Goal: Communication & Community: Answer question/provide support

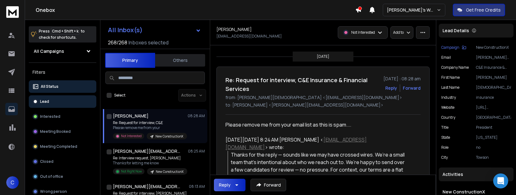
click at [57, 101] on button "Lead" at bounding box center [63, 101] width 68 height 13
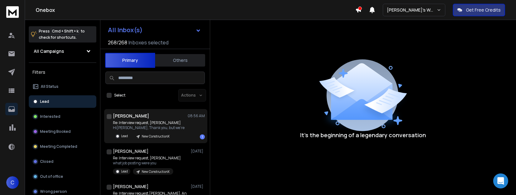
click at [161, 128] on p "Hi [PERSON_NAME], Thank you, but we’re" at bounding box center [149, 127] width 72 height 5
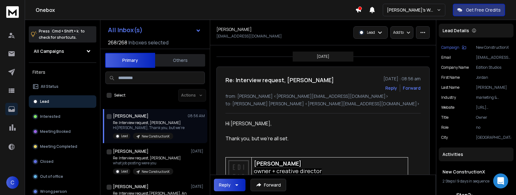
click at [387, 88] on button "Reply" at bounding box center [391, 88] width 12 height 6
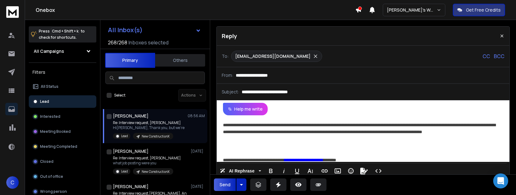
click at [222, 188] on button "Send" at bounding box center [225, 184] width 22 height 13
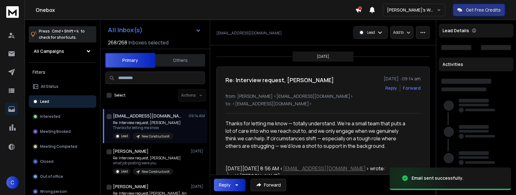
click at [363, 32] on div "Lead" at bounding box center [370, 33] width 34 height 12
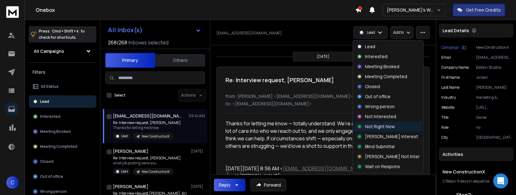
click at [377, 128] on p "Not Right Now" at bounding box center [380, 126] width 30 height 6
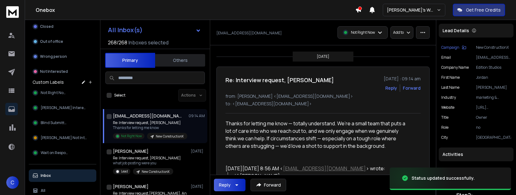
scroll to position [137, 0]
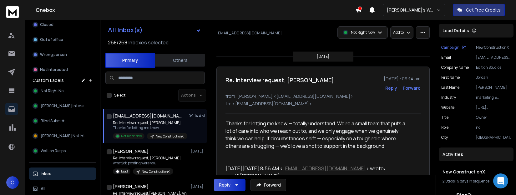
click at [61, 151] on span "Wait on Respons" at bounding box center [55, 150] width 29 height 5
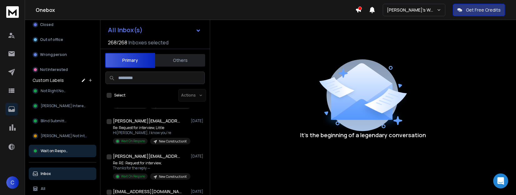
scroll to position [2608, 0]
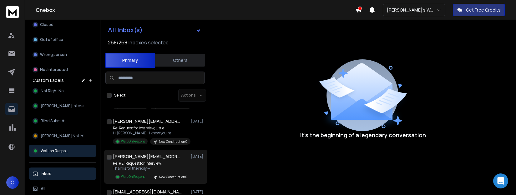
click at [153, 167] on p "Thanks for the reply —" at bounding box center [150, 168] width 75 height 5
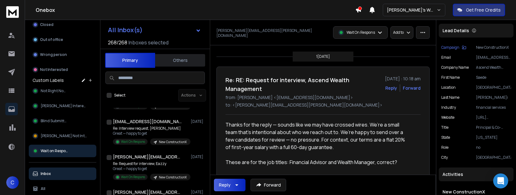
scroll to position [2499, 0]
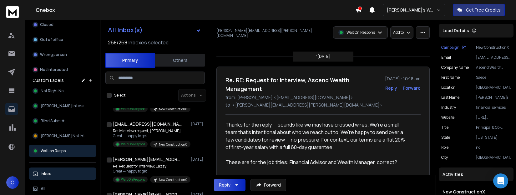
click at [153, 167] on p "Re: Request for interview, Eazzy" at bounding box center [150, 166] width 75 height 5
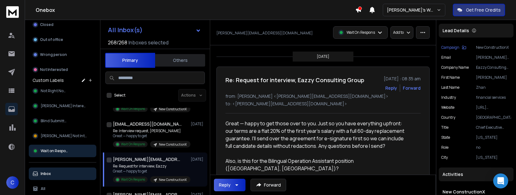
click at [387, 87] on button "Reply" at bounding box center [391, 88] width 12 height 6
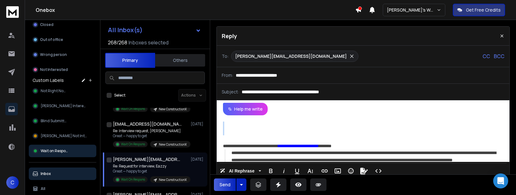
paste div
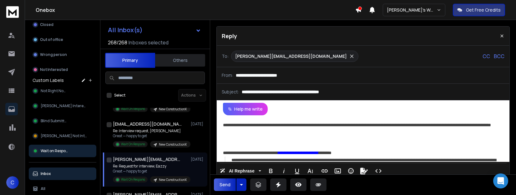
click at [228, 126] on div "**********" at bounding box center [362, 129] width 278 height 14
click at [230, 184] on button "Send" at bounding box center [225, 184] width 22 height 13
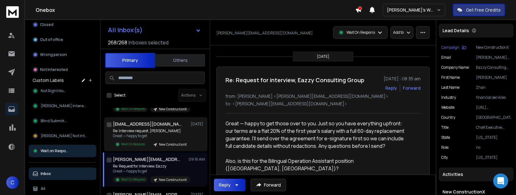
click at [146, 128] on p "Re: Interview request, [PERSON_NAME]" at bounding box center [150, 130] width 75 height 5
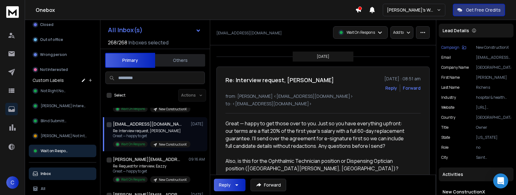
click at [392, 89] on button "Reply" at bounding box center [391, 88] width 12 height 6
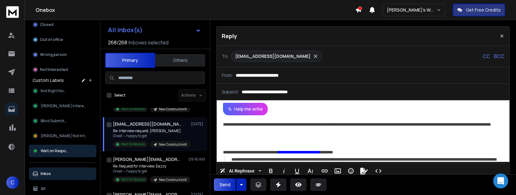
scroll to position [0, 0]
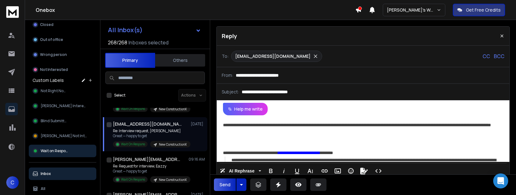
click at [228, 126] on div "**********" at bounding box center [362, 129] width 278 height 14
drag, startPoint x: 223, startPoint y: 182, endPoint x: 237, endPoint y: 170, distance: 19.1
click at [223, 182] on button "Send" at bounding box center [225, 184] width 22 height 13
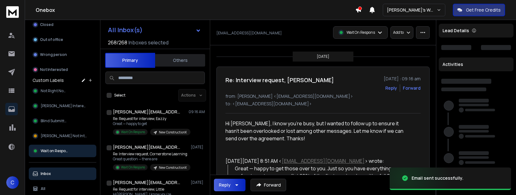
scroll to position [2547, 0]
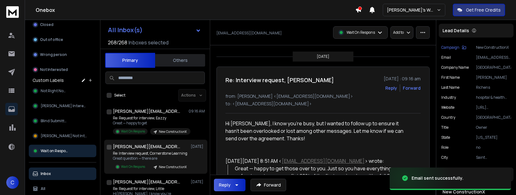
click at [160, 156] on p "Great question — there are" at bounding box center [150, 158] width 75 height 5
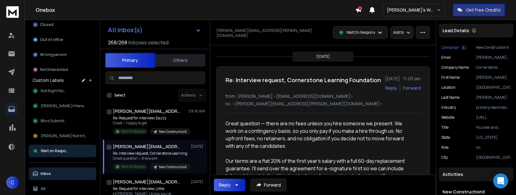
click at [394, 89] on button "Reply" at bounding box center [391, 88] width 12 height 6
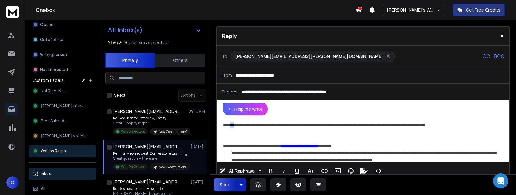
drag, startPoint x: 235, startPoint y: 123, endPoint x: 248, endPoint y: 134, distance: 17.1
click at [229, 125] on div "**********" at bounding box center [362, 125] width 278 height 7
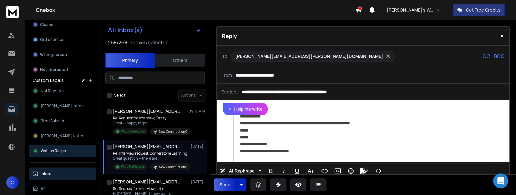
scroll to position [108, 0]
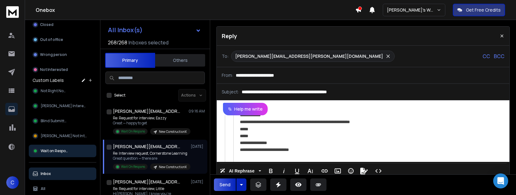
click at [222, 183] on button "Send" at bounding box center [225, 184] width 22 height 13
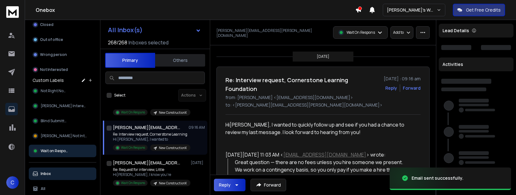
scroll to position [2571, 0]
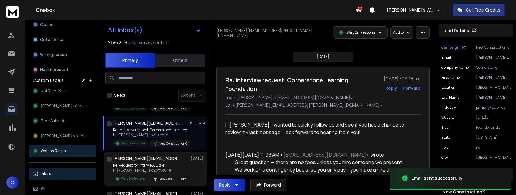
click at [158, 164] on p "Re: Request for interview, Little" at bounding box center [150, 165] width 75 height 5
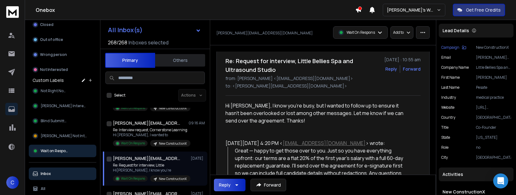
scroll to position [19, 0]
click at [393, 70] on button "Reply" at bounding box center [391, 69] width 12 height 6
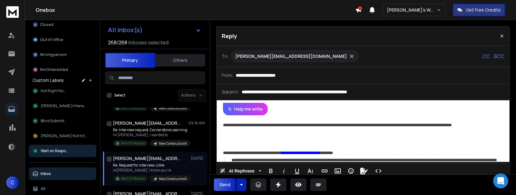
click at [228, 125] on div "**********" at bounding box center [362, 129] width 278 height 14
click at [224, 183] on button "Send" at bounding box center [225, 184] width 22 height 13
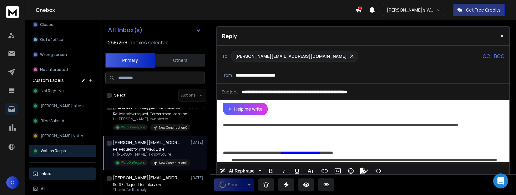
scroll to position [2598, 0]
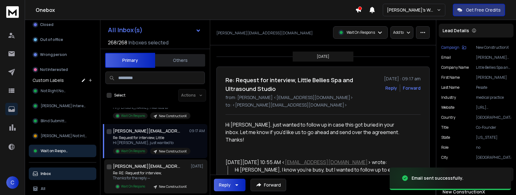
click at [146, 172] on p "Re: RE: Request for interview," at bounding box center [150, 173] width 75 height 5
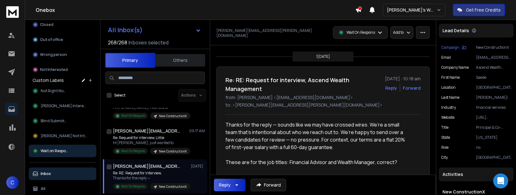
scroll to position [9, 0]
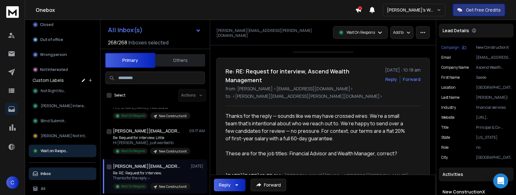
click at [392, 81] on button "Reply" at bounding box center [391, 79] width 12 height 6
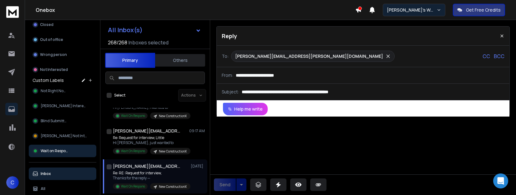
scroll to position [0, 0]
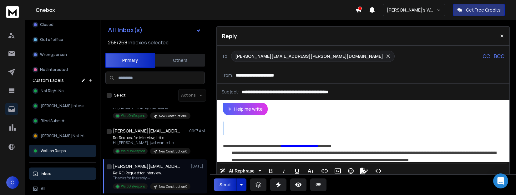
paste div
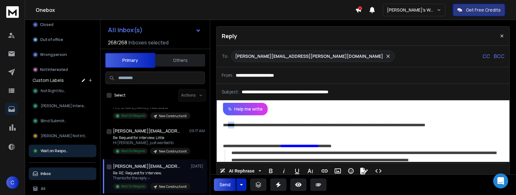
drag, startPoint x: 234, startPoint y: 125, endPoint x: 228, endPoint y: 125, distance: 5.7
click at [229, 126] on div "**********" at bounding box center [362, 125] width 278 height 7
drag, startPoint x: 222, startPoint y: 185, endPoint x: 280, endPoint y: 158, distance: 63.8
click at [221, 185] on button "Send" at bounding box center [225, 184] width 22 height 13
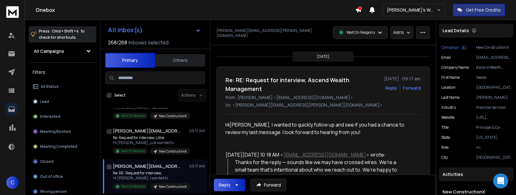
drag, startPoint x: 73, startPoint y: 116, endPoint x: 88, endPoint y: 115, distance: 14.4
click at [73, 116] on button "Interested" at bounding box center [63, 116] width 68 height 13
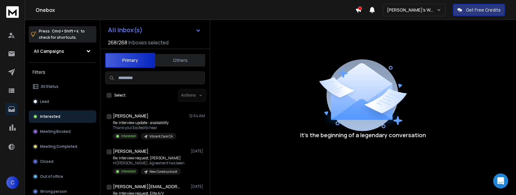
click at [132, 77] on input at bounding box center [154, 78] width 99 height 13
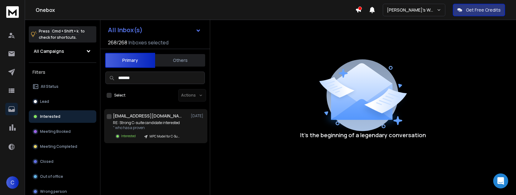
type input "*******"
click at [149, 124] on p "RE: Strong C-suite candidate interested" at bounding box center [148, 122] width 70 height 5
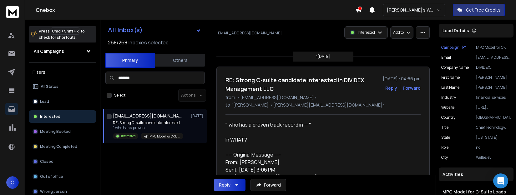
click at [410, 88] on div "Forward" at bounding box center [412, 88] width 18 height 6
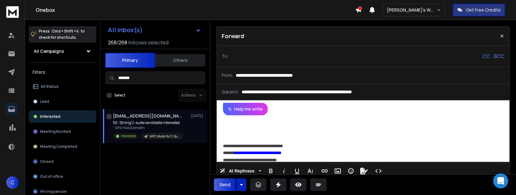
click at [310, 57] on div at bounding box center [355, 56] width 249 height 11
click at [261, 59] on input at bounding box center [253, 56] width 44 height 11
type input "**********"
click at [500, 36] on icon at bounding box center [501, 35] width 5 height 5
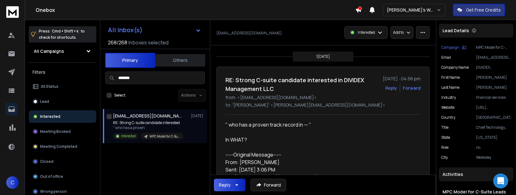
click at [388, 88] on button "Reply" at bounding box center [391, 88] width 12 height 6
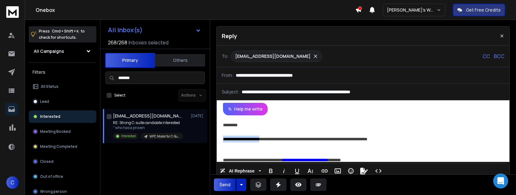
drag, startPoint x: 248, startPoint y: 139, endPoint x: 220, endPoint y: 140, distance: 28.8
click at [220, 140] on div "**********" at bounding box center [362, 138] width 291 height 47
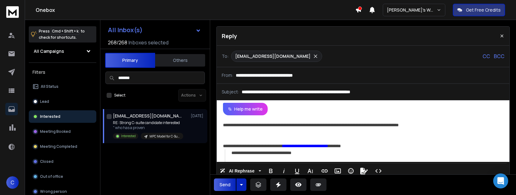
click at [362, 126] on div "**********" at bounding box center [362, 125] width 278 height 7
click at [483, 58] on p "CC" at bounding box center [486, 57] width 8 height 8
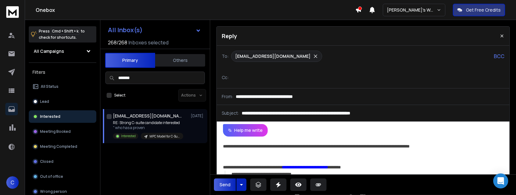
type input "**********"
click at [416, 154] on div "**********" at bounding box center [362, 160] width 291 height 47
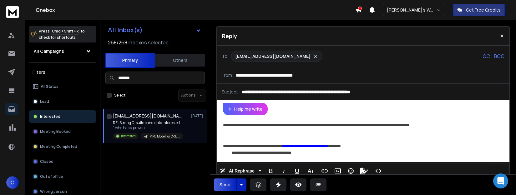
click at [487, 55] on p "CC" at bounding box center [486, 57] width 8 height 8
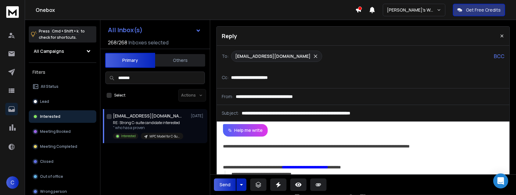
scroll to position [0, 6]
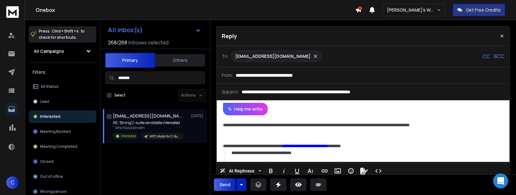
click at [473, 145] on div "**********" at bounding box center [362, 138] width 291 height 47
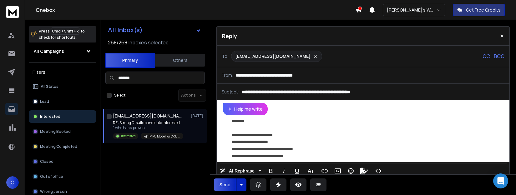
scroll to position [48, 0]
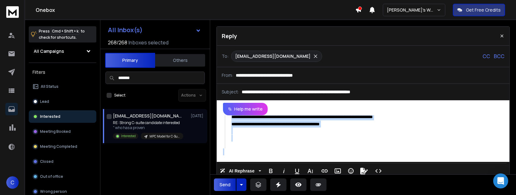
drag, startPoint x: 232, startPoint y: 133, endPoint x: 386, endPoint y: 193, distance: 165.5
click at [386, 193] on div "**********" at bounding box center [362, 139] width 293 height 226
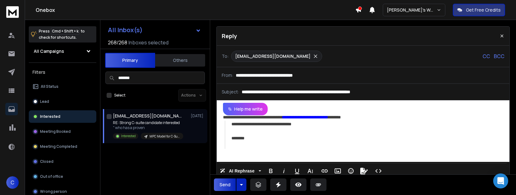
scroll to position [0, 0]
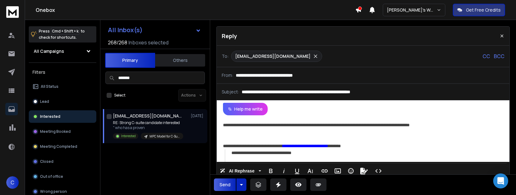
click at [226, 185] on button "Send" at bounding box center [225, 184] width 22 height 13
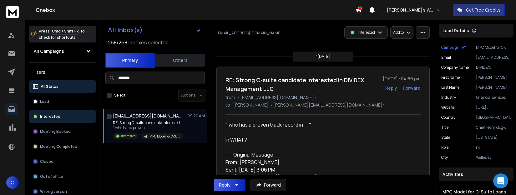
click at [59, 86] on button "All Status" at bounding box center [63, 86] width 68 height 13
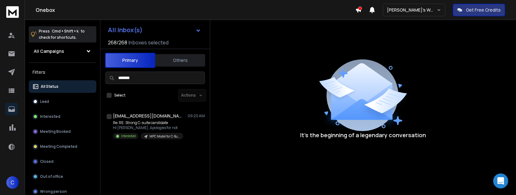
drag, startPoint x: 161, startPoint y: 82, endPoint x: 93, endPoint y: 79, distance: 68.8
click at [93, 79] on div "Press Cmd + Shift + k to check for shortcuts. All Campaigns All Campaigns Filte…" at bounding box center [270, 117] width 491 height 195
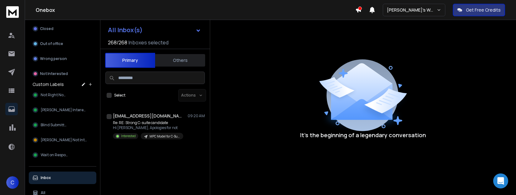
scroll to position [141, 0]
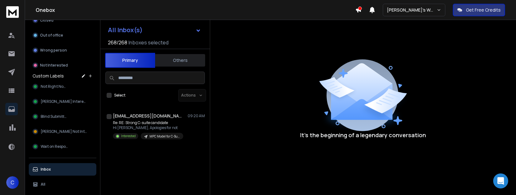
drag, startPoint x: 59, startPoint y: 149, endPoint x: 66, endPoint y: 138, distance: 13.2
click at [59, 149] on span "Wait on Respons" at bounding box center [55, 146] width 29 height 5
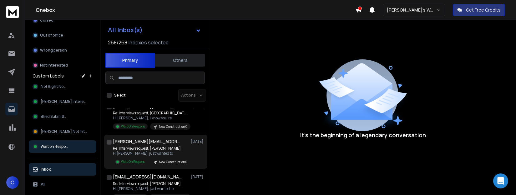
scroll to position [4582, 0]
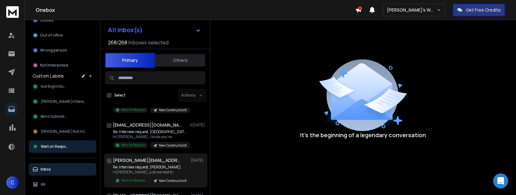
drag, startPoint x: 181, startPoint y: 140, endPoint x: 184, endPoint y: 162, distance: 21.4
click at [181, 140] on div "Re: Interview request, Capital City Hi[PERSON_NAME], I know you're Wait On Resp…" at bounding box center [152, 138] width 78 height 19
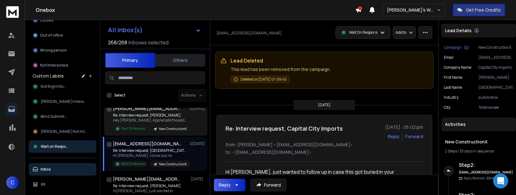
click at [141, 117] on p "Re: Interview request, [PERSON_NAME]" at bounding box center [150, 115] width 75 height 5
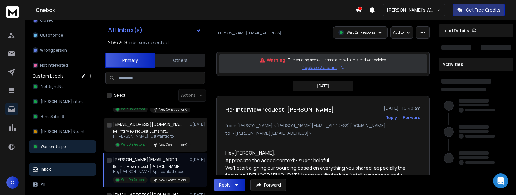
click at [164, 126] on h1 "[EMAIL_ADDRESS][DOMAIN_NAME]" at bounding box center [147, 124] width 69 height 6
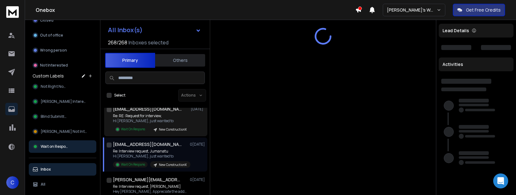
scroll to position [4487, 0]
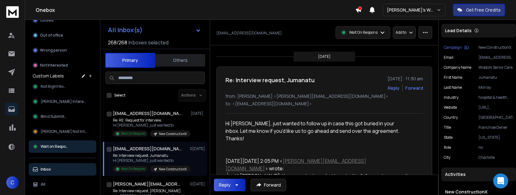
click at [399, 90] on button "Reply" at bounding box center [394, 88] width 12 height 6
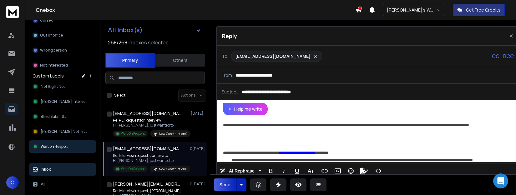
click at [224, 183] on button "Send" at bounding box center [225, 184] width 22 height 13
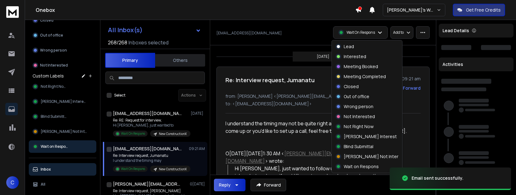
click at [370, 31] on p "Wait On Respons" at bounding box center [360, 32] width 28 height 5
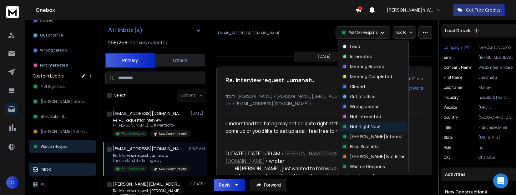
click at [369, 126] on p "Not Right Now" at bounding box center [365, 126] width 30 height 6
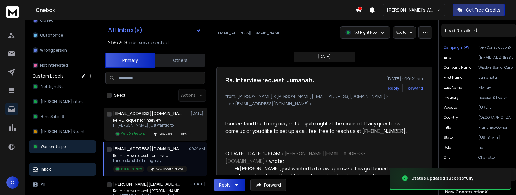
click at [142, 123] on p "Hi [PERSON_NAME], just wanted to" at bounding box center [150, 125] width 75 height 5
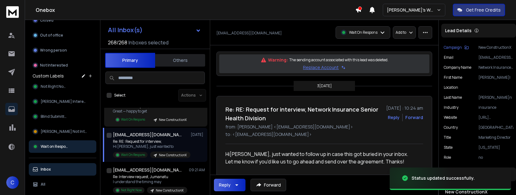
scroll to position [4453, 0]
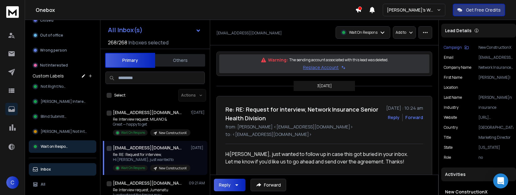
drag, startPoint x: 178, startPoint y: 124, endPoint x: 207, endPoint y: 156, distance: 42.7
click at [178, 124] on p "Great — happy to get" at bounding box center [150, 124] width 75 height 5
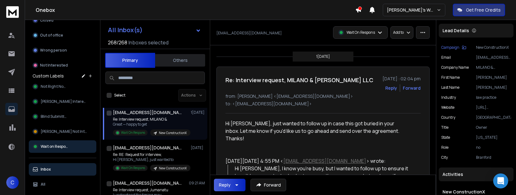
click at [390, 87] on button "Reply" at bounding box center [391, 88] width 12 height 6
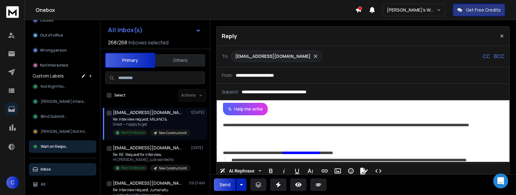
click at [222, 184] on button "Send" at bounding box center [225, 184] width 22 height 13
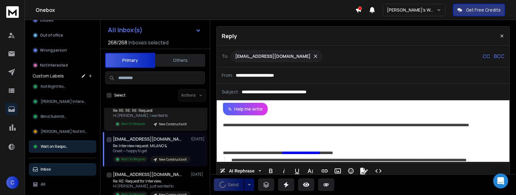
scroll to position [4427, 0]
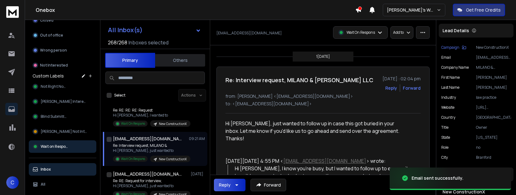
click at [370, 32] on p "Wait On Respons" at bounding box center [360, 32] width 28 height 5
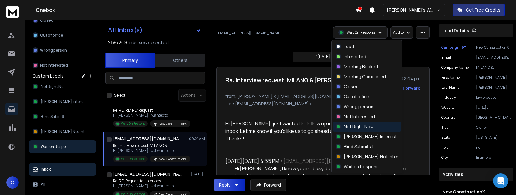
drag, startPoint x: 369, startPoint y: 126, endPoint x: 449, endPoint y: 82, distance: 91.1
click at [369, 126] on p "Not Right Now" at bounding box center [358, 126] width 30 height 6
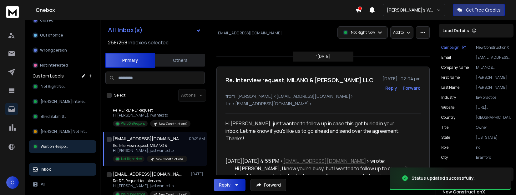
click at [162, 114] on p "Hi [PERSON_NAME], I wanted to" at bounding box center [150, 115] width 75 height 5
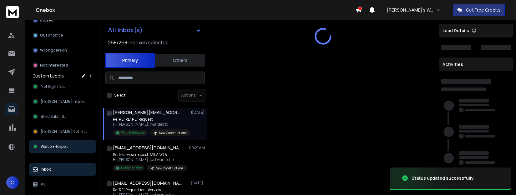
scroll to position [4414, 0]
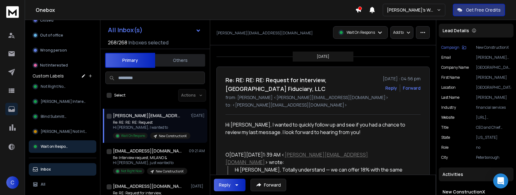
click at [397, 88] on button "Reply" at bounding box center [391, 88] width 12 height 6
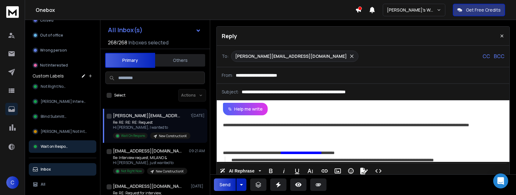
click at [228, 184] on button "Send" at bounding box center [225, 184] width 22 height 13
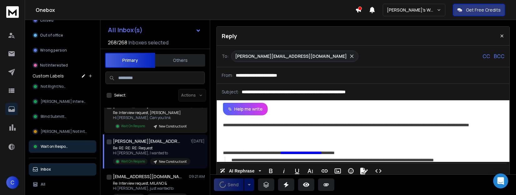
scroll to position [4386, 0]
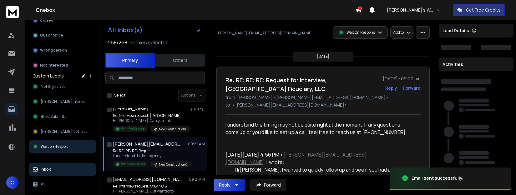
click at [374, 31] on p "Wait On Respons" at bounding box center [360, 32] width 28 height 5
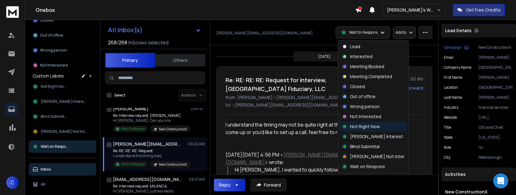
click at [371, 126] on p "Not Right Now" at bounding box center [365, 126] width 30 height 6
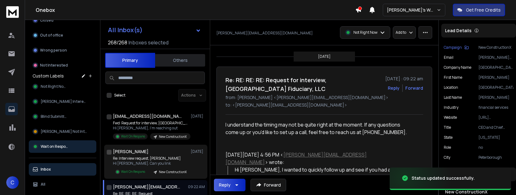
scroll to position [4346, 0]
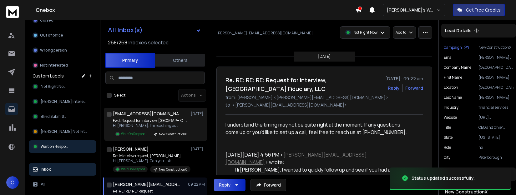
drag, startPoint x: 166, startPoint y: 123, endPoint x: 167, endPoint y: 130, distance: 6.3
click at [166, 123] on p "Hi [PERSON_NAME], I’m reaching out" at bounding box center [150, 125] width 75 height 5
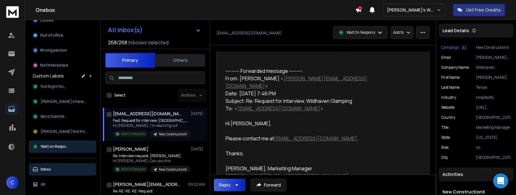
scroll to position [0, 0]
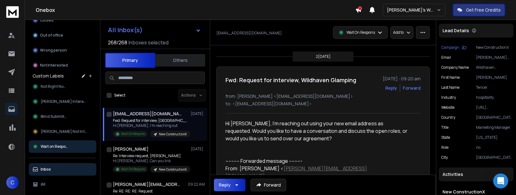
click at [391, 87] on button "Reply" at bounding box center [391, 88] width 12 height 6
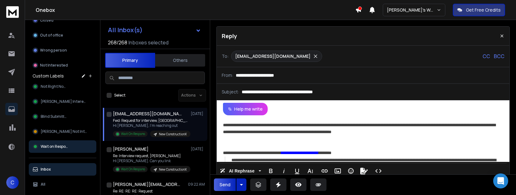
click at [228, 185] on button "Send" at bounding box center [225, 184] width 22 height 13
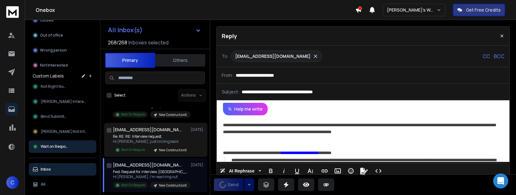
scroll to position [4293, 0]
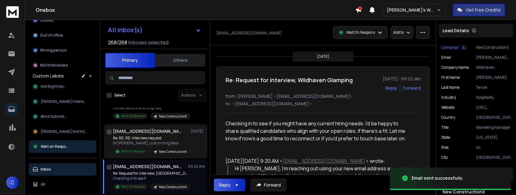
click at [159, 139] on p "Re: RE: RE: Interview request," at bounding box center [150, 138] width 75 height 5
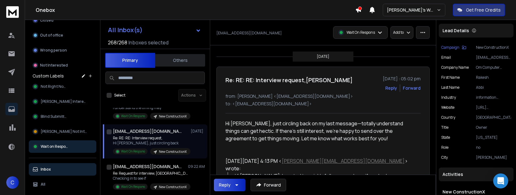
click at [392, 88] on button "Reply" at bounding box center [391, 88] width 12 height 6
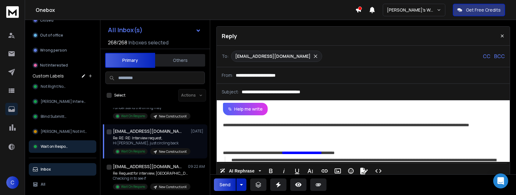
click at [226, 186] on button "Send" at bounding box center [225, 184] width 22 height 13
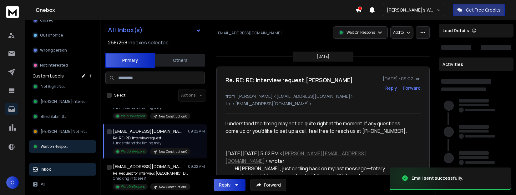
click at [371, 34] on p "Wait On Respons" at bounding box center [360, 32] width 28 height 5
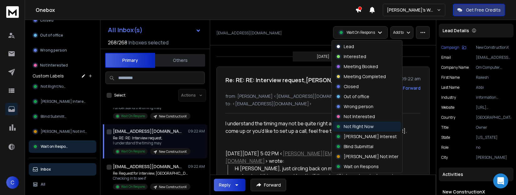
click at [365, 127] on p "Not Right Now" at bounding box center [358, 126] width 30 height 6
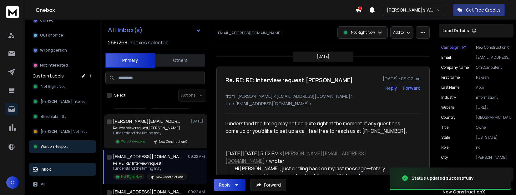
scroll to position [4267, 0]
click at [171, 132] on p "I understand the timing may" at bounding box center [150, 134] width 75 height 5
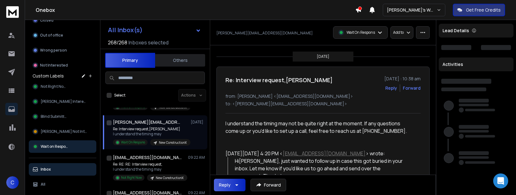
click at [373, 34] on p "Wait On Respons" at bounding box center [360, 32] width 28 height 5
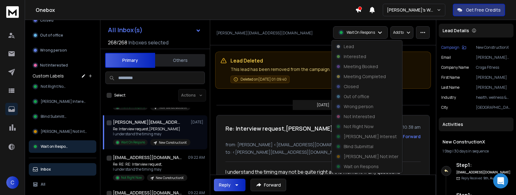
click at [182, 130] on p "Re: Interview request, [PERSON_NAME]" at bounding box center [150, 129] width 75 height 5
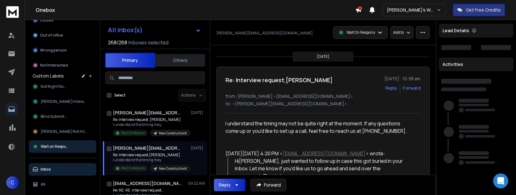
scroll to position [4240, 0]
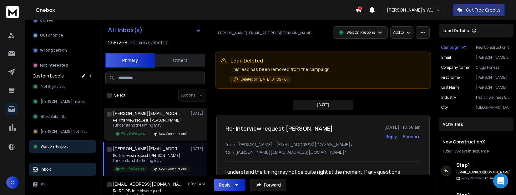
click at [177, 123] on p "I understand the timing may" at bounding box center [150, 125] width 75 height 5
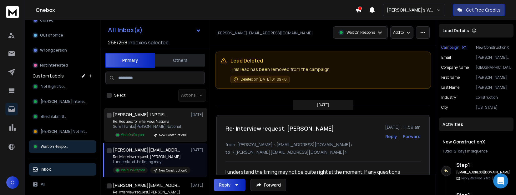
scroll to position [4203, 0]
click at [129, 122] on p "Re: Request for interview, National" at bounding box center [150, 121] width 75 height 5
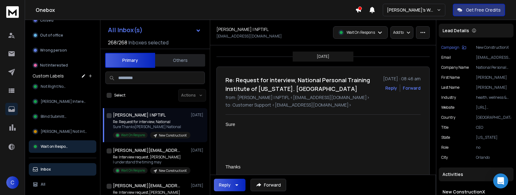
click at [321, 97] on p "from: [PERSON_NAME] | NPTIFL <[EMAIL_ADDRESS][DOMAIN_NAME]>" at bounding box center [322, 97] width 195 height 6
drag, startPoint x: 321, startPoint y: 96, endPoint x: 291, endPoint y: 98, distance: 30.4
click at [290, 98] on p "from: [PERSON_NAME] | NPTIFL <[EMAIL_ADDRESS][DOMAIN_NAME]>" at bounding box center [322, 97] width 195 height 6
copy p "[EMAIL_ADDRESS][DOMAIN_NAME]"
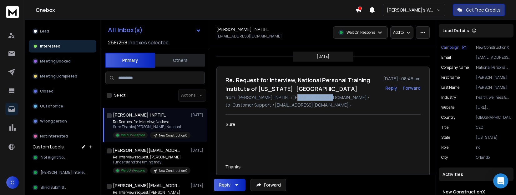
scroll to position [0, 0]
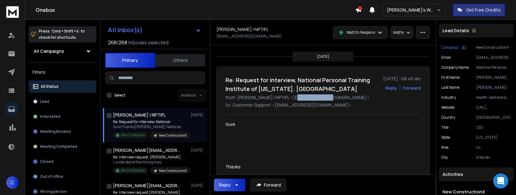
click at [61, 88] on button "All Status" at bounding box center [63, 86] width 68 height 13
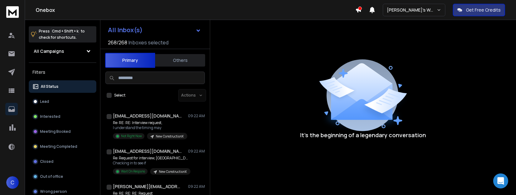
click at [55, 102] on button "Lead" at bounding box center [63, 101] width 68 height 13
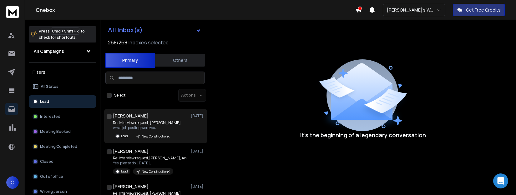
drag, startPoint x: 159, startPoint y: 136, endPoint x: 164, endPoint y: 139, distance: 5.6
click at [159, 136] on p "New ConstructionX" at bounding box center [156, 136] width 28 height 5
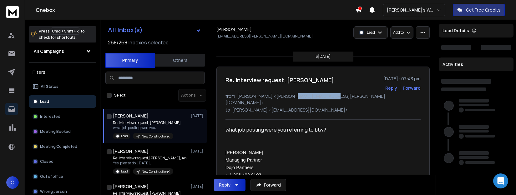
drag, startPoint x: 316, startPoint y: 95, endPoint x: 283, endPoint y: 98, distance: 32.6
click at [283, 98] on p "from: [PERSON_NAME] <[PERSON_NAME][EMAIL_ADDRESS][PERSON_NAME][DOMAIN_NAME]>" at bounding box center [322, 99] width 195 height 13
copy p "[DOMAIN_NAME]"
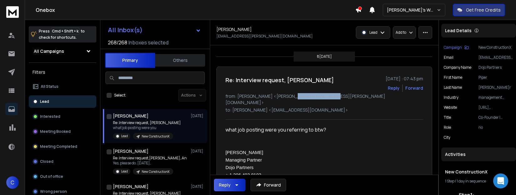
click at [394, 90] on button "Reply" at bounding box center [394, 88] width 12 height 6
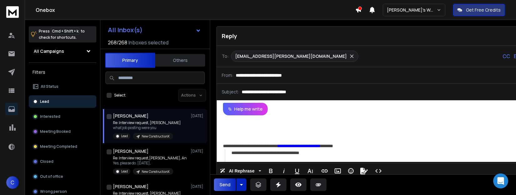
click at [256, 123] on div at bounding box center [373, 125] width 300 height 7
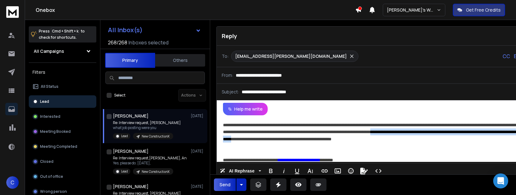
drag, startPoint x: 388, startPoint y: 139, endPoint x: 482, endPoint y: 133, distance: 94.0
click at [482, 133] on div "**********" at bounding box center [372, 132] width 299 height 21
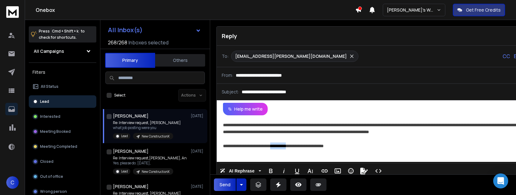
drag, startPoint x: 293, startPoint y: 146, endPoint x: 276, endPoint y: 147, distance: 16.3
click at [276, 148] on div "**********" at bounding box center [372, 146] width 299 height 7
drag, startPoint x: 278, startPoint y: 146, endPoint x: 250, endPoint y: 0, distance: 148.8
click at [0, 0] on div "C Onebox [PERSON_NAME]'s Workspace Get Free Credits Press Cmd + Shift + k to ch…" at bounding box center [258, 107] width 516 height 215
drag, startPoint x: 336, startPoint y: 145, endPoint x: 325, endPoint y: 147, distance: 11.0
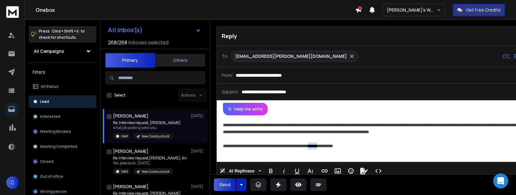
click at [324, 147] on div "**********" at bounding box center [372, 146] width 299 height 7
drag, startPoint x: 337, startPoint y: 146, endPoint x: 320, endPoint y: 148, distance: 16.6
click at [320, 148] on div "**********" at bounding box center [372, 146] width 299 height 7
click at [223, 183] on button "Send" at bounding box center [225, 184] width 22 height 13
click at [220, 187] on button "Send" at bounding box center [225, 184] width 22 height 13
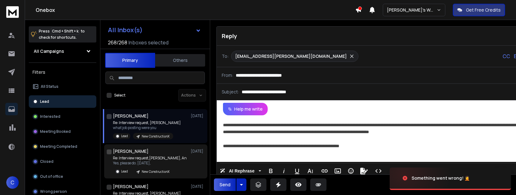
drag, startPoint x: 124, startPoint y: 165, endPoint x: 127, endPoint y: 164, distance: 3.2
click at [124, 165] on p "Yes, please do. [DATE]," at bounding box center [150, 163] width 74 height 5
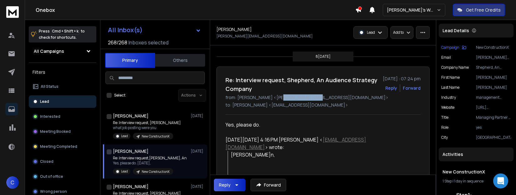
drag, startPoint x: 316, startPoint y: 98, endPoint x: 283, endPoint y: 98, distance: 33.4
click at [283, 98] on p "from: [PERSON_NAME] <[PERSON_NAME][EMAIL_ADDRESS][DOMAIN_NAME]>" at bounding box center [322, 97] width 195 height 6
copy p "[DOMAIN_NAME]"
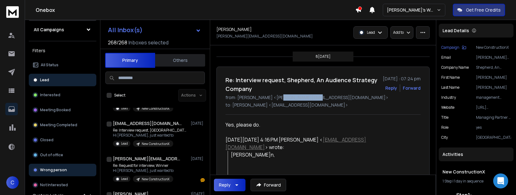
scroll to position [132, 0]
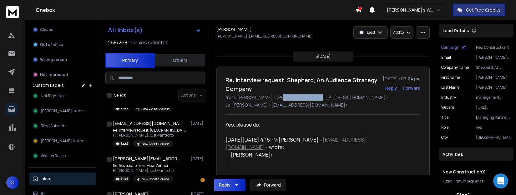
click at [60, 160] on button "Wait on Respons" at bounding box center [63, 156] width 68 height 13
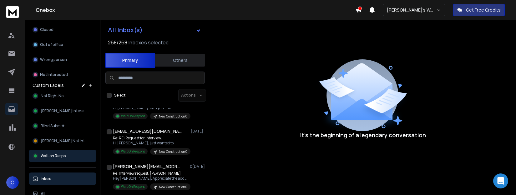
scroll to position [4355, 0]
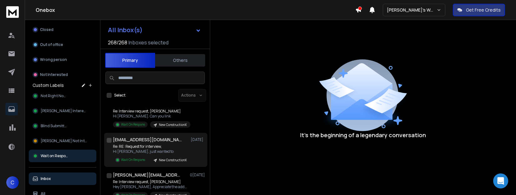
click at [172, 149] on p "Re: RE: Request for interview," at bounding box center [150, 146] width 75 height 5
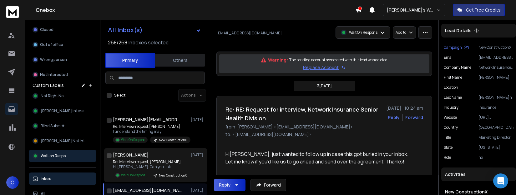
scroll to position [4300, 0]
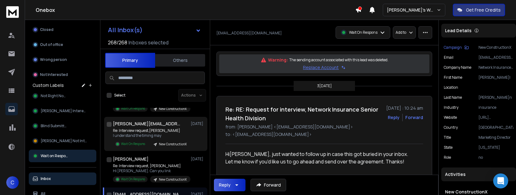
click at [173, 138] on p "I understand the timing may" at bounding box center [150, 135] width 75 height 5
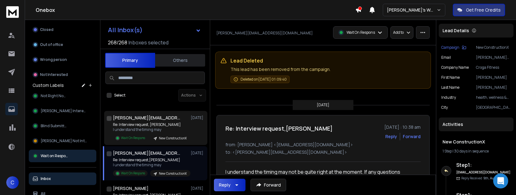
click at [169, 125] on p "Re: Interview request, [PERSON_NAME]" at bounding box center [150, 124] width 75 height 5
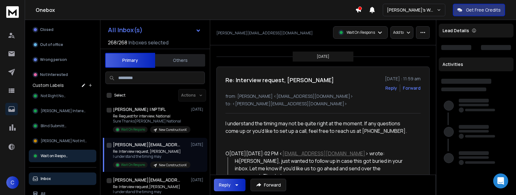
scroll to position [4243, 0]
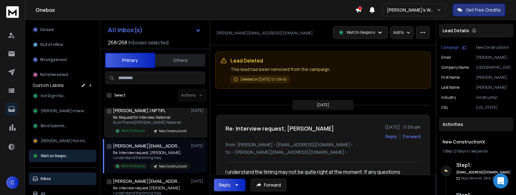
click at [172, 122] on p "Sure Thanks [PERSON_NAME] National" at bounding box center [150, 122] width 75 height 5
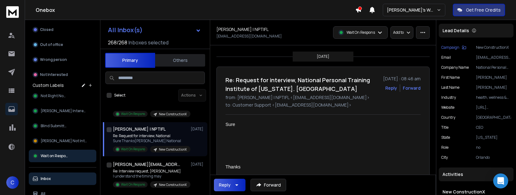
scroll to position [4224, 0]
drag, startPoint x: 320, startPoint y: 97, endPoint x: 247, endPoint y: 94, distance: 73.5
click at [238, 97] on p "from: [PERSON_NAME] | NPTIFL <[EMAIL_ADDRESS][DOMAIN_NAME]>" at bounding box center [322, 97] width 195 height 6
copy p "[PERSON_NAME] | NPTIFL <[EMAIL_ADDRESS][DOMAIN_NAME]"
click at [391, 88] on button "Reply" at bounding box center [391, 88] width 12 height 6
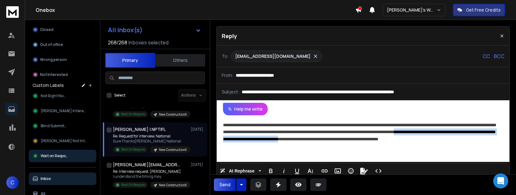
drag, startPoint x: 416, startPoint y: 139, endPoint x: 222, endPoint y: 141, distance: 193.5
click at [222, 141] on div "**********" at bounding box center [363, 138] width 293 height 47
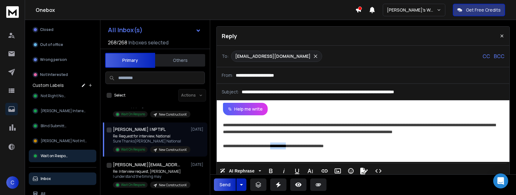
drag, startPoint x: 293, startPoint y: 145, endPoint x: 278, endPoint y: 147, distance: 15.1
click at [276, 148] on div "**********" at bounding box center [362, 146] width 278 height 7
drag, startPoint x: 279, startPoint y: 147, endPoint x: 371, endPoint y: 120, distance: 95.0
click at [0, 0] on div "C Onebox [PERSON_NAME]'s Workspace Get Free Credits Press Cmd + Shift + k to ch…" at bounding box center [258, 107] width 516 height 215
drag, startPoint x: 323, startPoint y: 145, endPoint x: 308, endPoint y: 146, distance: 15.0
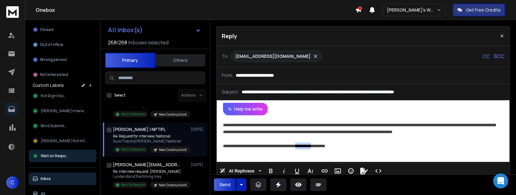
click at [306, 148] on div "**********" at bounding box center [362, 146] width 278 height 7
click at [224, 185] on button "Send" at bounding box center [225, 184] width 22 height 13
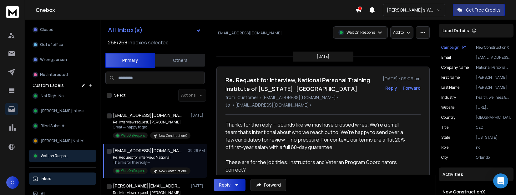
scroll to position [4202, 0]
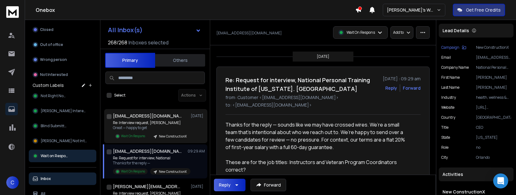
drag, startPoint x: 157, startPoint y: 118, endPoint x: 157, endPoint y: 123, distance: 5.0
click at [157, 118] on h1 "[EMAIL_ADDRESS][DOMAIN_NAME]" at bounding box center [147, 116] width 69 height 6
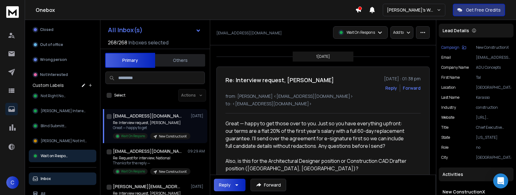
click at [389, 87] on button "Reply" at bounding box center [391, 88] width 12 height 6
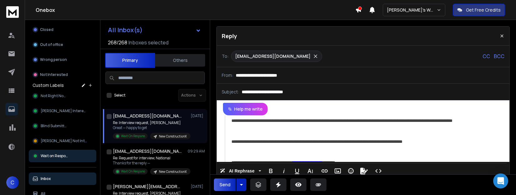
scroll to position [0, 0]
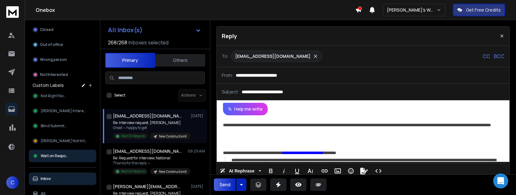
click at [229, 127] on div "**********" at bounding box center [362, 129] width 278 height 14
click at [224, 184] on button "Send" at bounding box center [225, 184] width 22 height 13
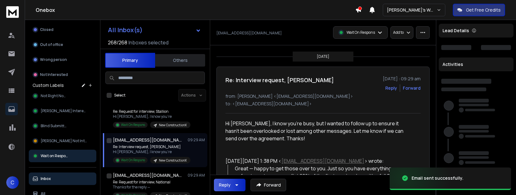
scroll to position [4179, 0]
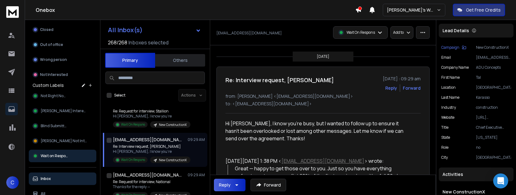
drag, startPoint x: 157, startPoint y: 113, endPoint x: 159, endPoint y: 153, distance: 40.1
click at [157, 113] on p "Re: Request for interview, Stallion" at bounding box center [150, 111] width 75 height 5
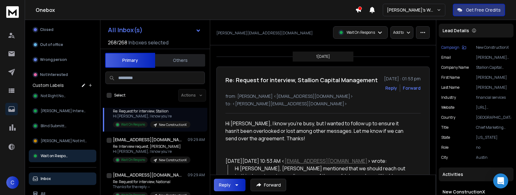
scroll to position [3, 0]
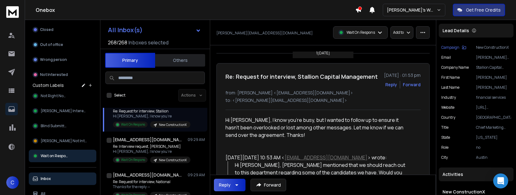
click at [390, 85] on button "Reply" at bounding box center [391, 85] width 12 height 6
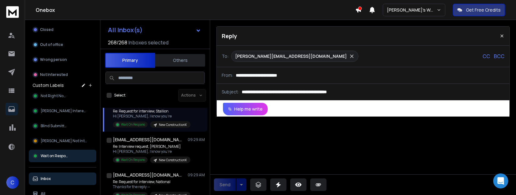
scroll to position [0, 0]
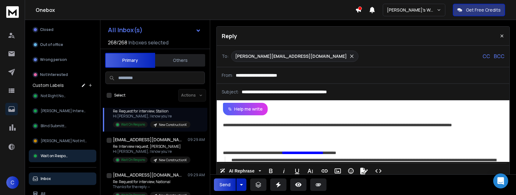
click at [228, 127] on div "**********" at bounding box center [362, 129] width 278 height 14
click at [222, 186] on button "Send" at bounding box center [225, 184] width 22 height 13
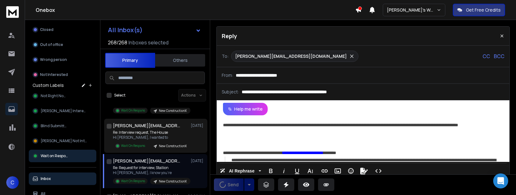
scroll to position [4122, 0]
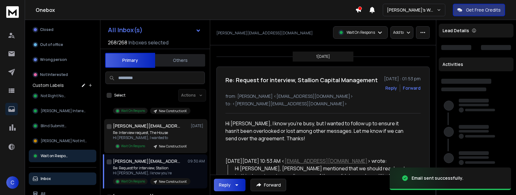
click at [168, 134] on p "Re: Interview request, The House" at bounding box center [150, 132] width 75 height 5
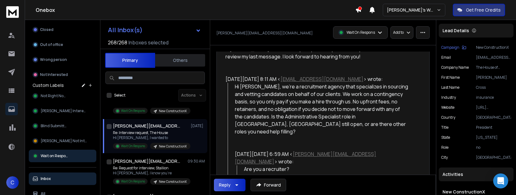
scroll to position [0, 0]
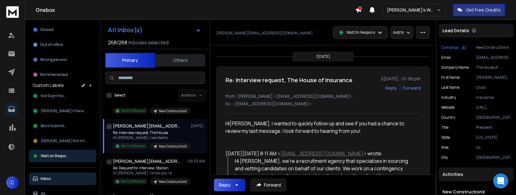
click at [390, 89] on button "Reply" at bounding box center [391, 88] width 12 height 6
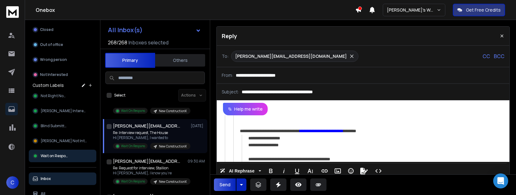
scroll to position [105, 0]
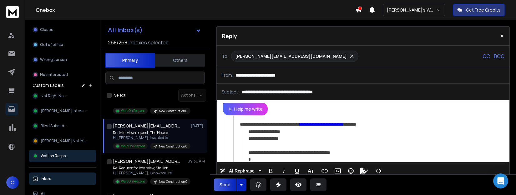
click at [227, 185] on button "Send" at bounding box center [225, 184] width 22 height 13
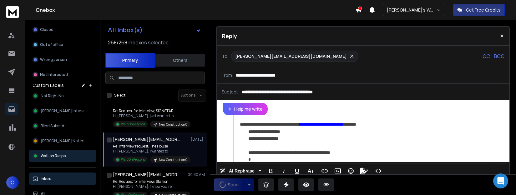
scroll to position [4105, 0]
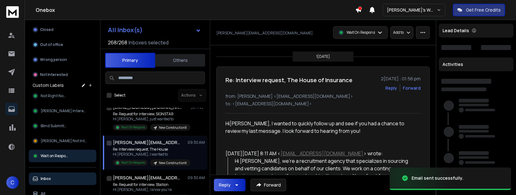
click at [379, 34] on icon at bounding box center [379, 32] width 5 height 5
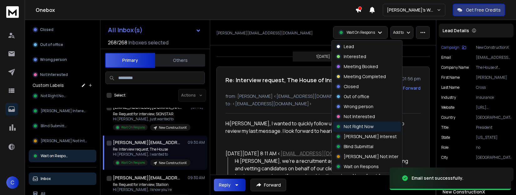
click at [365, 126] on p "Not Right Now" at bounding box center [358, 126] width 30 height 6
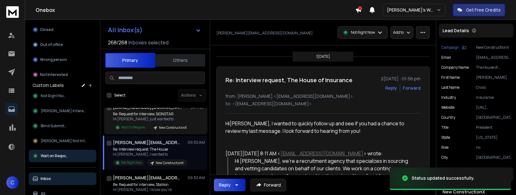
click at [140, 116] on p "Re: Request for interview, SIGNSTAR" at bounding box center [150, 114] width 75 height 5
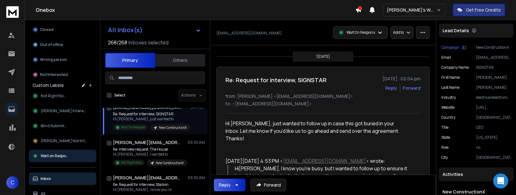
click at [391, 89] on button "Reply" at bounding box center [391, 88] width 12 height 6
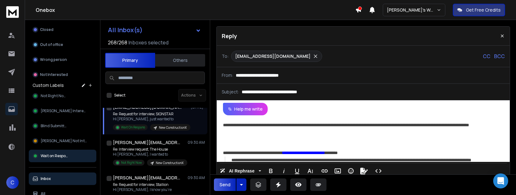
click at [227, 184] on button "Send" at bounding box center [225, 184] width 22 height 13
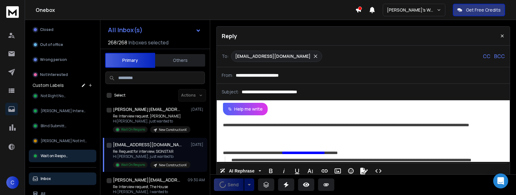
scroll to position [4065, 0]
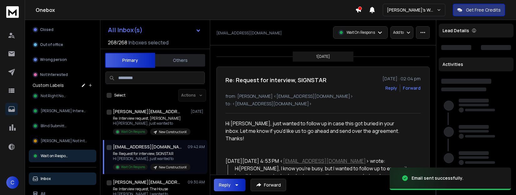
click at [371, 36] on div "Wait On Respons" at bounding box center [360, 33] width 54 height 12
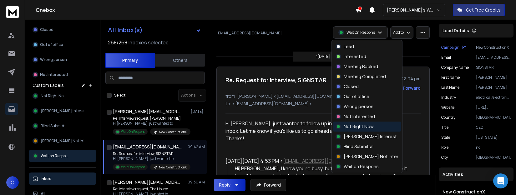
click at [361, 126] on p "Not Right Now" at bounding box center [358, 126] width 30 height 6
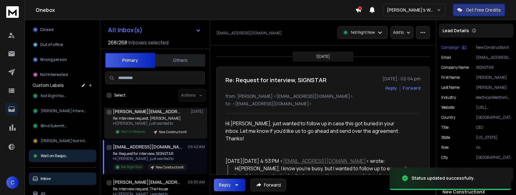
click at [165, 126] on div "Re: Interview request, [PERSON_NAME] Hi [PERSON_NAME], just wanted to Wait On R…" at bounding box center [152, 125] width 78 height 19
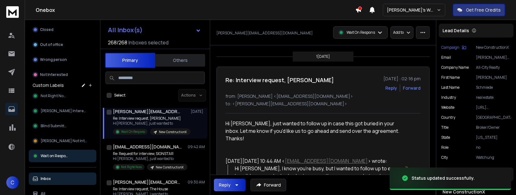
click at [386, 91] on button "Reply" at bounding box center [391, 88] width 12 height 6
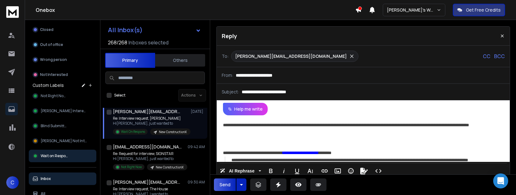
click at [228, 188] on button "Send" at bounding box center [225, 184] width 22 height 13
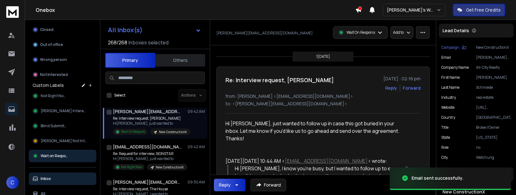
click at [367, 35] on p "Wait On Respons" at bounding box center [360, 32] width 28 height 5
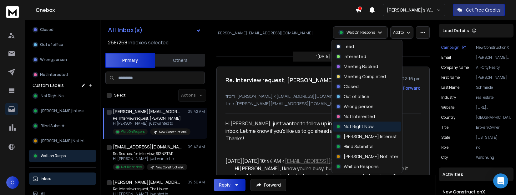
click at [362, 128] on p "Not Right Now" at bounding box center [358, 126] width 30 height 6
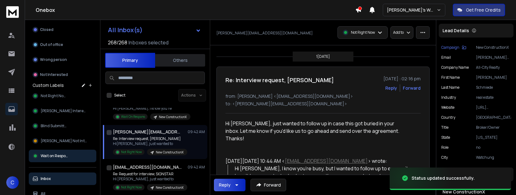
scroll to position [4039, 0]
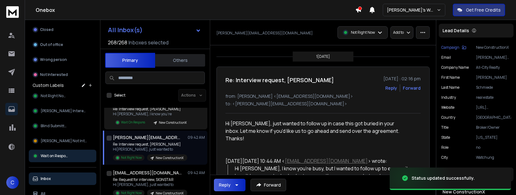
click at [168, 114] on p "Hi [PERSON_NAME], I know you're" at bounding box center [150, 114] width 75 height 5
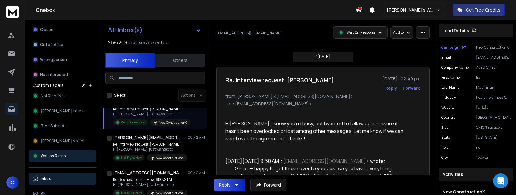
click at [392, 90] on button "Reply" at bounding box center [391, 88] width 12 height 6
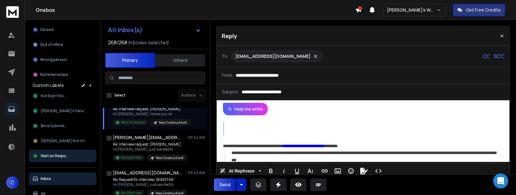
paste div
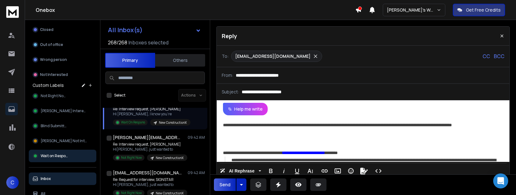
click at [228, 128] on div "**********" at bounding box center [362, 129] width 278 height 14
click at [226, 183] on button "Send" at bounding box center [225, 184] width 22 height 13
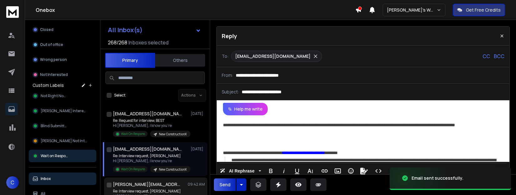
scroll to position [3978, 0]
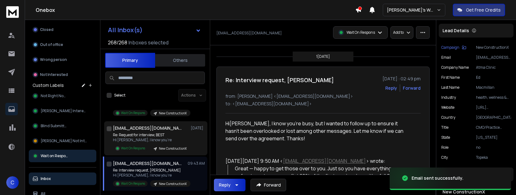
click at [176, 137] on p "Re: Request for interview, BEST" at bounding box center [150, 135] width 75 height 5
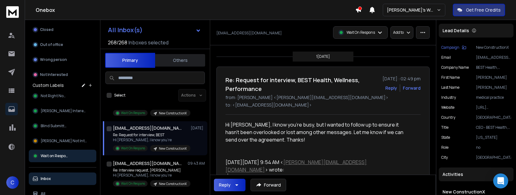
click at [389, 89] on button "Reply" at bounding box center [391, 88] width 12 height 6
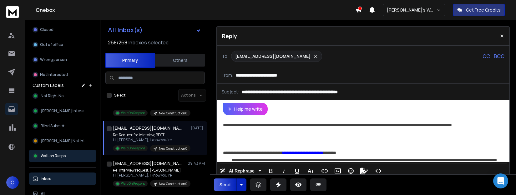
click at [228, 127] on div "**********" at bounding box center [362, 129] width 278 height 14
click at [225, 188] on button "Send" at bounding box center [225, 184] width 22 height 13
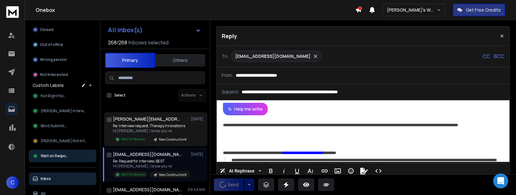
scroll to position [3951, 0]
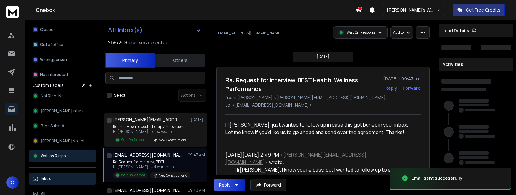
click at [152, 128] on p "Re: Interview request, Therapy Innovations" at bounding box center [150, 126] width 75 height 5
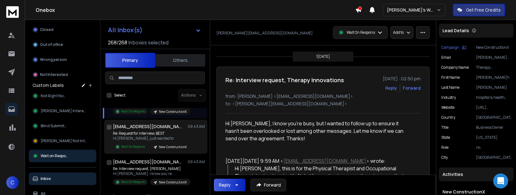
scroll to position [3980, 0]
click at [158, 138] on p "Hi [PERSON_NAME], just wanted to" at bounding box center [150, 137] width 75 height 5
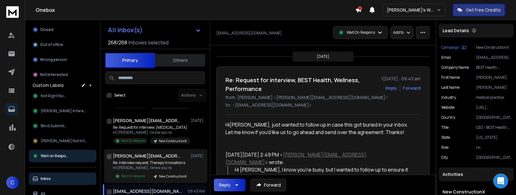
scroll to position [3922, 0]
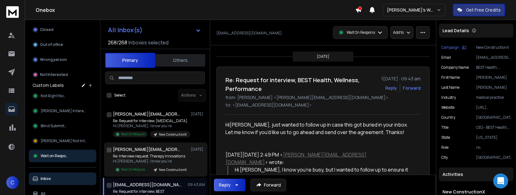
click at [153, 164] on div "Re: Interview request, Therapy Innovations Hi [PERSON_NAME], I know you're Wait…" at bounding box center [152, 163] width 78 height 19
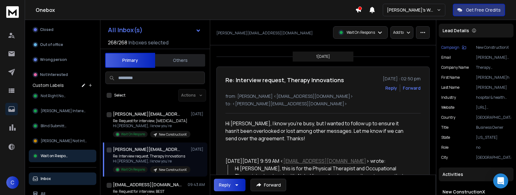
click at [393, 89] on button "Reply" at bounding box center [391, 88] width 12 height 6
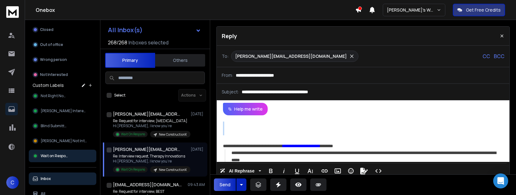
paste div
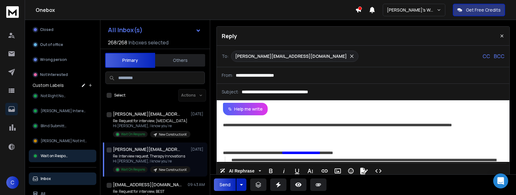
click at [228, 127] on div "**********" at bounding box center [362, 129] width 278 height 14
click at [227, 186] on button "Send" at bounding box center [225, 184] width 22 height 13
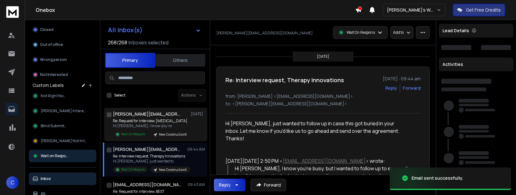
click at [175, 119] on p "Re: Request for interview, [MEDICAL_DATA]" at bounding box center [150, 120] width 75 height 5
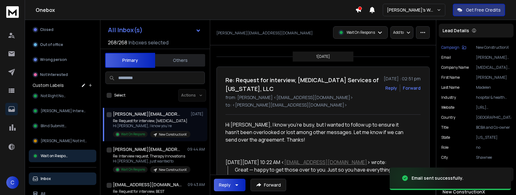
click at [391, 89] on button "Reply" at bounding box center [391, 88] width 12 height 6
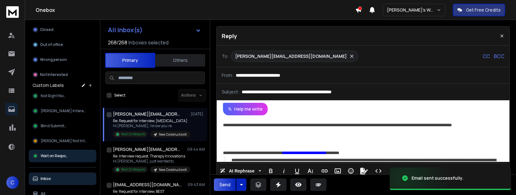
click at [228, 127] on div "**********" at bounding box center [362, 129] width 278 height 14
click at [228, 185] on button "Send" at bounding box center [225, 184] width 22 height 13
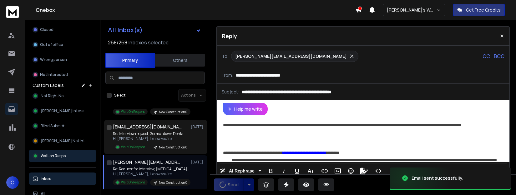
scroll to position [3873, 0]
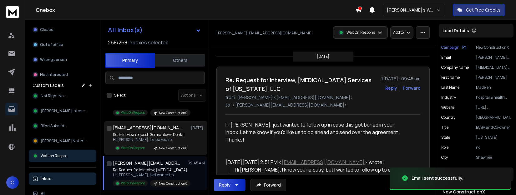
click at [179, 138] on p "Hi[PERSON_NAME], I know you're" at bounding box center [150, 139] width 75 height 5
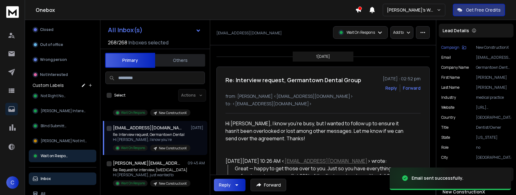
click at [389, 89] on button "Reply" at bounding box center [391, 88] width 12 height 6
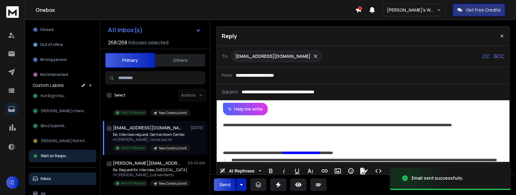
click at [228, 126] on div "**********" at bounding box center [362, 129] width 278 height 14
click at [220, 185] on button "Send" at bounding box center [225, 184] width 22 height 13
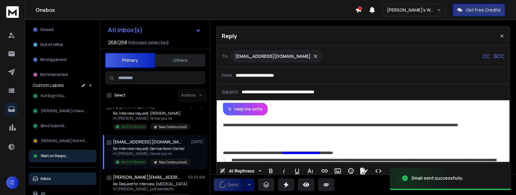
scroll to position [3850, 0]
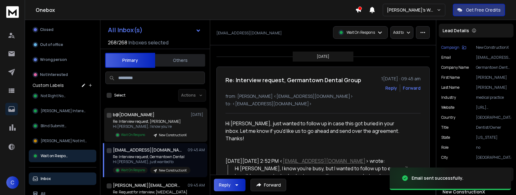
click at [169, 127] on p "Hi [PERSON_NAME], I know you're" at bounding box center [150, 126] width 75 height 5
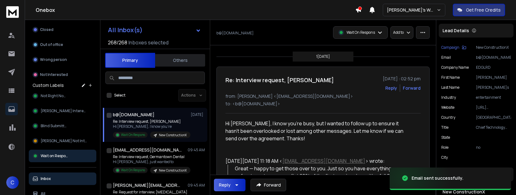
click at [391, 87] on button "Reply" at bounding box center [391, 88] width 12 height 6
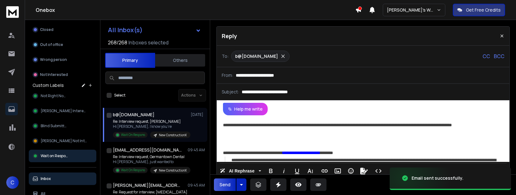
click at [229, 125] on div "**********" at bounding box center [362, 129] width 278 height 14
click at [223, 185] on button "Send" at bounding box center [225, 184] width 22 height 13
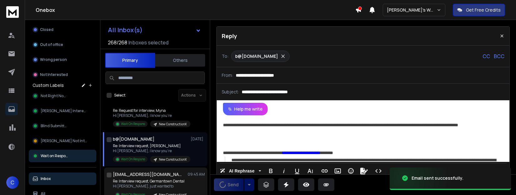
scroll to position [3814, 0]
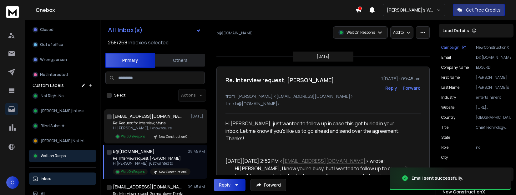
drag, startPoint x: 151, startPoint y: 115, endPoint x: 148, endPoint y: 118, distance: 4.9
click at [151, 115] on h1 "[EMAIL_ADDRESS][DOMAIN_NAME]" at bounding box center [147, 116] width 69 height 6
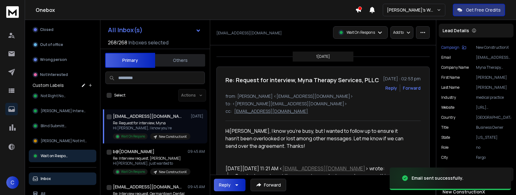
click at [387, 88] on button "Reply" at bounding box center [391, 88] width 12 height 6
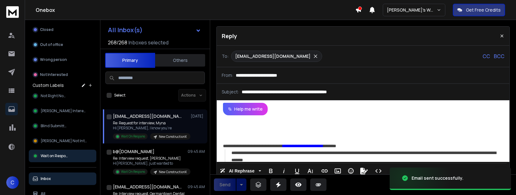
click at [242, 124] on div at bounding box center [363, 125] width 280 height 7
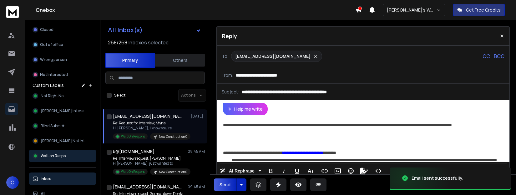
click at [228, 127] on div "**********" at bounding box center [362, 129] width 278 height 14
drag, startPoint x: 225, startPoint y: 186, endPoint x: 217, endPoint y: 185, distance: 7.8
click at [225, 186] on button "Send" at bounding box center [225, 184] width 22 height 13
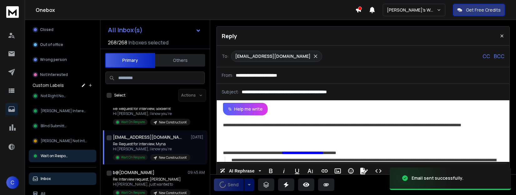
scroll to position [3777, 0]
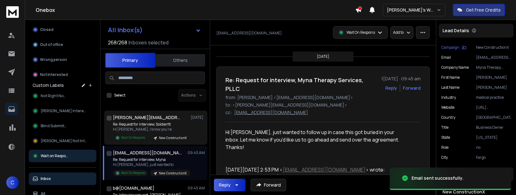
click at [172, 119] on div "[PERSON_NAME][EMAIL_ADDRESS][DOMAIN_NAME] [DATE]" at bounding box center [159, 117] width 92 height 6
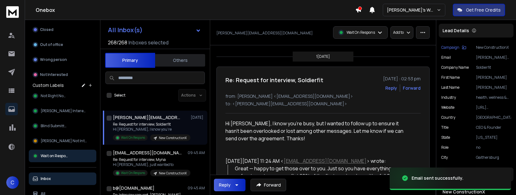
click at [390, 89] on button "Reply" at bounding box center [391, 88] width 12 height 6
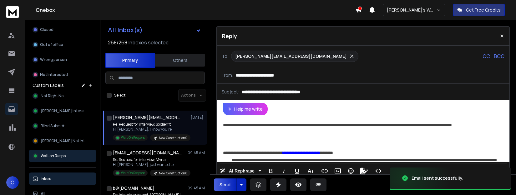
click at [228, 126] on div "**********" at bounding box center [362, 129] width 278 height 14
click at [230, 185] on button "Send" at bounding box center [225, 184] width 22 height 13
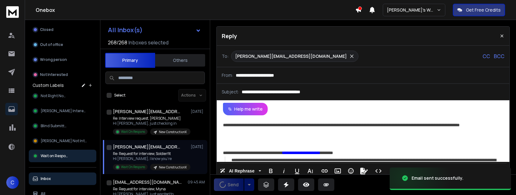
scroll to position [3743, 0]
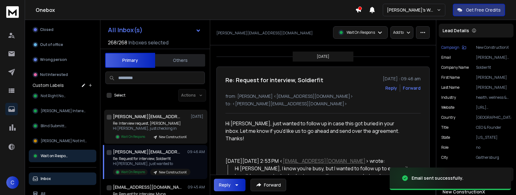
click at [160, 129] on p "Hi [PERSON_NAME], just checking in" at bounding box center [150, 128] width 75 height 5
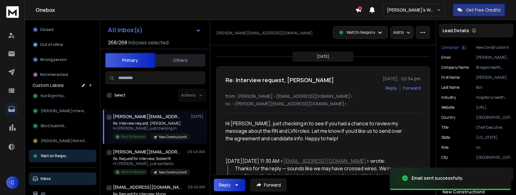
click at [389, 88] on button "Reply" at bounding box center [391, 88] width 12 height 6
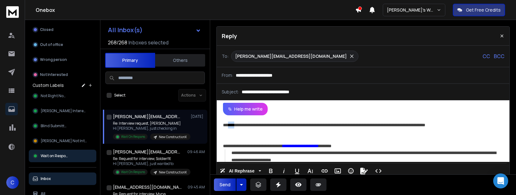
drag, startPoint x: 235, startPoint y: 124, endPoint x: 229, endPoint y: 125, distance: 6.3
click at [228, 125] on div "**********" at bounding box center [362, 125] width 278 height 7
click at [222, 183] on button "Send" at bounding box center [225, 184] width 22 height 13
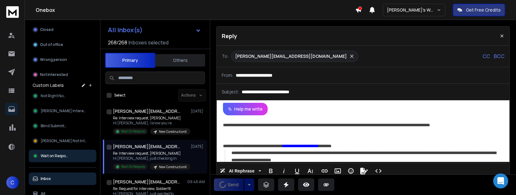
scroll to position [3712, 0]
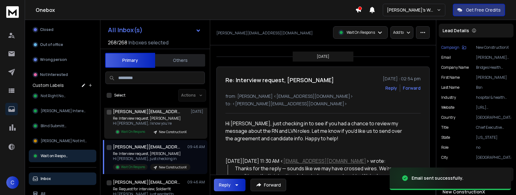
click at [165, 118] on p "Re: Interview request, [PERSON_NAME]" at bounding box center [150, 118] width 75 height 5
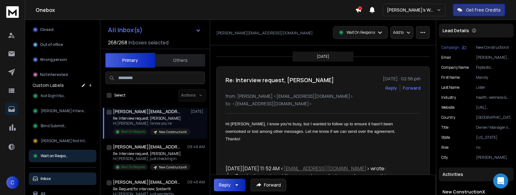
click at [392, 90] on button "Reply" at bounding box center [391, 88] width 12 height 6
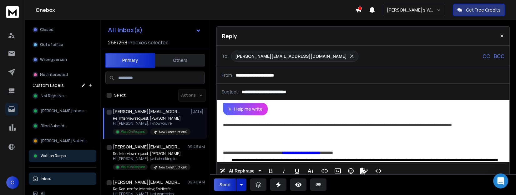
click at [228, 126] on div "**********" at bounding box center [362, 129] width 278 height 14
click at [223, 187] on button "Send" at bounding box center [225, 184] width 22 height 13
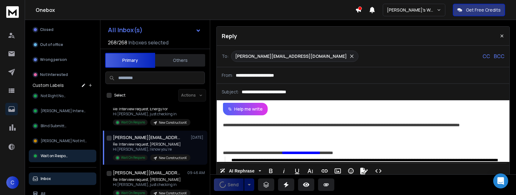
scroll to position [3683, 0]
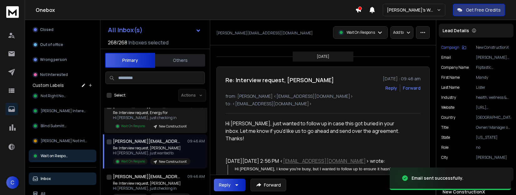
click at [174, 117] on p "Hi [PERSON_NAME], just checking in" at bounding box center [150, 117] width 75 height 5
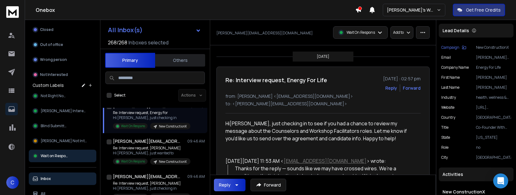
click at [391, 88] on button "Reply" at bounding box center [391, 88] width 12 height 6
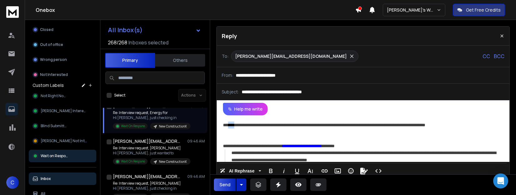
drag, startPoint x: 236, startPoint y: 126, endPoint x: 229, endPoint y: 126, distance: 6.9
click at [229, 126] on div "**********" at bounding box center [362, 125] width 278 height 7
click at [226, 182] on button "Send" at bounding box center [225, 184] width 22 height 13
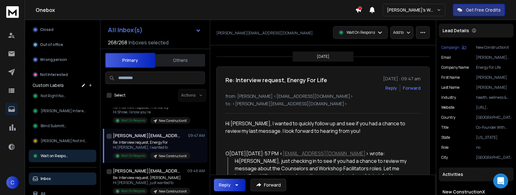
scroll to position [3648, 0]
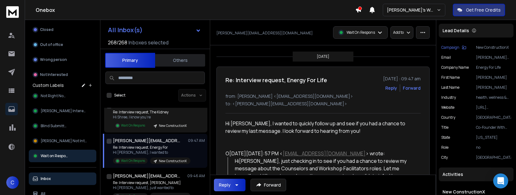
click at [169, 118] on p "Hi Shree, I know you're" at bounding box center [150, 117] width 75 height 5
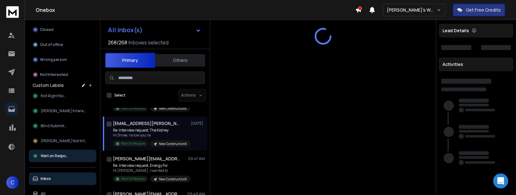
scroll to position [3625, 0]
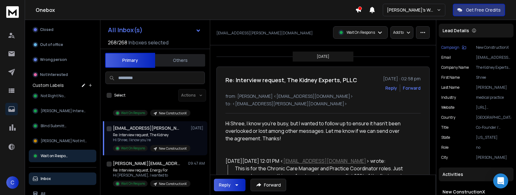
click at [388, 88] on button "Reply" at bounding box center [391, 88] width 12 height 6
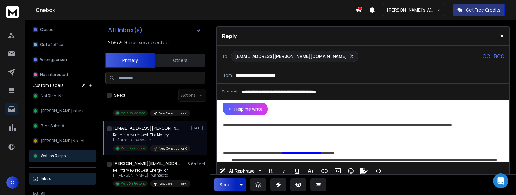
click at [228, 127] on div "**********" at bounding box center [362, 129] width 278 height 14
click at [225, 183] on button "Send" at bounding box center [225, 184] width 22 height 13
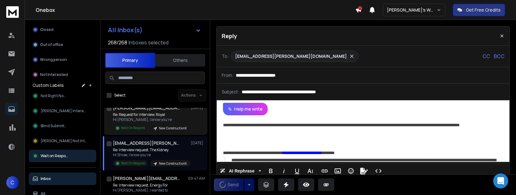
scroll to position [3595, 0]
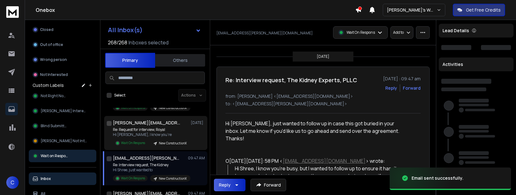
click at [170, 133] on p "Hi [PERSON_NAME], I know you're" at bounding box center [150, 134] width 75 height 5
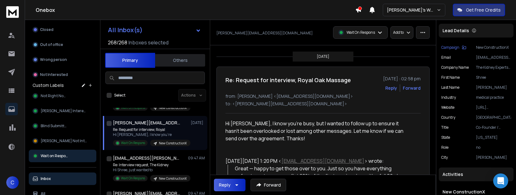
click at [388, 89] on button "Reply" at bounding box center [391, 88] width 12 height 6
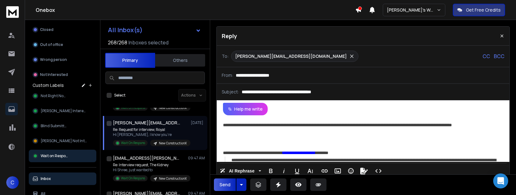
click at [228, 126] on div "**********" at bounding box center [362, 129] width 278 height 14
drag, startPoint x: 222, startPoint y: 185, endPoint x: 218, endPoint y: 182, distance: 5.3
click at [222, 185] on button "Send" at bounding box center [225, 184] width 22 height 13
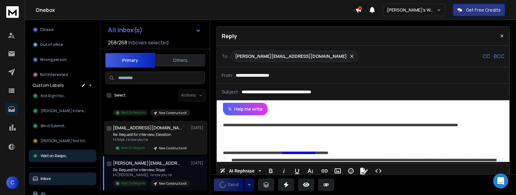
scroll to position [3554, 0]
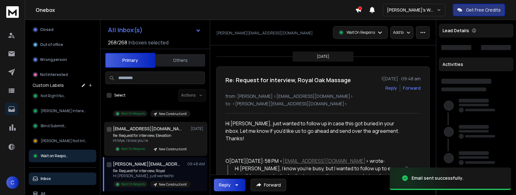
click at [184, 135] on p "Re: Request for interview, Elevation" at bounding box center [150, 135] width 75 height 5
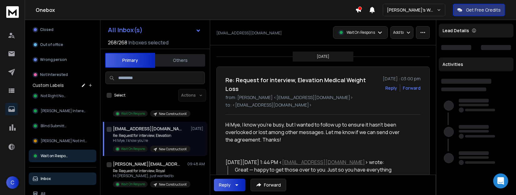
click at [389, 91] on button "Reply" at bounding box center [391, 88] width 12 height 6
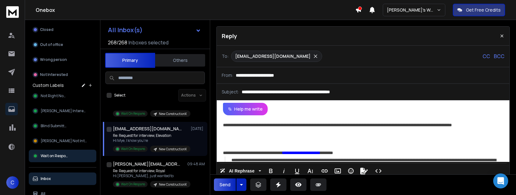
click at [229, 125] on div "**********" at bounding box center [362, 129] width 278 height 14
click at [222, 183] on button "Send" at bounding box center [225, 184] width 22 height 13
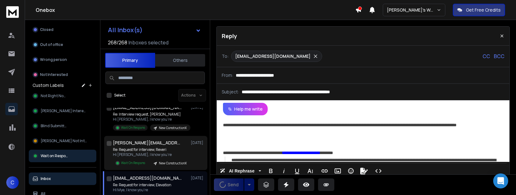
scroll to position [3506, 0]
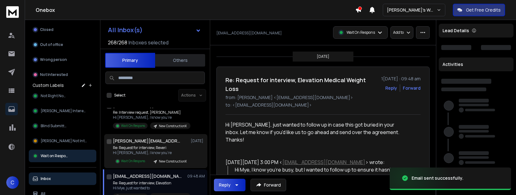
click at [173, 149] on p "Re: Request for interview, Reveri" at bounding box center [150, 147] width 75 height 5
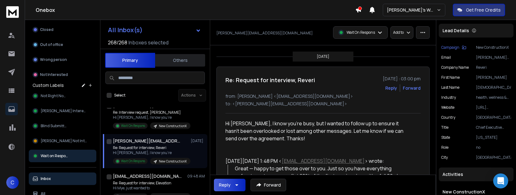
click at [391, 89] on button "Reply" at bounding box center [391, 88] width 12 height 6
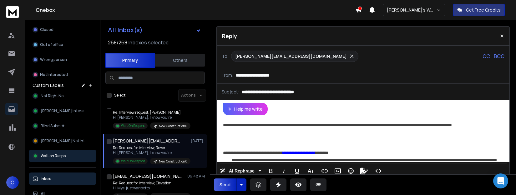
click at [228, 127] on div "**********" at bounding box center [362, 129] width 278 height 14
click at [225, 187] on button "Send" at bounding box center [225, 184] width 22 height 13
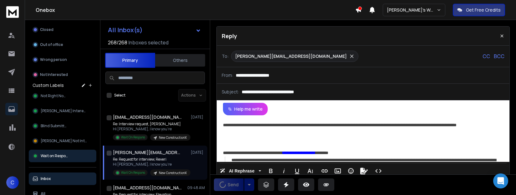
scroll to position [3489, 0]
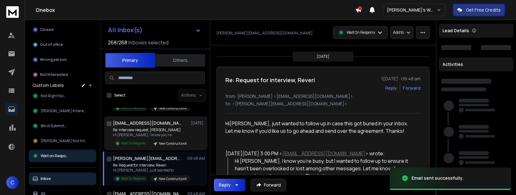
click at [158, 130] on p "Re: Interview request, [PERSON_NAME]" at bounding box center [150, 130] width 75 height 5
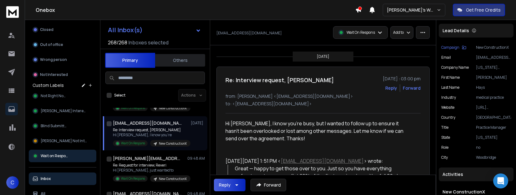
click at [389, 88] on button "Reply" at bounding box center [391, 88] width 12 height 6
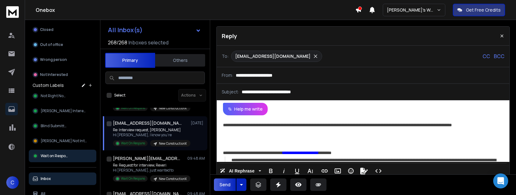
click at [228, 127] on div "**********" at bounding box center [362, 129] width 278 height 14
click at [219, 180] on button "Send" at bounding box center [225, 184] width 22 height 13
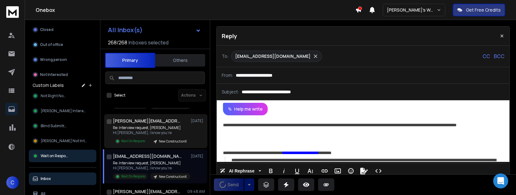
scroll to position [3455, 0]
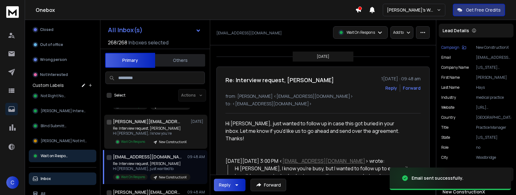
click at [156, 131] on p "Re: Interview request, [PERSON_NAME]" at bounding box center [150, 128] width 75 height 5
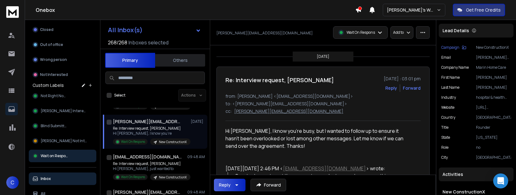
click at [393, 90] on button "Reply" at bounding box center [391, 88] width 12 height 6
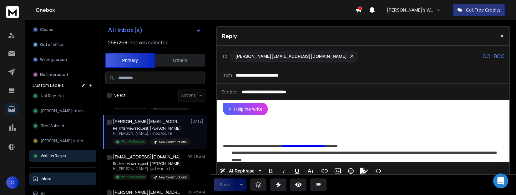
drag, startPoint x: 248, startPoint y: 126, endPoint x: 251, endPoint y: 125, distance: 3.5
click at [248, 126] on div at bounding box center [363, 125] width 280 height 7
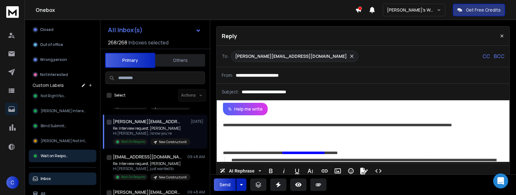
click at [228, 127] on div "**********" at bounding box center [362, 129] width 278 height 14
click at [226, 185] on button "Send" at bounding box center [225, 184] width 22 height 13
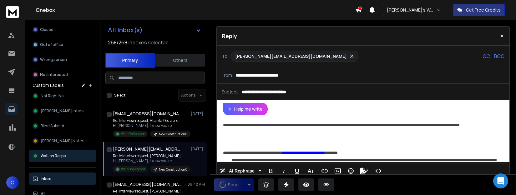
scroll to position [3427, 0]
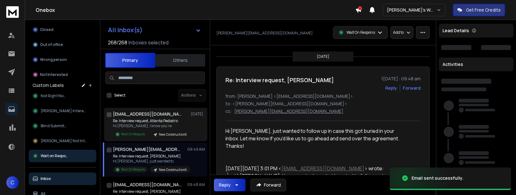
click at [161, 125] on p "Hi [PERSON_NAME], I know you're" at bounding box center [150, 125] width 75 height 5
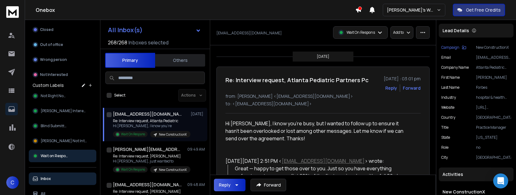
click at [393, 89] on button "Reply" at bounding box center [391, 88] width 12 height 6
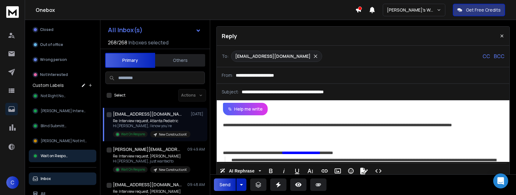
click at [228, 126] on div "**********" at bounding box center [362, 129] width 278 height 14
click at [220, 184] on button "Send" at bounding box center [225, 184] width 22 height 13
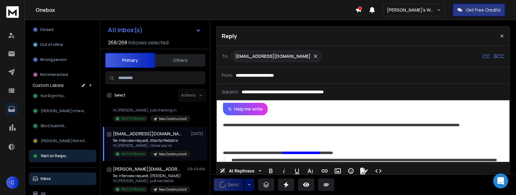
scroll to position [3401, 0]
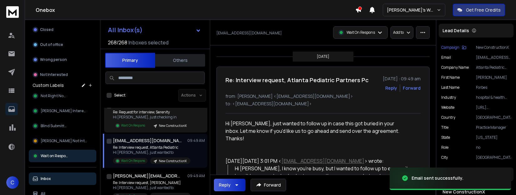
click at [163, 112] on p "Re: Request for interview, Serenity" at bounding box center [150, 112] width 75 height 5
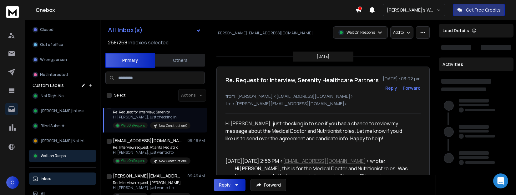
scroll to position [3377, 0]
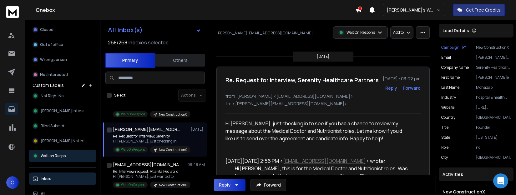
click at [390, 90] on button "Reply" at bounding box center [391, 88] width 12 height 6
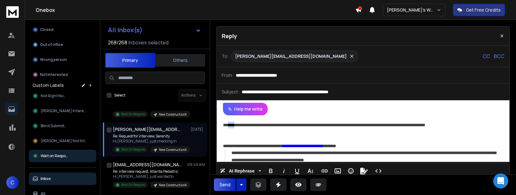
drag, startPoint x: 236, startPoint y: 124, endPoint x: 229, endPoint y: 126, distance: 6.8
click at [229, 126] on div "**********" at bounding box center [362, 125] width 278 height 7
click at [221, 183] on button "Send" at bounding box center [225, 184] width 22 height 13
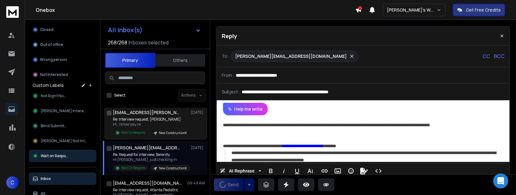
scroll to position [3358, 0]
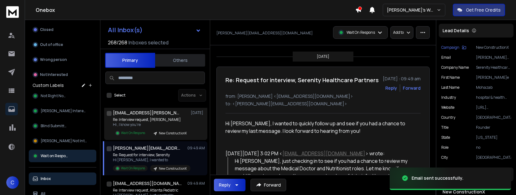
click at [177, 118] on p "Re: Interview request, [PERSON_NAME]" at bounding box center [150, 119] width 75 height 5
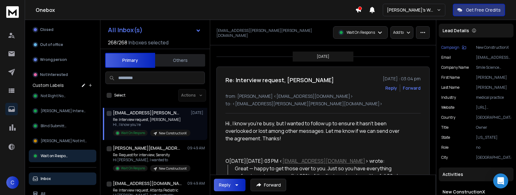
click at [391, 90] on button "Reply" at bounding box center [391, 88] width 12 height 6
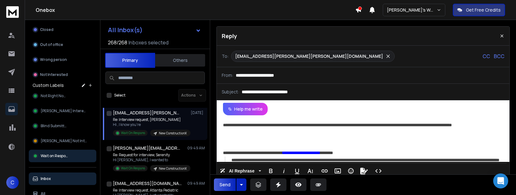
click at [226, 187] on button "Send" at bounding box center [225, 184] width 22 height 13
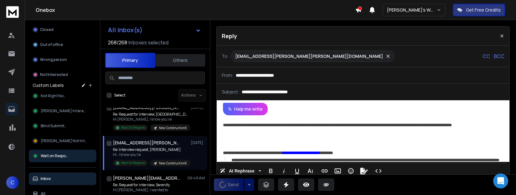
scroll to position [3323, 0]
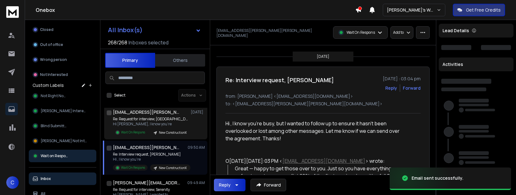
click at [166, 117] on p "Re: Request for interview, [GEOGRAPHIC_DATA]" at bounding box center [150, 119] width 75 height 5
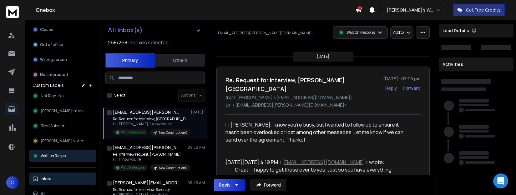
click at [393, 88] on button "Reply" at bounding box center [391, 88] width 12 height 6
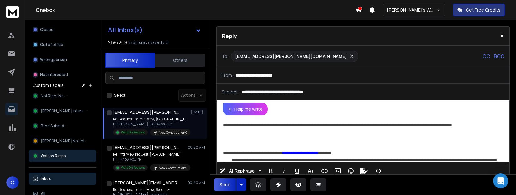
click at [228, 126] on div "**********" at bounding box center [362, 129] width 278 height 14
click at [228, 185] on button "Send" at bounding box center [225, 184] width 22 height 13
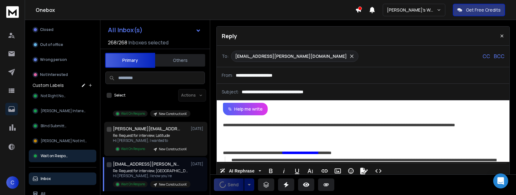
scroll to position [3272, 0]
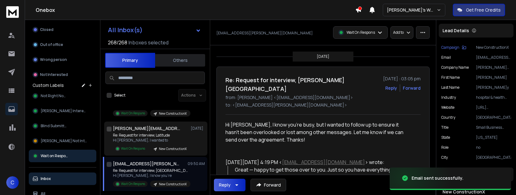
click at [183, 130] on div "[PERSON_NAME][EMAIL_ADDRESS][PERSON_NAME][DOMAIN_NAME] 2[DATE]" at bounding box center [159, 128] width 92 height 6
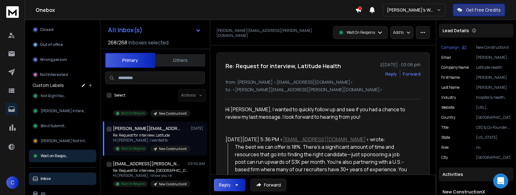
scroll to position [0, 0]
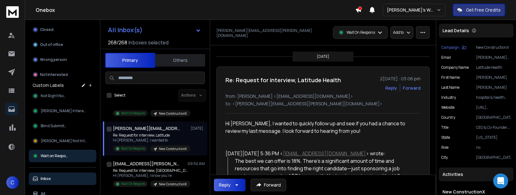
click at [392, 89] on button "Reply" at bounding box center [391, 88] width 12 height 6
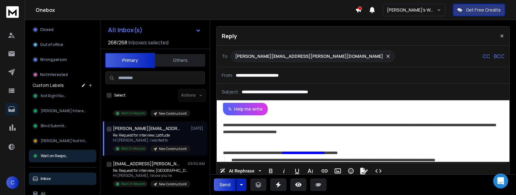
drag, startPoint x: 284, startPoint y: 124, endPoint x: 372, endPoint y: 4, distance: 148.5
click at [0, 0] on div "C Onebox [PERSON_NAME]'s Workspace Get Free Credits Press Cmd + Shift + k to ch…" at bounding box center [258, 107] width 516 height 215
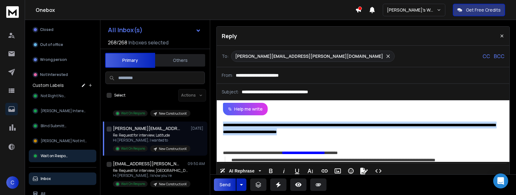
drag, startPoint x: 364, startPoint y: 132, endPoint x: 222, endPoint y: 126, distance: 142.0
click at [222, 126] on div "**********" at bounding box center [362, 138] width 291 height 47
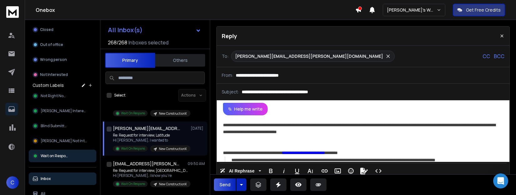
paste div
click at [228, 127] on div "**********" at bounding box center [362, 129] width 278 height 14
click at [225, 183] on button "Send" at bounding box center [225, 184] width 22 height 13
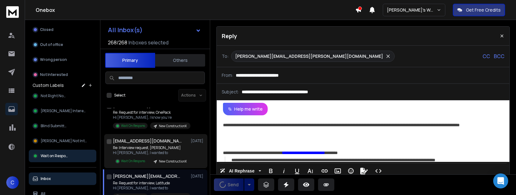
scroll to position [3222, 0]
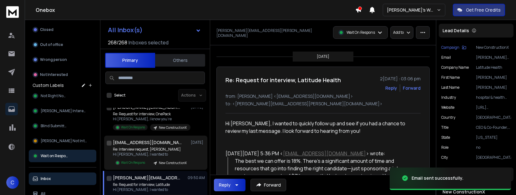
click at [164, 148] on p "Re: Interview request, [PERSON_NAME]" at bounding box center [150, 149] width 75 height 5
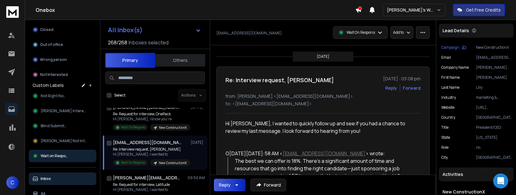
click at [389, 88] on button "Reply" at bounding box center [391, 88] width 12 height 6
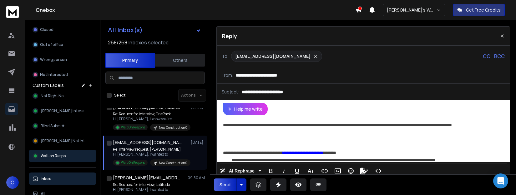
click at [228, 125] on div "**********" at bounding box center [362, 129] width 278 height 14
click at [230, 188] on button "Send" at bounding box center [225, 184] width 22 height 13
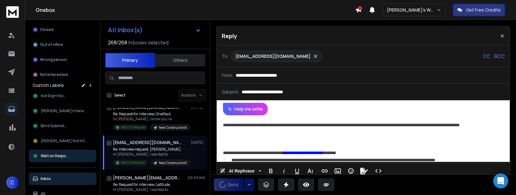
scroll to position [3196, 0]
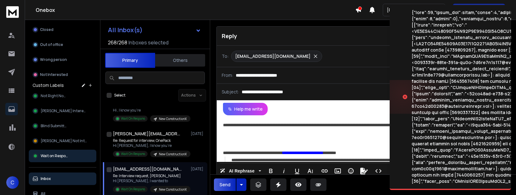
click at [218, 186] on button "Send" at bounding box center [225, 184] width 22 height 13
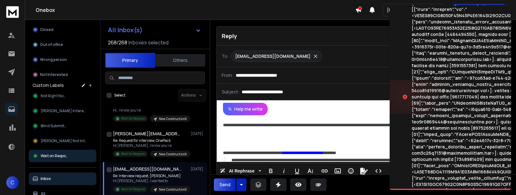
click at [218, 186] on button "Send" at bounding box center [225, 184] width 22 height 13
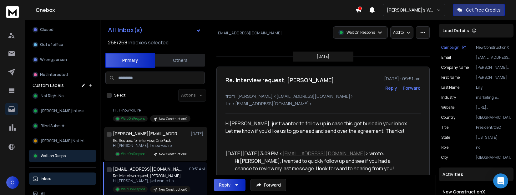
click at [167, 140] on p "Re: Request for interview, OnePack" at bounding box center [150, 140] width 75 height 5
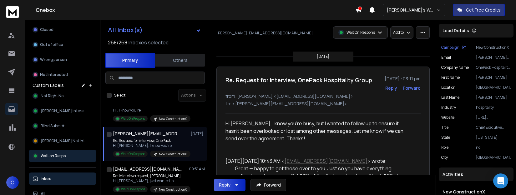
click at [388, 89] on button "Reply" at bounding box center [391, 88] width 12 height 6
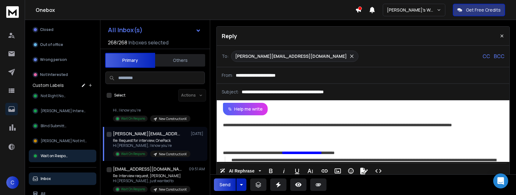
click at [228, 127] on div "**********" at bounding box center [362, 129] width 278 height 14
click at [223, 184] on button "Send" at bounding box center [225, 184] width 22 height 13
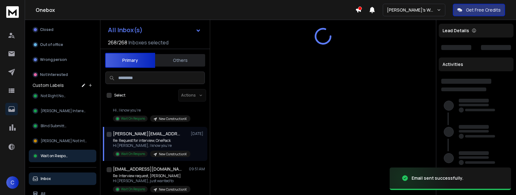
scroll to position [3183, 0]
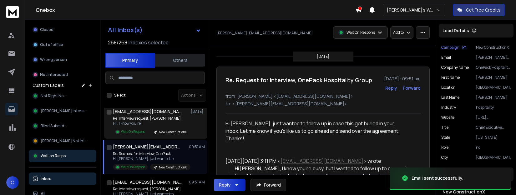
click at [162, 119] on p "Re: Interview request, [PERSON_NAME]" at bounding box center [150, 118] width 75 height 5
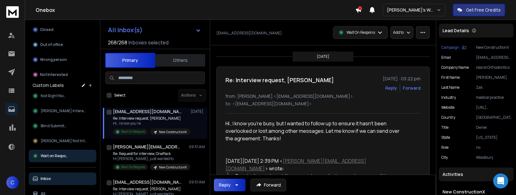
click at [389, 88] on button "Reply" at bounding box center [391, 88] width 12 height 6
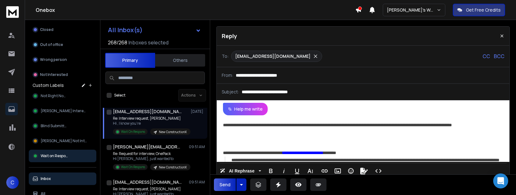
click at [225, 186] on button "Send" at bounding box center [225, 184] width 22 height 13
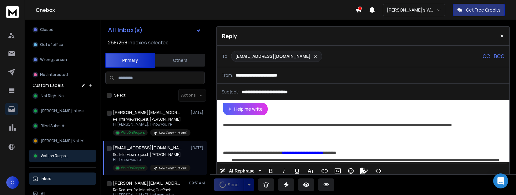
scroll to position [3130, 0]
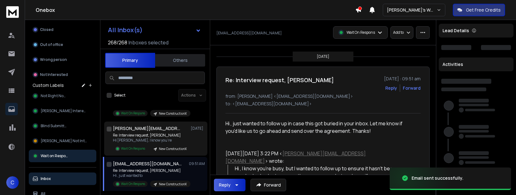
click at [178, 139] on p "Hi [PERSON_NAME], I know you're" at bounding box center [150, 140] width 75 height 5
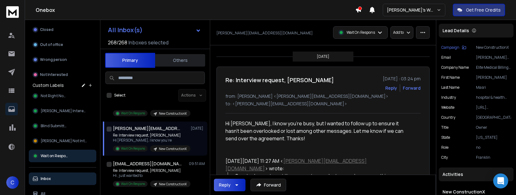
click at [391, 87] on button "Reply" at bounding box center [391, 88] width 12 height 6
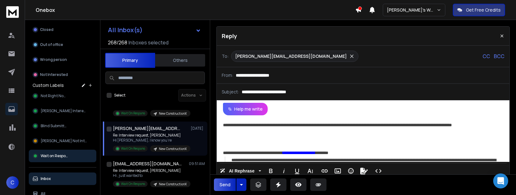
click at [228, 125] on div "**********" at bounding box center [362, 129] width 278 height 14
click at [224, 184] on button "Send" at bounding box center [225, 184] width 22 height 13
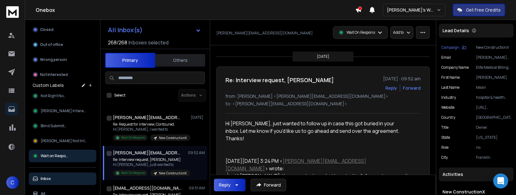
scroll to position [3105, 0]
click at [156, 126] on p "Re: Request for interview, Contoured," at bounding box center [150, 125] width 75 height 5
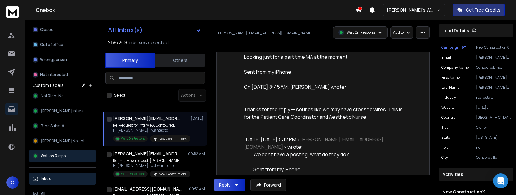
scroll to position [0, 0]
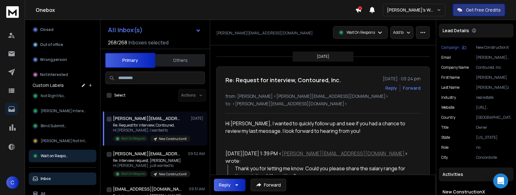
click at [375, 31] on div "Wait On Respons" at bounding box center [360, 33] width 54 height 12
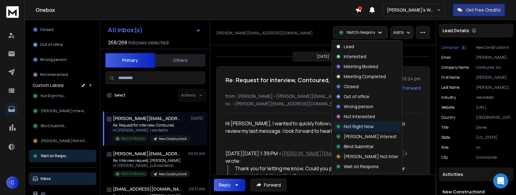
click at [370, 125] on p "Not Right Now" at bounding box center [358, 126] width 30 height 6
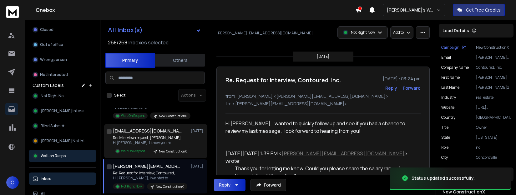
scroll to position [3056, 0]
click at [161, 135] on h1 "[EMAIL_ADDRESS][DOMAIN_NAME]" at bounding box center [147, 132] width 69 height 6
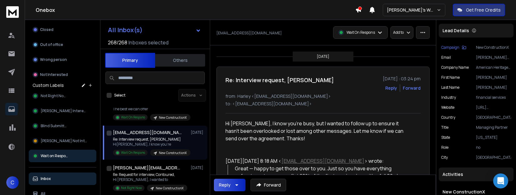
click at [388, 93] on div "Re: Interview request, [PERSON_NAME] [DATE] : 03:24 pm Reply Forward from: [PER…" at bounding box center [322, 91] width 195 height 31
click at [387, 88] on button "Reply" at bounding box center [391, 88] width 12 height 6
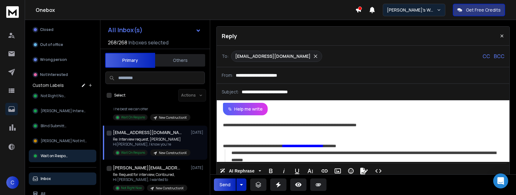
drag, startPoint x: 264, startPoint y: 124, endPoint x: 410, endPoint y: 4, distance: 188.3
click at [0, 0] on div "C Onebox [PERSON_NAME]'s Workspace Get Free Credits Press Cmd + Shift + k to ch…" at bounding box center [258, 107] width 516 height 215
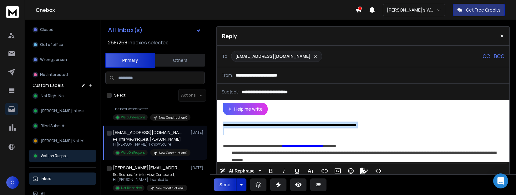
drag, startPoint x: 387, startPoint y: 126, endPoint x: 222, endPoint y: 125, distance: 165.0
click at [219, 125] on div "**********" at bounding box center [363, 138] width 293 height 47
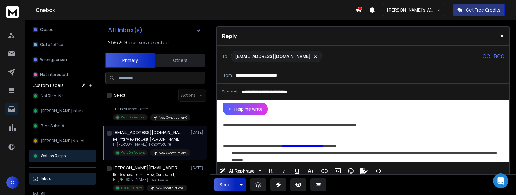
paste div
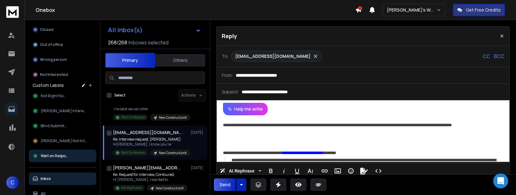
click at [228, 126] on div "**********" at bounding box center [362, 129] width 278 height 14
click at [218, 187] on button "Send" at bounding box center [225, 184] width 22 height 13
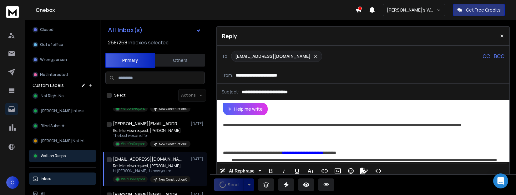
scroll to position [3029, 0]
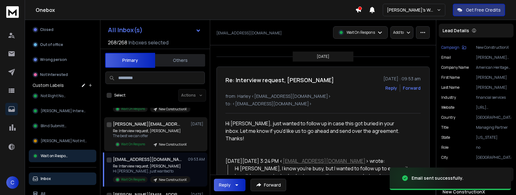
click at [177, 131] on p "Re: Interview request, [PERSON_NAME]" at bounding box center [150, 130] width 75 height 5
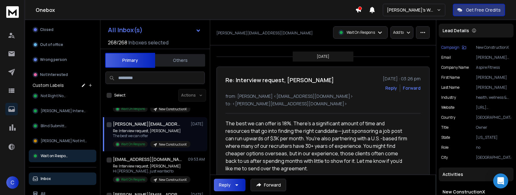
click at [391, 87] on button "Reply" at bounding box center [391, 88] width 12 height 6
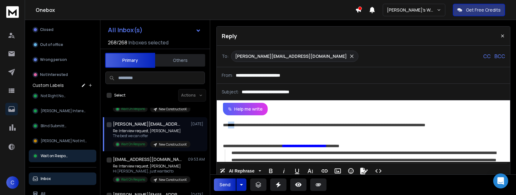
drag, startPoint x: 235, startPoint y: 123, endPoint x: 229, endPoint y: 126, distance: 6.6
click at [229, 126] on div "**********" at bounding box center [362, 125] width 278 height 7
click at [227, 188] on button "Send" at bounding box center [225, 184] width 22 height 13
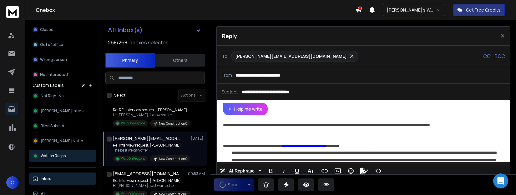
scroll to position [3005, 0]
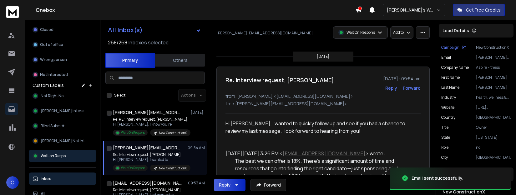
drag, startPoint x: 145, startPoint y: 122, endPoint x: 272, endPoint y: 67, distance: 138.2
click at [145, 122] on p "Hi [PERSON_NAME], I know you're" at bounding box center [150, 124] width 75 height 5
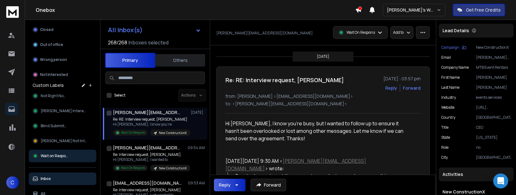
click at [386, 89] on button "Reply" at bounding box center [391, 88] width 12 height 6
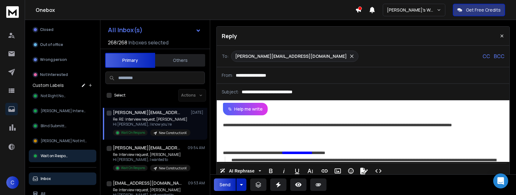
click at [228, 126] on div "**********" at bounding box center [362, 129] width 278 height 14
click at [227, 186] on button "Send" at bounding box center [225, 184] width 22 height 13
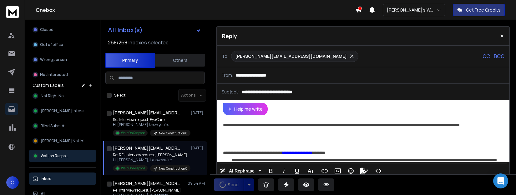
scroll to position [2968, 0]
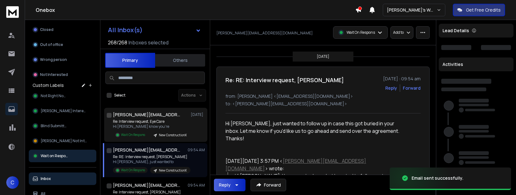
click at [155, 119] on p "Re: Interview request, Eye Care" at bounding box center [150, 121] width 75 height 5
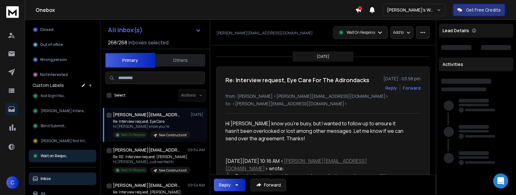
click at [389, 89] on button "Reply" at bounding box center [391, 88] width 12 height 6
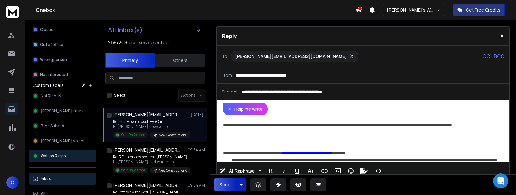
click at [228, 127] on div "**********" at bounding box center [362, 129] width 278 height 14
drag, startPoint x: 229, startPoint y: 188, endPoint x: 233, endPoint y: 191, distance: 4.5
click at [229, 188] on button "Send" at bounding box center [225, 184] width 22 height 13
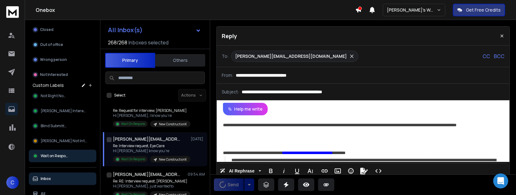
scroll to position [2941, 0]
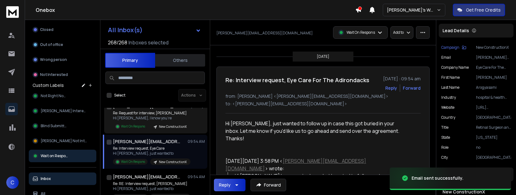
click at [168, 121] on div "Re: Request for interview, [PERSON_NAME] Hi [PERSON_NAME], I know you're Wait O…" at bounding box center [152, 120] width 78 height 19
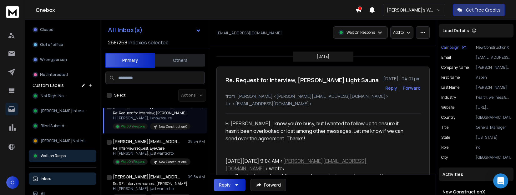
click at [387, 90] on button "Reply" at bounding box center [391, 88] width 12 height 6
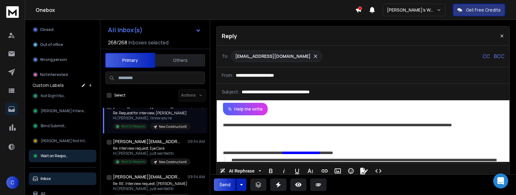
click at [228, 127] on div "**********" at bounding box center [362, 129] width 278 height 14
click at [222, 187] on button "Send" at bounding box center [225, 184] width 22 height 13
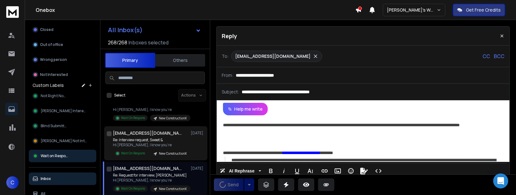
scroll to position [2878, 0]
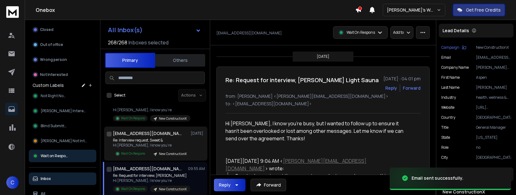
click at [178, 140] on p "Re: Interview request, Sweet &" at bounding box center [150, 140] width 75 height 5
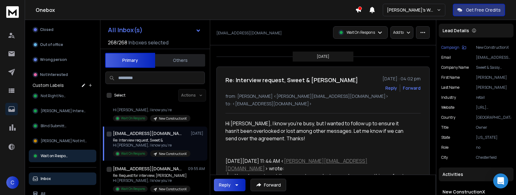
click at [389, 88] on button "Reply" at bounding box center [391, 88] width 12 height 6
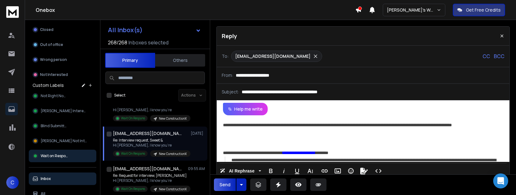
click at [228, 125] on div "**********" at bounding box center [362, 129] width 278 height 14
drag, startPoint x: 223, startPoint y: 183, endPoint x: 245, endPoint y: 169, distance: 25.8
click at [223, 183] on button "Send" at bounding box center [225, 184] width 22 height 13
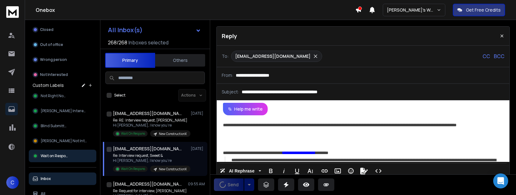
scroll to position [2861, 0]
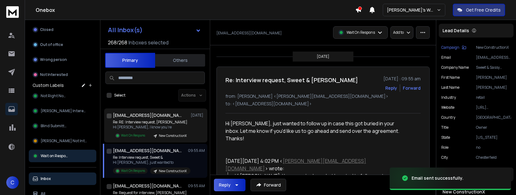
click at [181, 123] on p "Re: RE: Interview request, [PERSON_NAME]" at bounding box center [150, 122] width 75 height 5
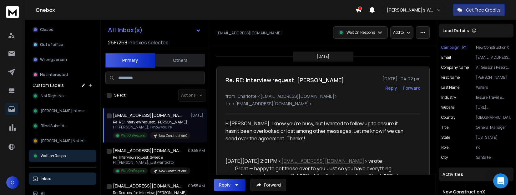
click at [391, 90] on button "Reply" at bounding box center [391, 88] width 12 height 6
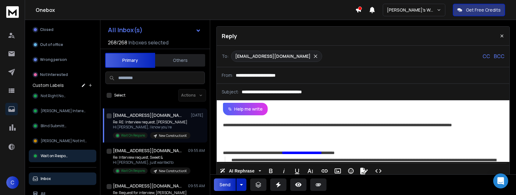
click at [228, 125] on div "**********" at bounding box center [362, 129] width 278 height 14
click at [222, 186] on button "Send" at bounding box center [225, 184] width 22 height 13
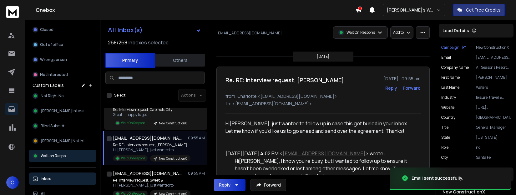
scroll to position [2830, 0]
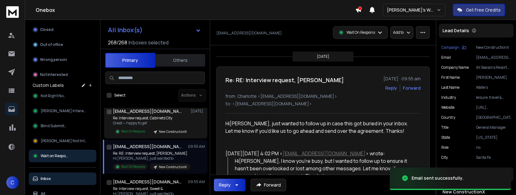
drag, startPoint x: 164, startPoint y: 121, endPoint x: 170, endPoint y: 133, distance: 13.3
click at [164, 121] on p "Great — happy to get" at bounding box center [150, 123] width 75 height 5
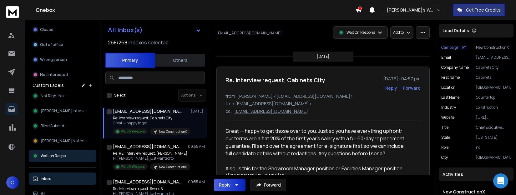
click at [394, 86] on button "Reply" at bounding box center [391, 88] width 12 height 6
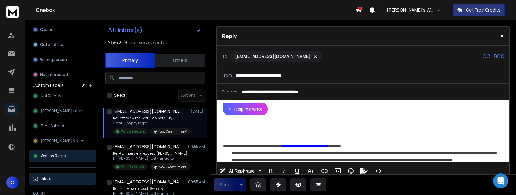
click at [273, 122] on div at bounding box center [363, 125] width 280 height 7
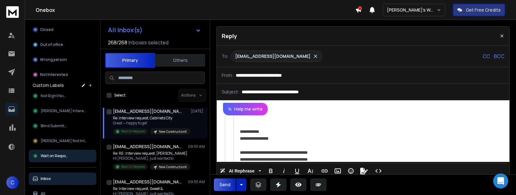
scroll to position [0, 0]
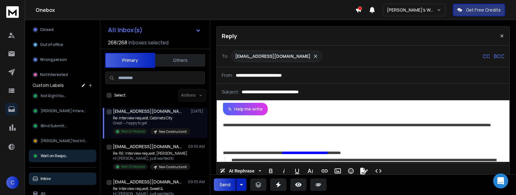
click at [228, 127] on div "**********" at bounding box center [362, 129] width 278 height 14
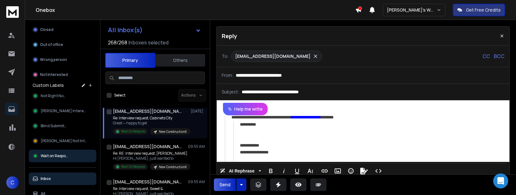
scroll to position [93, 0]
click at [224, 185] on button "Send" at bounding box center [225, 184] width 22 height 13
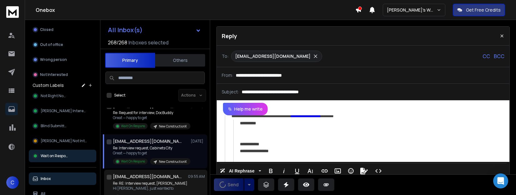
scroll to position [2794, 0]
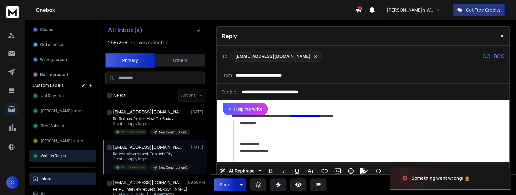
click at [501, 36] on icon at bounding box center [501, 35] width 5 height 5
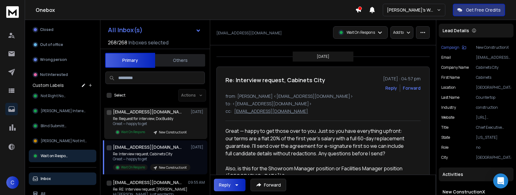
drag, startPoint x: 169, startPoint y: 117, endPoint x: 175, endPoint y: 128, distance: 12.6
click at [169, 117] on p "Re: Request for interview, DocBuddy" at bounding box center [150, 118] width 75 height 5
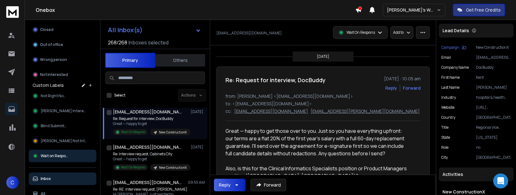
click at [389, 89] on button "Reply" at bounding box center [391, 88] width 12 height 6
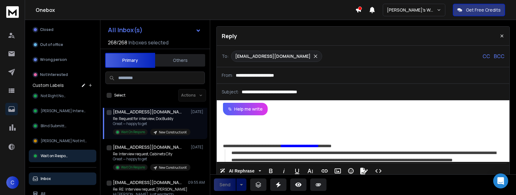
click at [253, 123] on div at bounding box center [363, 125] width 280 height 7
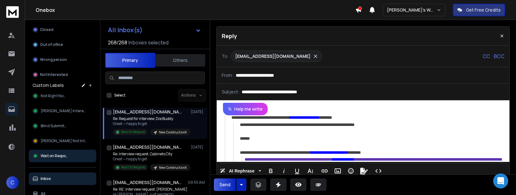
scroll to position [0, 0]
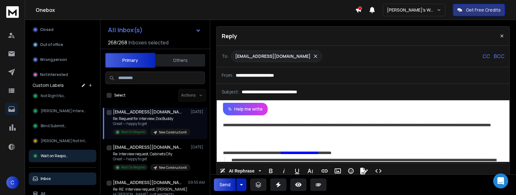
click at [228, 125] on div "**********" at bounding box center [362, 129] width 278 height 14
click at [224, 184] on button "Send" at bounding box center [225, 184] width 22 height 13
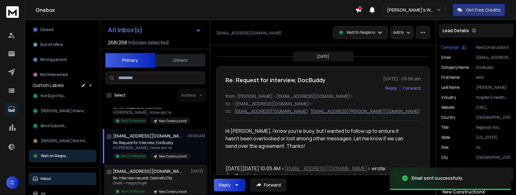
scroll to position [2771, 0]
drag, startPoint x: 158, startPoint y: 177, endPoint x: 171, endPoint y: 178, distance: 12.9
click at [158, 177] on p "Re: Interview request, Cabinets City" at bounding box center [150, 176] width 75 height 5
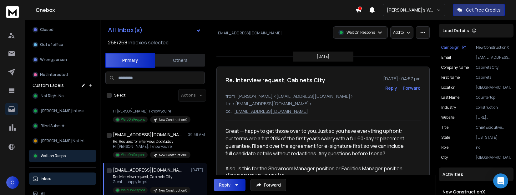
click at [393, 88] on button "Reply" at bounding box center [391, 88] width 12 height 6
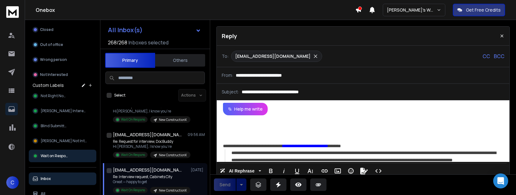
click at [263, 122] on div at bounding box center [363, 125] width 280 height 7
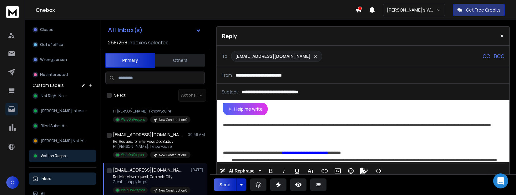
click at [228, 127] on div "**********" at bounding box center [362, 129] width 278 height 14
click at [222, 187] on button "Send" at bounding box center [225, 184] width 22 height 13
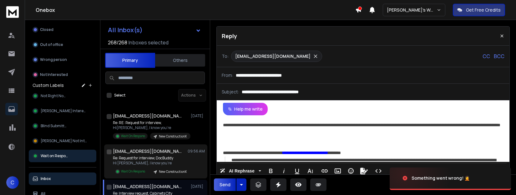
scroll to position [2752, 0]
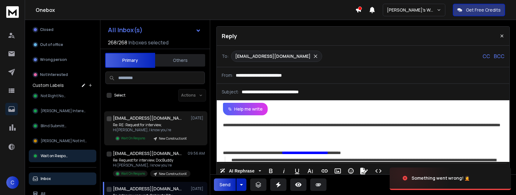
click at [163, 128] on p "Hi[PERSON_NAME], I know you're" at bounding box center [150, 130] width 75 height 5
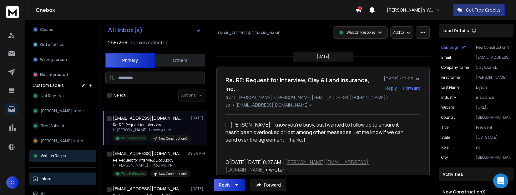
click at [397, 87] on button "Reply" at bounding box center [391, 88] width 12 height 6
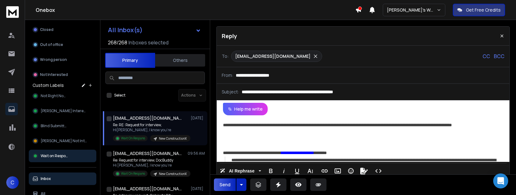
click at [229, 125] on div "**********" at bounding box center [362, 129] width 278 height 14
click at [225, 183] on button "Send" at bounding box center [225, 184] width 22 height 13
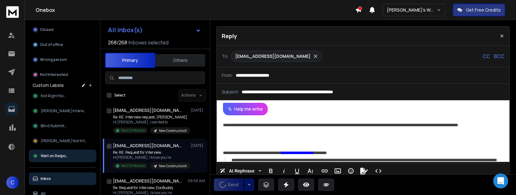
scroll to position [2724, 0]
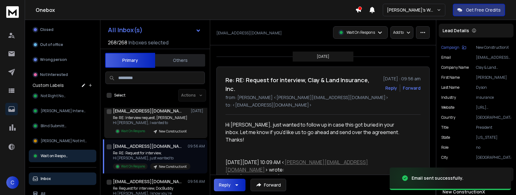
click at [164, 120] on p "Re: RE: Interview request, [PERSON_NAME]" at bounding box center [150, 117] width 75 height 5
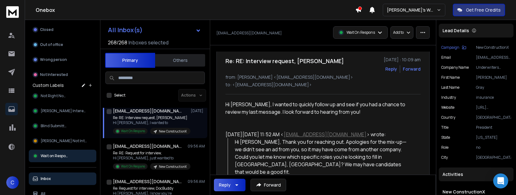
scroll to position [20, 0]
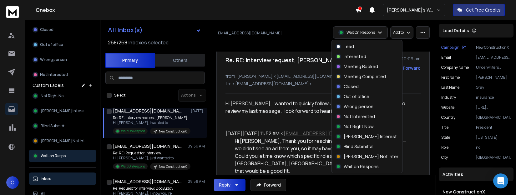
click at [368, 36] on div "Wait On Respons" at bounding box center [360, 33] width 54 height 12
click at [363, 128] on p "Not Right Now" at bounding box center [358, 126] width 30 height 6
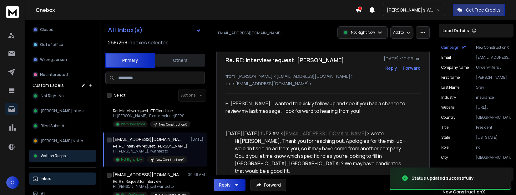
scroll to position [2695, 0]
drag, startPoint x: 162, startPoint y: 120, endPoint x: 198, endPoint y: 138, distance: 40.5
click at [162, 120] on div "Re: Interview request, ITDCloud, Inc. HI [PERSON_NAME], Please include [PERSON_…" at bounding box center [152, 118] width 78 height 19
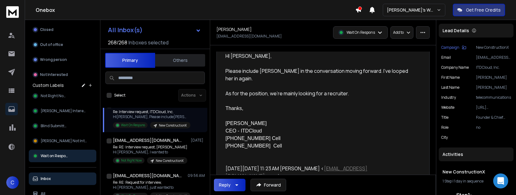
scroll to position [0, 0]
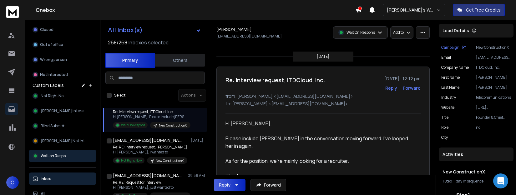
click at [387, 88] on button "Reply" at bounding box center [391, 88] width 12 height 6
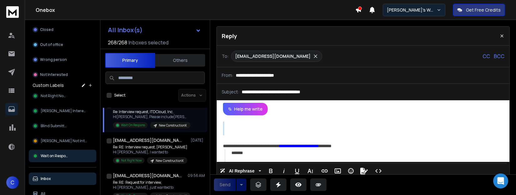
drag, startPoint x: 268, startPoint y: 126, endPoint x: 411, endPoint y: 15, distance: 180.4
click at [0, 0] on div "C Onebox [PERSON_NAME]'s Workspace Get Free Credits Press Cmd + Shift + k to ch…" at bounding box center [258, 107] width 516 height 215
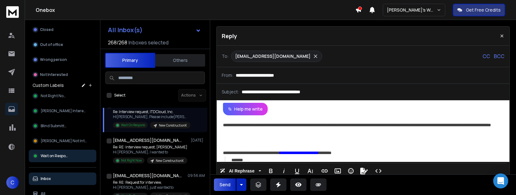
click at [228, 127] on div "**********" at bounding box center [362, 129] width 278 height 14
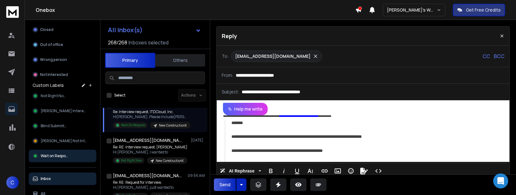
scroll to position [39, 0]
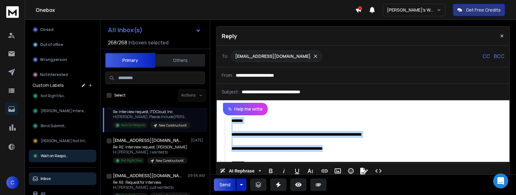
drag, startPoint x: 228, startPoint y: 121, endPoint x: 358, endPoint y: 149, distance: 133.1
copy div "**********"
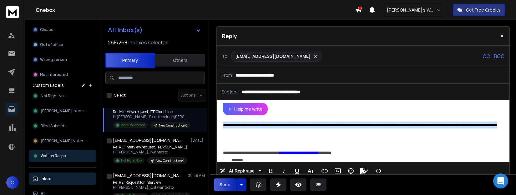
drag, startPoint x: 290, startPoint y: 130, endPoint x: 261, endPoint y: 126, distance: 29.3
click at [219, 125] on div "**********" at bounding box center [362, 138] width 291 height 47
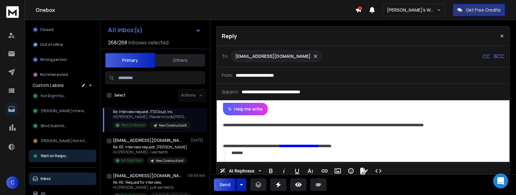
click at [222, 126] on div "**********" at bounding box center [362, 138] width 291 height 47
click at [348, 126] on div "**********" at bounding box center [362, 125] width 278 height 7
click at [421, 126] on div "**********" at bounding box center [362, 125] width 278 height 7
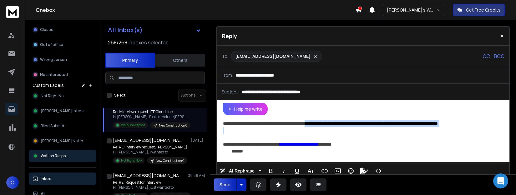
drag, startPoint x: 322, startPoint y: 124, endPoint x: 477, endPoint y: 128, distance: 154.4
click at [477, 128] on div "**********" at bounding box center [362, 138] width 291 height 47
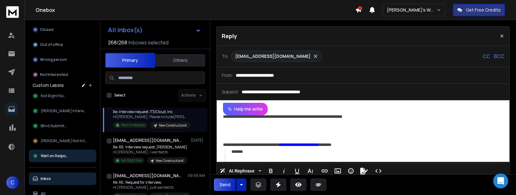
scroll to position [0, 0]
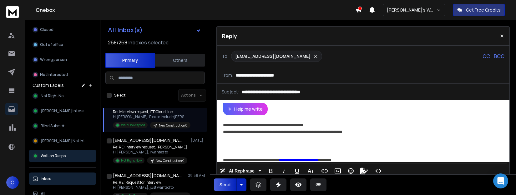
click at [224, 133] on div "**********" at bounding box center [362, 131] width 278 height 7
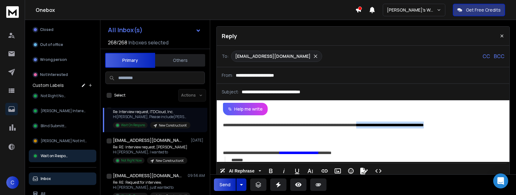
drag, startPoint x: 473, startPoint y: 124, endPoint x: 382, endPoint y: 123, distance: 91.9
click at [383, 123] on div "**********" at bounding box center [362, 125] width 278 height 7
click at [220, 184] on button "Send" at bounding box center [225, 184] width 22 height 13
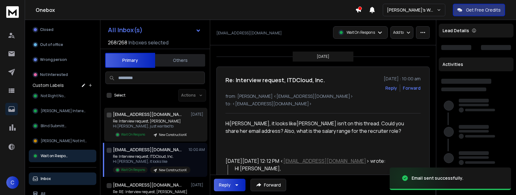
scroll to position [2650, 0]
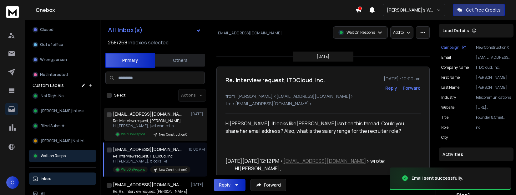
click at [147, 121] on p "Re: Interview request, [PERSON_NAME]" at bounding box center [150, 120] width 75 height 5
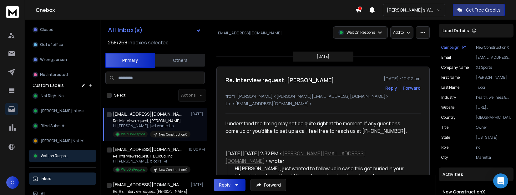
click at [368, 33] on p "Wait On Respons" at bounding box center [360, 32] width 28 height 5
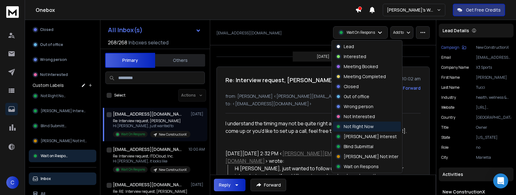
click at [355, 126] on p "Not Right Now" at bounding box center [358, 126] width 30 height 6
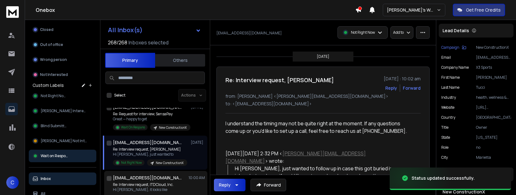
scroll to position [2621, 0]
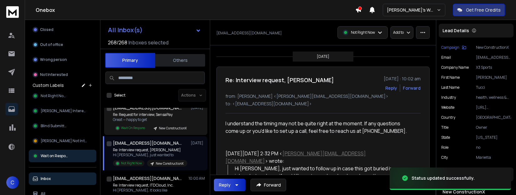
click at [166, 118] on p "Great — happy to get" at bounding box center [150, 119] width 75 height 5
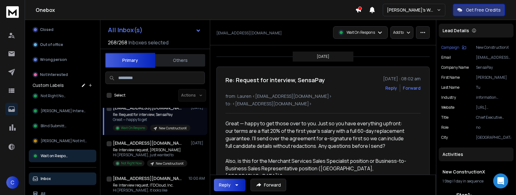
click at [387, 88] on button "Reply" at bounding box center [391, 88] width 12 height 6
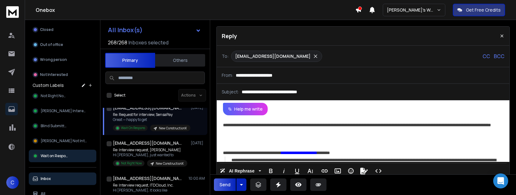
click at [228, 127] on div "**********" at bounding box center [362, 129] width 278 height 14
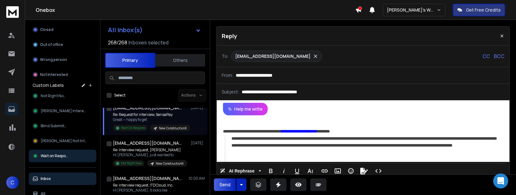
scroll to position [0, 0]
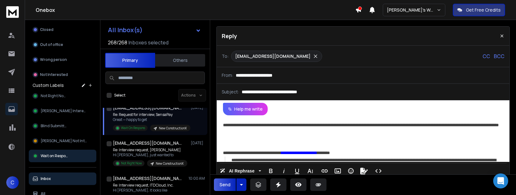
click at [227, 181] on button "Send" at bounding box center [225, 184] width 22 height 13
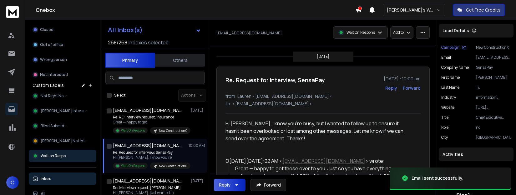
scroll to position [2584, 0]
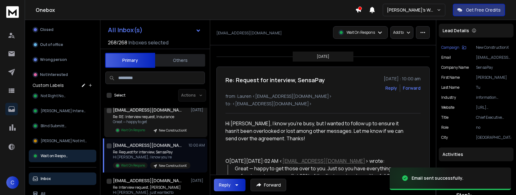
click at [144, 115] on p "Re: RE: Interview request, Insurance" at bounding box center [150, 116] width 75 height 5
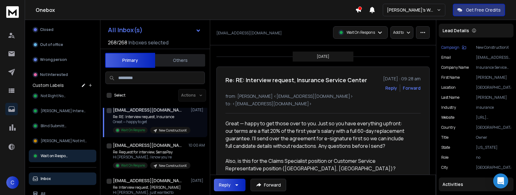
click at [390, 88] on button "Reply" at bounding box center [391, 88] width 12 height 6
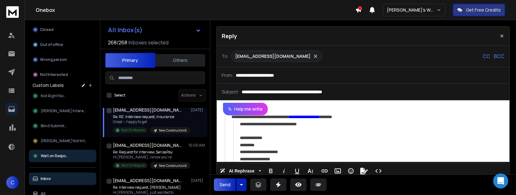
scroll to position [0, 0]
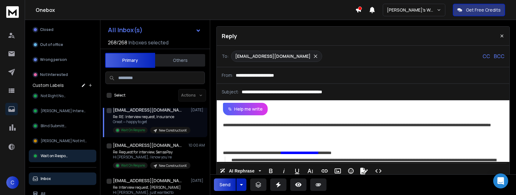
click at [228, 126] on div "**********" at bounding box center [362, 129] width 278 height 14
click at [217, 182] on button "Send" at bounding box center [225, 184] width 22 height 13
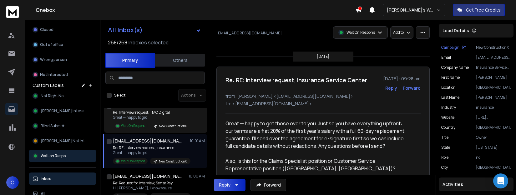
scroll to position [2552, 0]
click at [161, 120] on p "Great — happy to get" at bounding box center [150, 118] width 75 height 5
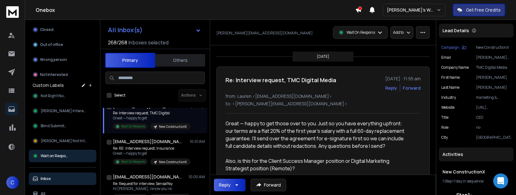
click at [393, 90] on button "Reply" at bounding box center [391, 88] width 12 height 6
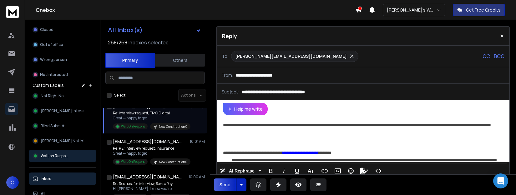
click at [228, 125] on div "**********" at bounding box center [362, 129] width 278 height 14
click at [221, 184] on button "Send" at bounding box center [225, 184] width 22 height 13
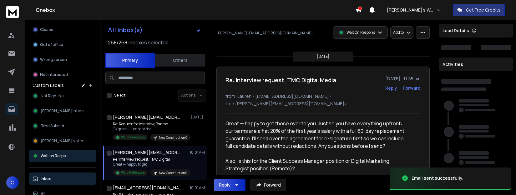
scroll to position [2505, 0]
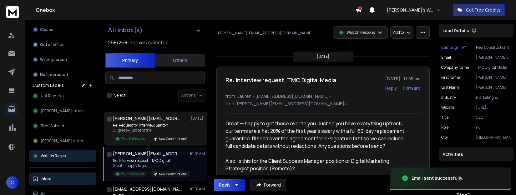
click at [168, 126] on p "Re: Request for interview, Banton" at bounding box center [150, 125] width 75 height 5
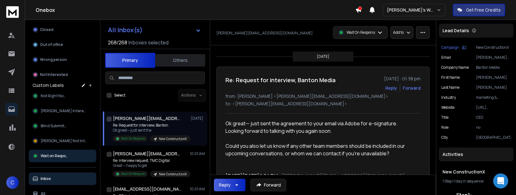
click at [375, 28] on div "Wait On Respons" at bounding box center [360, 33] width 54 height 12
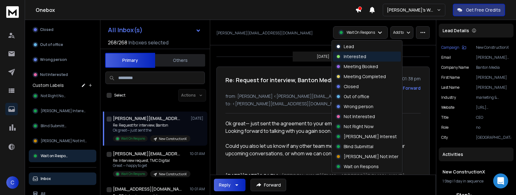
click at [363, 58] on p "Interested" at bounding box center [354, 56] width 23 height 6
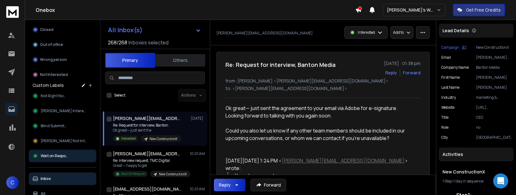
scroll to position [0, 0]
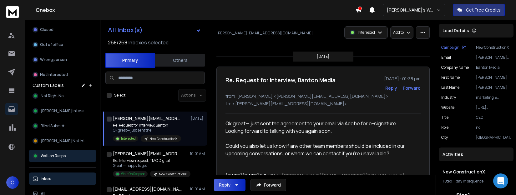
click at [389, 89] on button "Reply" at bounding box center [391, 88] width 12 height 6
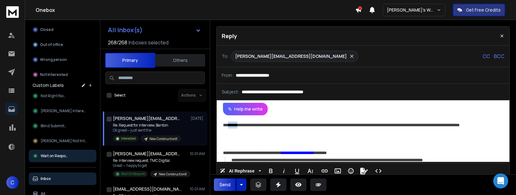
drag, startPoint x: 241, startPoint y: 126, endPoint x: 228, endPoint y: 127, distance: 13.1
click at [228, 127] on div "**********" at bounding box center [362, 129] width 278 height 14
click at [226, 185] on button "Send" at bounding box center [225, 184] width 22 height 13
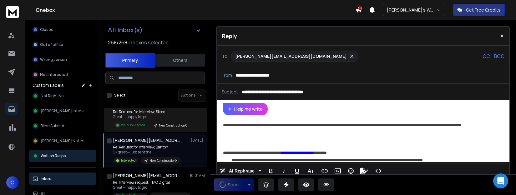
scroll to position [2470, 0]
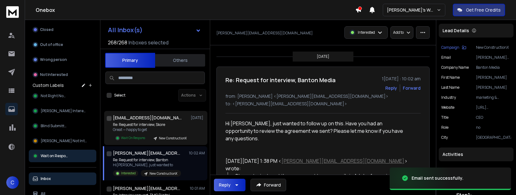
click at [153, 130] on p "Great — happy to get" at bounding box center [150, 129] width 75 height 5
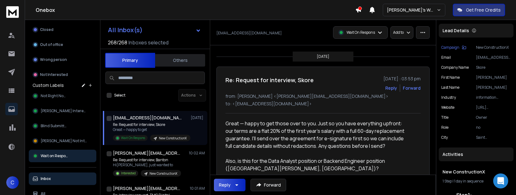
click at [388, 89] on button "Reply" at bounding box center [391, 88] width 12 height 6
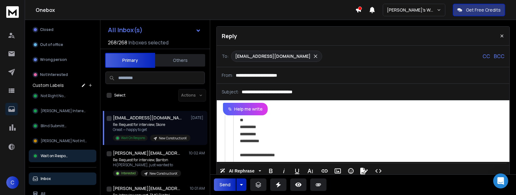
scroll to position [0, 0]
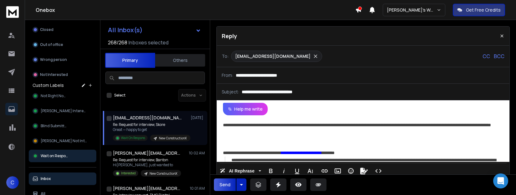
click at [228, 127] on div "**********" at bounding box center [362, 129] width 278 height 14
click at [221, 185] on button "Send" at bounding box center [225, 184] width 22 height 13
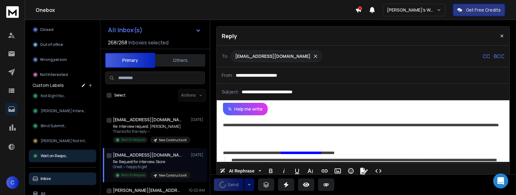
scroll to position [2432, 0]
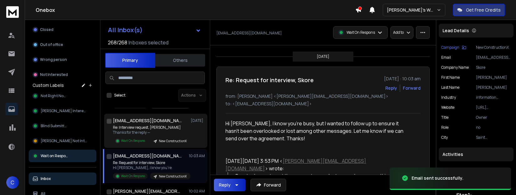
click at [165, 127] on p "Re: Interview request, [PERSON_NAME]" at bounding box center [150, 127] width 75 height 5
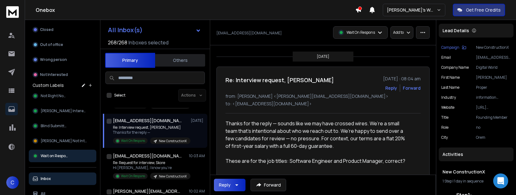
click at [391, 86] on button "Reply" at bounding box center [391, 88] width 12 height 6
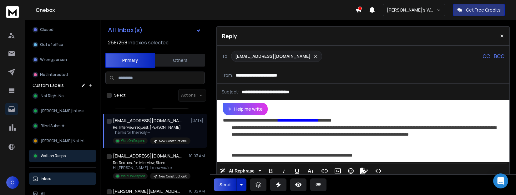
scroll to position [43, 0]
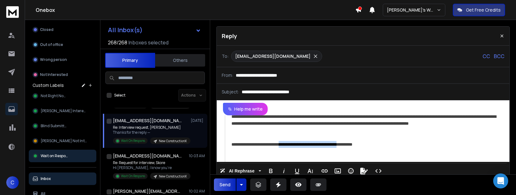
drag, startPoint x: 363, startPoint y: 144, endPoint x: 284, endPoint y: 143, distance: 79.4
click at [283, 143] on div "**********" at bounding box center [366, 144] width 270 height 7
copy div "**********"
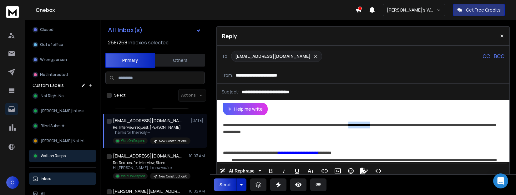
drag, startPoint x: 402, startPoint y: 124, endPoint x: 385, endPoint y: 125, distance: 17.2
click at [378, 125] on div "**********" at bounding box center [362, 129] width 278 height 14
drag, startPoint x: 229, startPoint y: 126, endPoint x: 248, endPoint y: 133, distance: 20.8
click at [229, 126] on div "**********" at bounding box center [362, 129] width 278 height 14
click at [220, 184] on button "Send" at bounding box center [225, 184] width 22 height 13
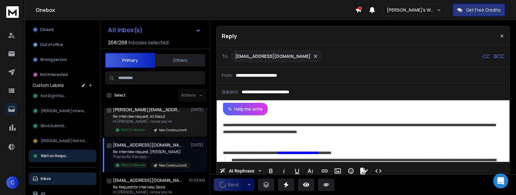
scroll to position [2402, 0]
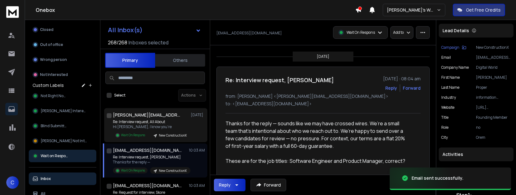
click at [161, 123] on p "Re: Interview request, All About" at bounding box center [150, 121] width 75 height 5
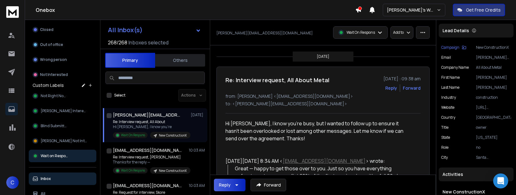
click at [393, 88] on button "Reply" at bounding box center [391, 88] width 12 height 6
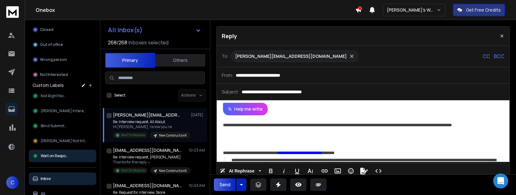
click at [228, 127] on div "**********" at bounding box center [362, 129] width 278 height 14
click at [222, 185] on button "Send" at bounding box center [225, 184] width 22 height 13
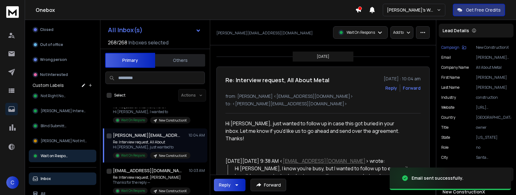
scroll to position [2364, 0]
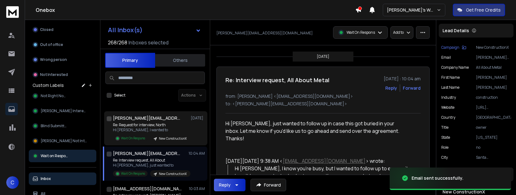
click at [166, 128] on p "Hi [PERSON_NAME], I wanted to" at bounding box center [150, 130] width 75 height 5
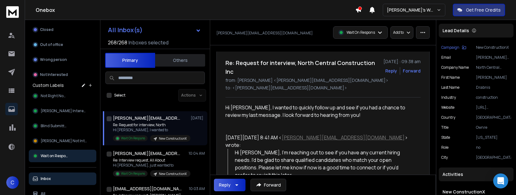
scroll to position [16, 0]
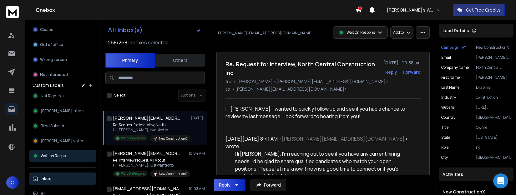
click at [392, 73] on button "Reply" at bounding box center [391, 72] width 12 height 6
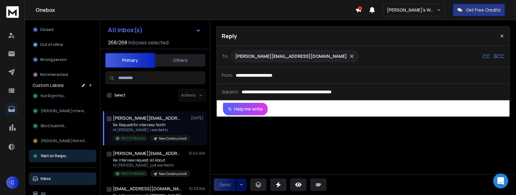
scroll to position [0, 0]
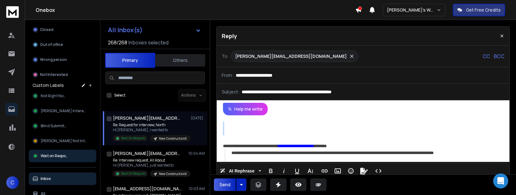
paste div
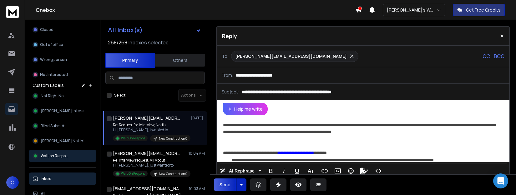
click at [223, 126] on div "**********" at bounding box center [362, 129] width 278 height 14
click at [238, 126] on div "**********" at bounding box center [362, 129] width 278 height 14
click at [224, 187] on button "Send" at bounding box center [225, 184] width 22 height 13
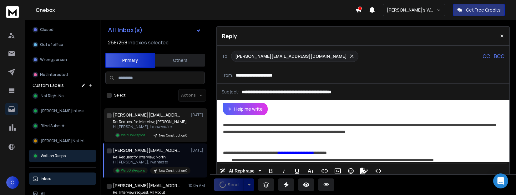
scroll to position [2332, 0]
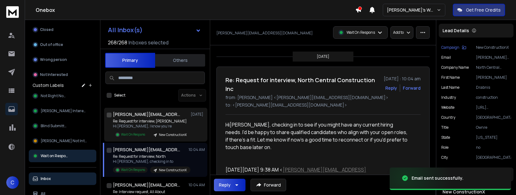
click at [184, 119] on p "Re: Request for interview, [PERSON_NAME]" at bounding box center [150, 121] width 75 height 5
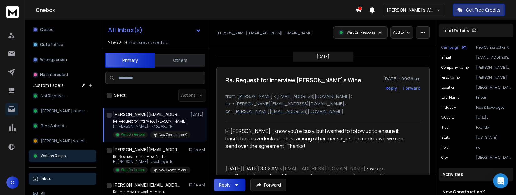
click at [393, 87] on button "Reply" at bounding box center [391, 88] width 12 height 6
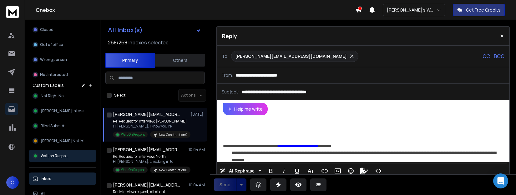
click at [267, 122] on div at bounding box center [363, 125] width 280 height 7
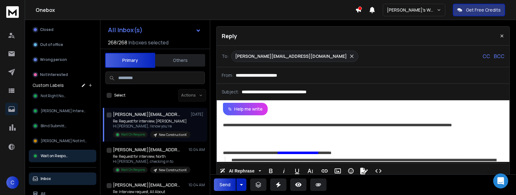
click at [228, 127] on div "**********" at bounding box center [362, 129] width 278 height 14
drag, startPoint x: 223, startPoint y: 184, endPoint x: 223, endPoint y: 178, distance: 6.3
click at [223, 184] on button "Send" at bounding box center [225, 184] width 22 height 13
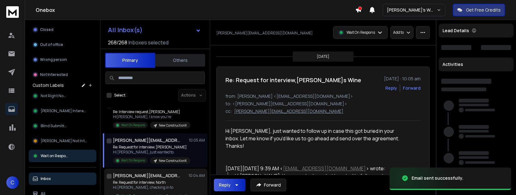
scroll to position [2290, 0]
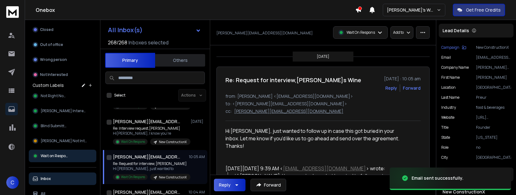
drag, startPoint x: 179, startPoint y: 133, endPoint x: 191, endPoint y: 164, distance: 33.7
click at [179, 132] on p "Hi[PERSON_NAME], I know you're" at bounding box center [150, 133] width 75 height 5
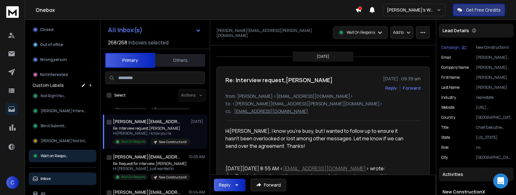
click at [392, 88] on button "Reply" at bounding box center [391, 88] width 12 height 6
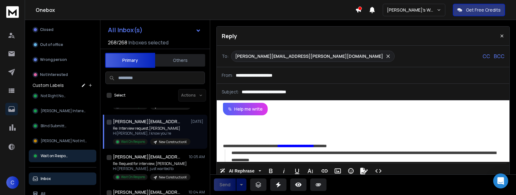
click at [254, 124] on div at bounding box center [363, 125] width 280 height 7
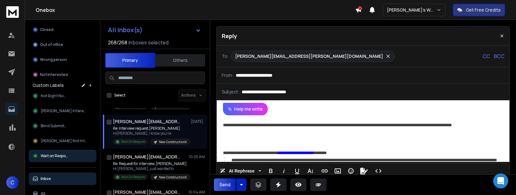
click at [228, 128] on div "**********" at bounding box center [362, 129] width 278 height 14
click at [228, 184] on button "Send" at bounding box center [225, 184] width 22 height 13
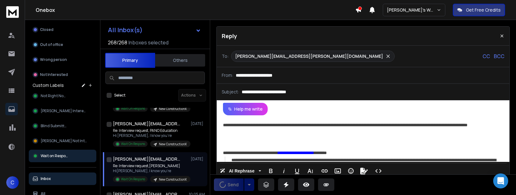
scroll to position [2251, 0]
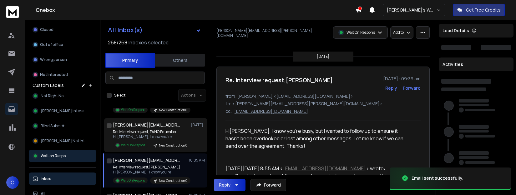
click at [154, 130] on p "Re: Interview request, PANO Education" at bounding box center [150, 131] width 75 height 5
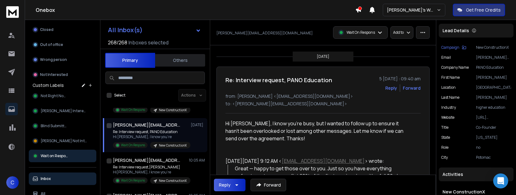
click at [388, 89] on button "Reply" at bounding box center [391, 88] width 12 height 6
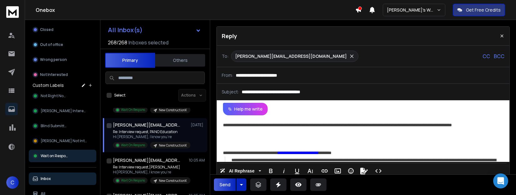
click at [227, 126] on div "**********" at bounding box center [362, 129] width 278 height 14
click at [228, 125] on div "**********" at bounding box center [362, 129] width 278 height 14
click at [227, 187] on button "Send" at bounding box center [225, 184] width 22 height 13
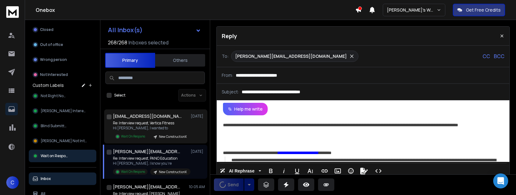
scroll to position [2225, 0]
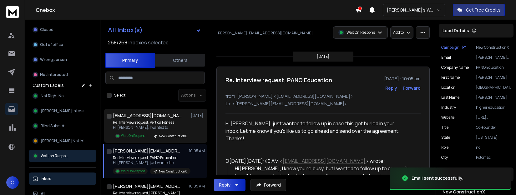
click at [158, 126] on p "Hi [PERSON_NAME], I wanted to" at bounding box center [150, 127] width 75 height 5
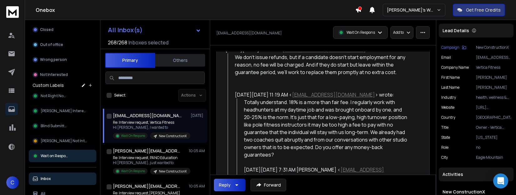
scroll to position [0, 0]
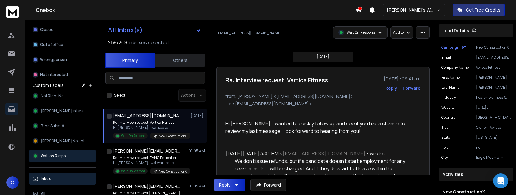
click at [392, 89] on button "Reply" at bounding box center [391, 88] width 12 height 6
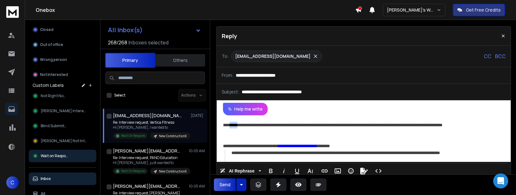
drag, startPoint x: 238, startPoint y: 124, endPoint x: 230, endPoint y: 127, distance: 8.7
click at [229, 126] on div "**********" at bounding box center [362, 125] width 278 height 7
click at [224, 185] on button "Send" at bounding box center [225, 184] width 22 height 13
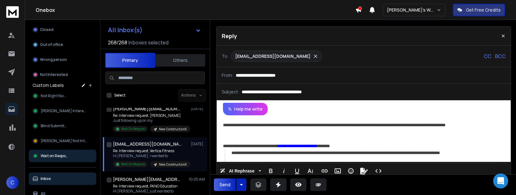
scroll to position [2196, 0]
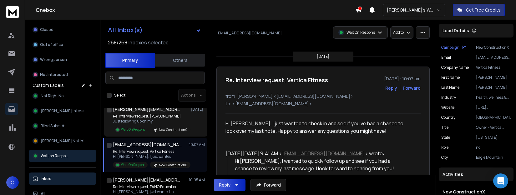
click at [163, 119] on p "Just following up on my" at bounding box center [150, 121] width 75 height 5
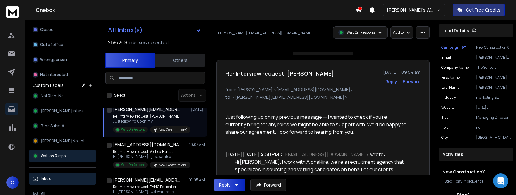
scroll to position [3, 0]
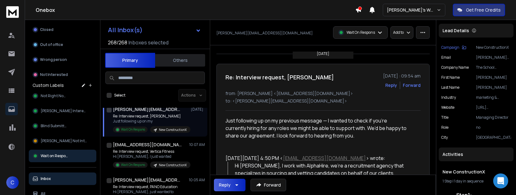
click at [393, 85] on button "Reply" at bounding box center [391, 85] width 12 height 6
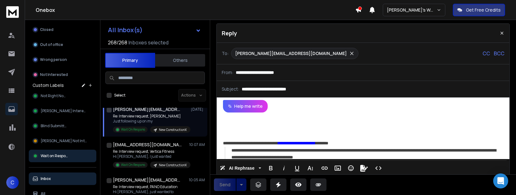
scroll to position [0, 0]
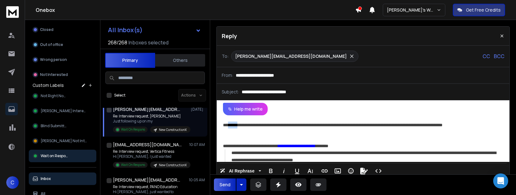
drag, startPoint x: 243, startPoint y: 124, endPoint x: 228, endPoint y: 127, distance: 14.5
click at [228, 127] on div "**********" at bounding box center [362, 125] width 278 height 7
click at [225, 186] on button "Send" at bounding box center [225, 184] width 22 height 13
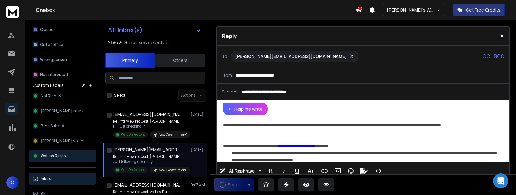
scroll to position [2153, 0]
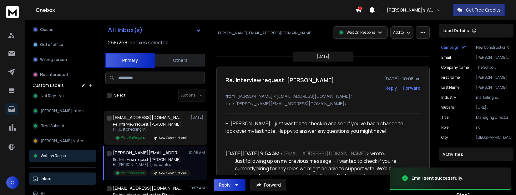
click at [172, 124] on p "Re: Interview request, [PERSON_NAME]" at bounding box center [150, 124] width 75 height 5
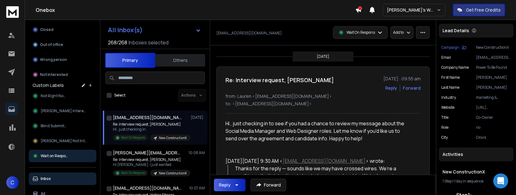
click at [391, 89] on button "Reply" at bounding box center [391, 88] width 12 height 6
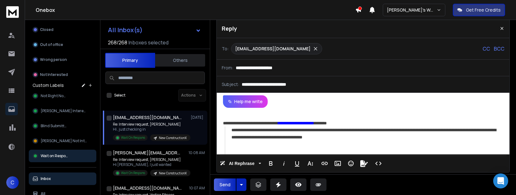
scroll to position [0, 0]
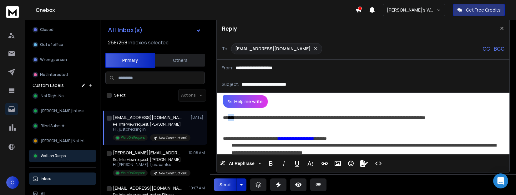
drag, startPoint x: 236, startPoint y: 118, endPoint x: 229, endPoint y: 119, distance: 7.1
click at [229, 119] on div "**********" at bounding box center [362, 117] width 278 height 7
click at [222, 183] on button "Send" at bounding box center [225, 184] width 22 height 13
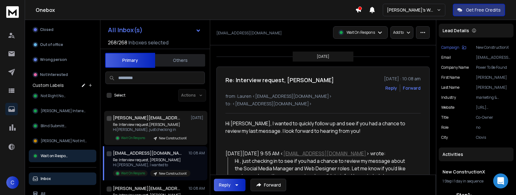
scroll to position [2118, 0]
click at [163, 126] on p "Hi[PERSON_NAME], just checking in" at bounding box center [150, 128] width 75 height 5
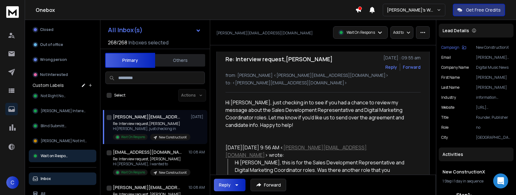
scroll to position [23, 0]
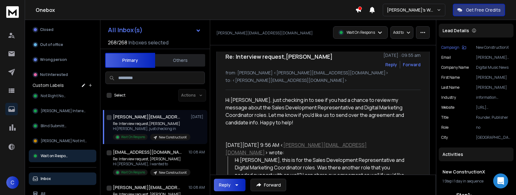
click at [392, 66] on button "Reply" at bounding box center [391, 65] width 12 height 6
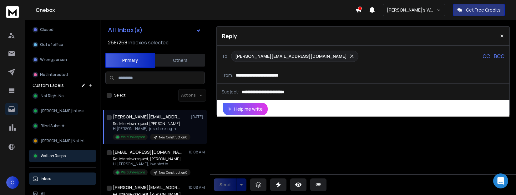
scroll to position [0, 0]
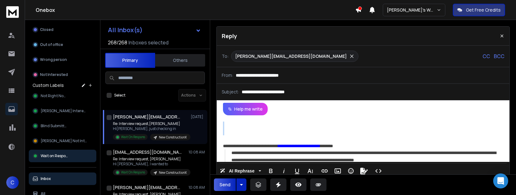
paste div
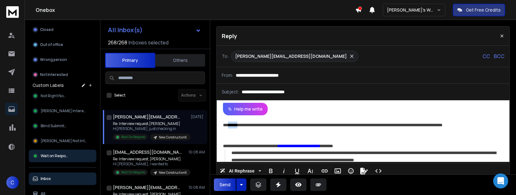
drag, startPoint x: 242, startPoint y: 125, endPoint x: 228, endPoint y: 126, distance: 14.1
click at [228, 126] on div "**********" at bounding box center [362, 125] width 278 height 7
click at [225, 183] on button "Send" at bounding box center [225, 184] width 22 height 13
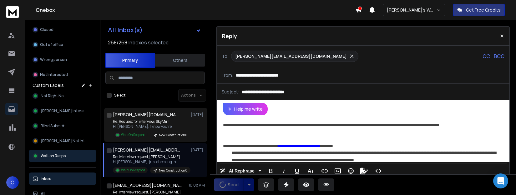
scroll to position [2084, 0]
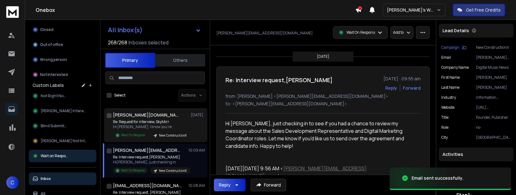
click at [166, 122] on p "Re: Request for interview, SkyMirr" at bounding box center [150, 121] width 75 height 5
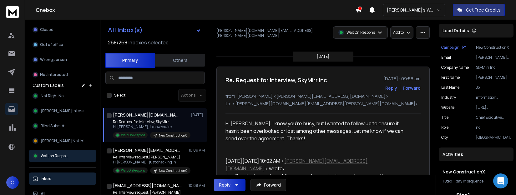
click at [387, 88] on button "Reply" at bounding box center [391, 88] width 12 height 6
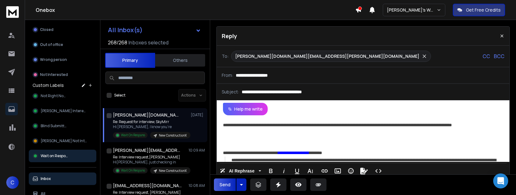
click at [228, 126] on div "**********" at bounding box center [362, 129] width 278 height 14
click at [221, 184] on button "Send" at bounding box center [225, 184] width 22 height 13
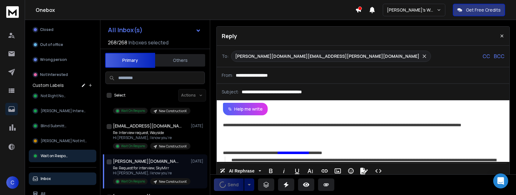
scroll to position [2039, 0]
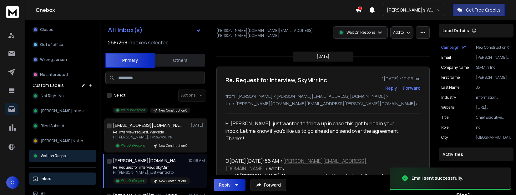
drag, startPoint x: 165, startPoint y: 133, endPoint x: 164, endPoint y: 152, distance: 18.1
click at [165, 133] on p "Re: Interview request, Wayside" at bounding box center [150, 132] width 75 height 5
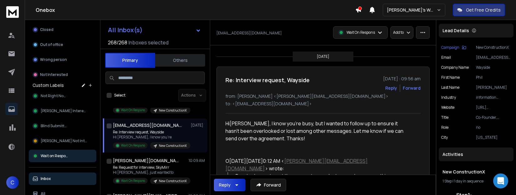
click at [390, 91] on button "Reply" at bounding box center [391, 88] width 12 height 6
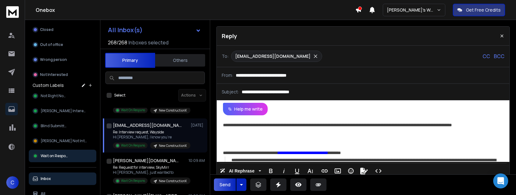
drag, startPoint x: 228, startPoint y: 124, endPoint x: 233, endPoint y: 125, distance: 4.7
click at [228, 124] on div "**********" at bounding box center [362, 129] width 278 height 14
click at [226, 187] on button "Send" at bounding box center [225, 184] width 22 height 13
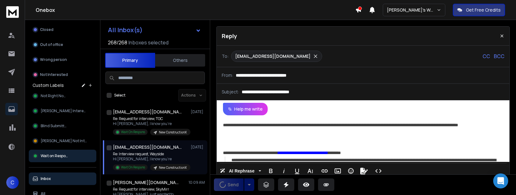
scroll to position [2017, 0]
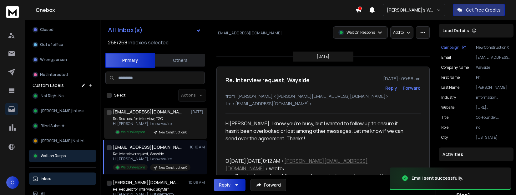
drag, startPoint x: 172, startPoint y: 121, endPoint x: 172, endPoint y: 126, distance: 5.0
click at [172, 121] on p "Hi [PERSON_NAME], I know you're" at bounding box center [150, 123] width 75 height 5
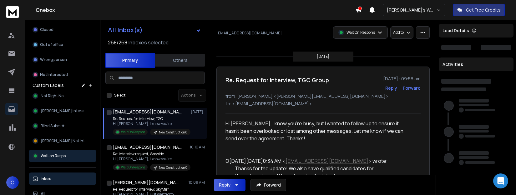
click at [389, 89] on button "Reply" at bounding box center [391, 88] width 12 height 6
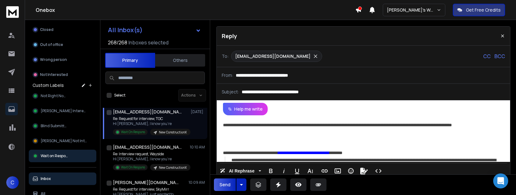
click at [228, 126] on div "**********" at bounding box center [362, 129] width 278 height 14
drag, startPoint x: 224, startPoint y: 185, endPoint x: 270, endPoint y: 180, distance: 45.6
click at [224, 185] on button "Send" at bounding box center [225, 184] width 22 height 13
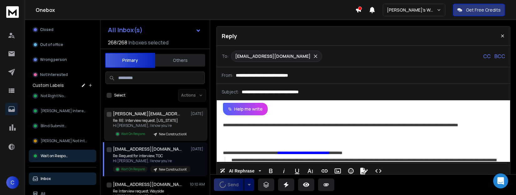
scroll to position [1979, 0]
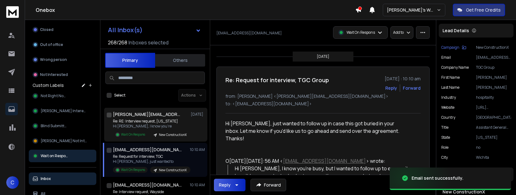
click at [168, 121] on p "Re: RE: Interview request, [US_STATE]" at bounding box center [150, 121] width 75 height 5
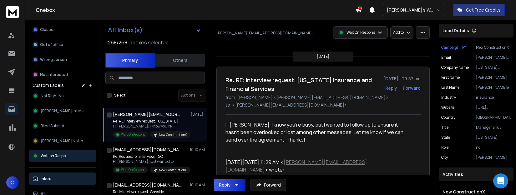
click at [393, 90] on button "Reply" at bounding box center [391, 88] width 12 height 6
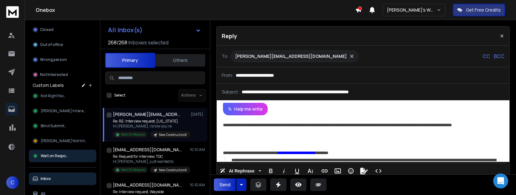
click at [228, 125] on div "**********" at bounding box center [362, 129] width 278 height 14
drag, startPoint x: 222, startPoint y: 188, endPoint x: 225, endPoint y: 188, distance: 3.5
click at [222, 188] on button "Send" at bounding box center [225, 184] width 22 height 13
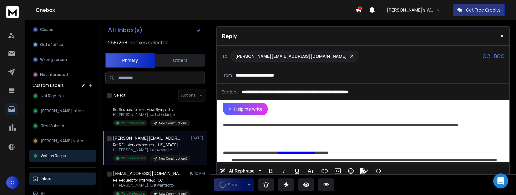
scroll to position [1947, 0]
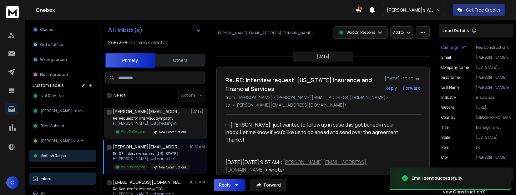
click at [168, 118] on p "Re: Request for interview, Sympathy" at bounding box center [150, 118] width 75 height 5
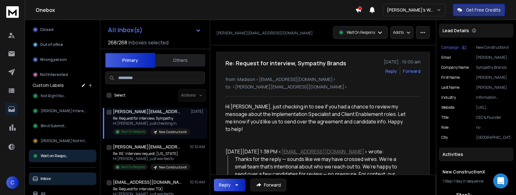
scroll to position [0, 0]
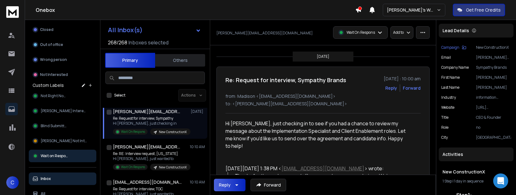
click at [392, 89] on button "Reply" at bounding box center [391, 88] width 12 height 6
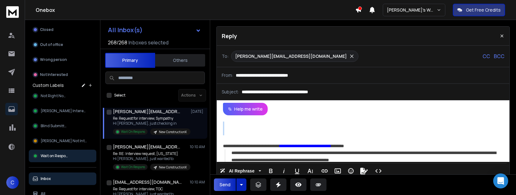
paste div
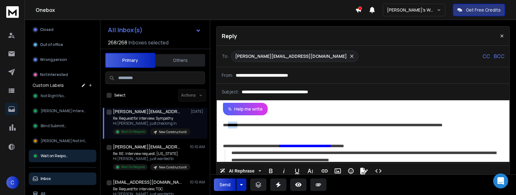
drag, startPoint x: 243, startPoint y: 124, endPoint x: 227, endPoint y: 127, distance: 15.9
click at [228, 127] on div "**********" at bounding box center [362, 125] width 278 height 7
drag, startPoint x: 218, startPoint y: 184, endPoint x: 267, endPoint y: 164, distance: 53.1
click at [218, 184] on button "Send" at bounding box center [225, 184] width 22 height 13
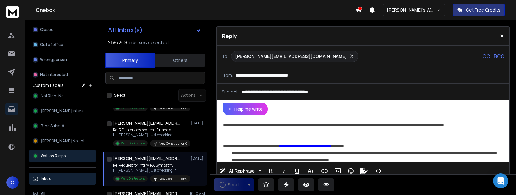
scroll to position [1897, 0]
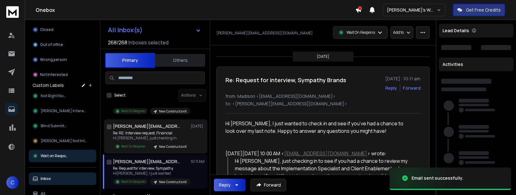
click at [157, 136] on p "Hi [PERSON_NAME], just checking in" at bounding box center [150, 138] width 75 height 5
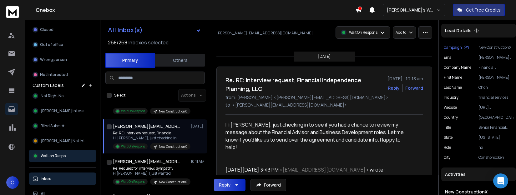
click at [223, 187] on div "Reply" at bounding box center [225, 185] width 12 height 6
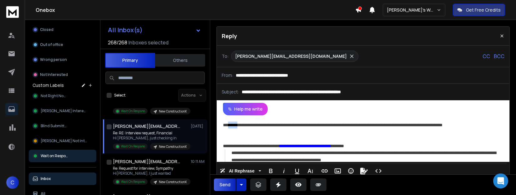
drag, startPoint x: 242, startPoint y: 125, endPoint x: 239, endPoint y: 128, distance: 4.7
click at [228, 127] on div "**********" at bounding box center [362, 125] width 278 height 7
click at [220, 185] on button "Send" at bounding box center [225, 184] width 22 height 13
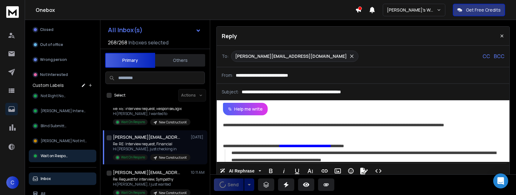
scroll to position [1872, 0]
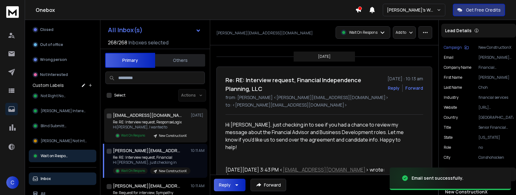
click at [170, 125] on p "Hi[PERSON_NAME], I wanted to" at bounding box center [150, 127] width 75 height 5
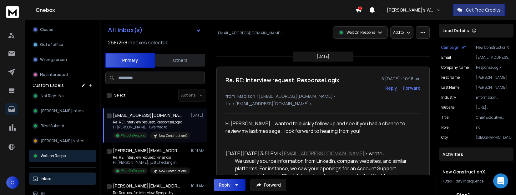
click at [392, 89] on button "Reply" at bounding box center [391, 88] width 12 height 6
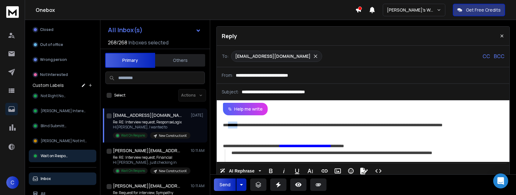
drag, startPoint x: 243, startPoint y: 125, endPoint x: 228, endPoint y: 127, distance: 14.8
click at [228, 127] on div "**********" at bounding box center [362, 125] width 278 height 7
click at [220, 185] on button "Send" at bounding box center [225, 184] width 22 height 13
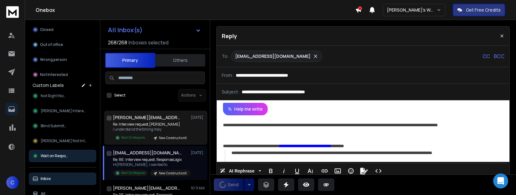
scroll to position [1832, 0]
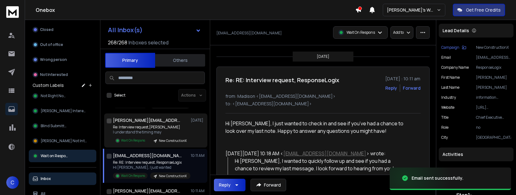
click at [163, 130] on p "I understand the timing may" at bounding box center [150, 132] width 75 height 5
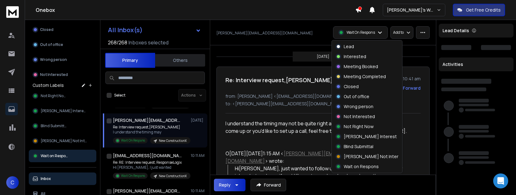
click at [366, 35] on p "Wait On Respons" at bounding box center [360, 32] width 28 height 5
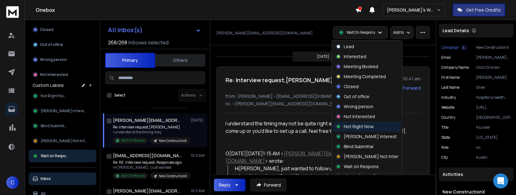
click at [361, 125] on p "Not Right Now" at bounding box center [358, 126] width 30 height 6
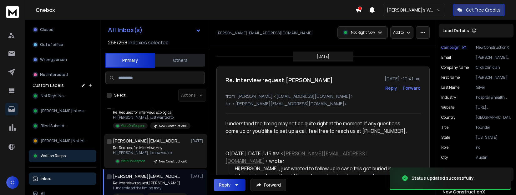
scroll to position [1774, 0]
click at [170, 146] on div "[PERSON_NAME][EMAIL_ADDRESS][DOMAIN_NAME] [DATE] Re: Request for interview, Hey…" at bounding box center [159, 152] width 92 height 27
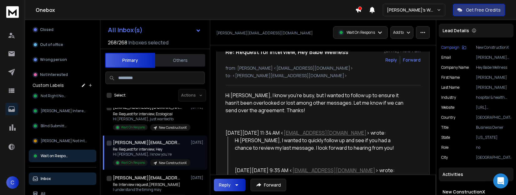
scroll to position [31, 0]
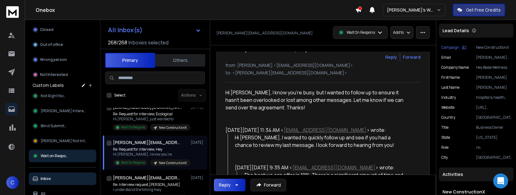
click at [392, 59] on button "Reply" at bounding box center [391, 57] width 12 height 6
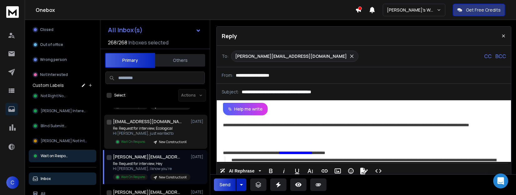
scroll to position [1759, 0]
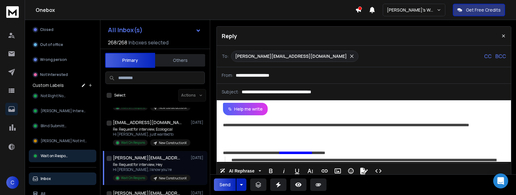
drag, startPoint x: 224, startPoint y: 187, endPoint x: 237, endPoint y: 182, distance: 13.6
click at [224, 187] on button "Send" at bounding box center [225, 184] width 22 height 13
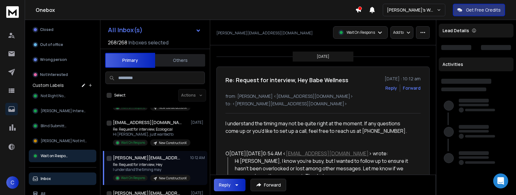
click at [373, 33] on p "Wait On Respons" at bounding box center [360, 32] width 28 height 5
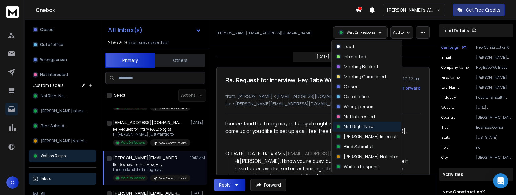
click at [353, 125] on p "Not Right Now" at bounding box center [358, 126] width 30 height 6
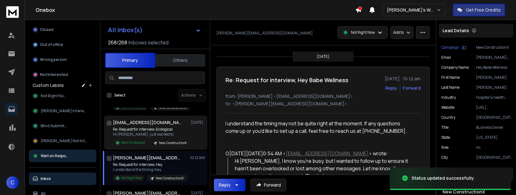
click at [171, 126] on div "[EMAIL_ADDRESS][DOMAIN_NAME] 0[DATE] Re: Request for interview, Ecological Hi[P…" at bounding box center [159, 132] width 92 height 27
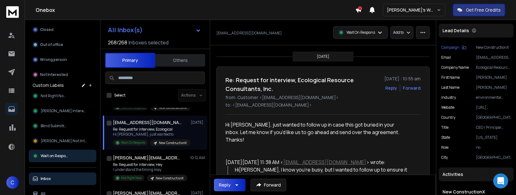
click at [388, 89] on button "Reply" at bounding box center [391, 88] width 12 height 6
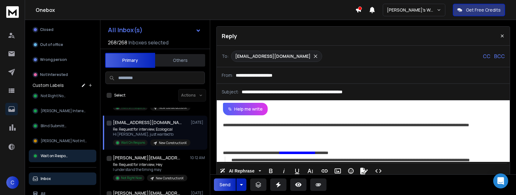
click at [221, 187] on button "Send" at bounding box center [225, 184] width 22 height 13
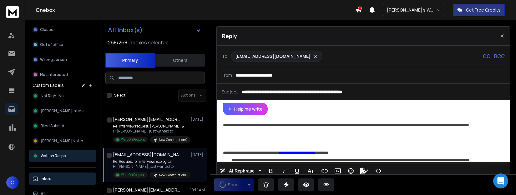
scroll to position [1727, 0]
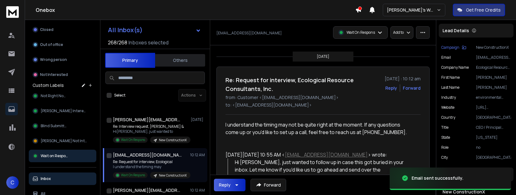
click at [373, 33] on p "Wait On Respons" at bounding box center [360, 32] width 28 height 5
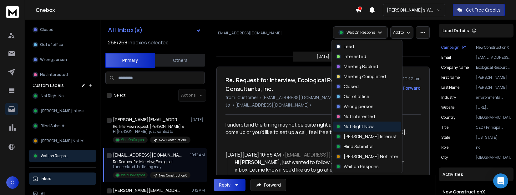
click at [364, 128] on p "Not Right Now" at bounding box center [358, 126] width 30 height 6
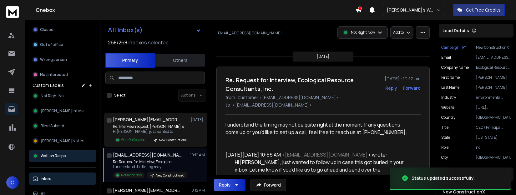
click at [168, 132] on p "Hi[PERSON_NAME], just wanted to" at bounding box center [150, 131] width 75 height 5
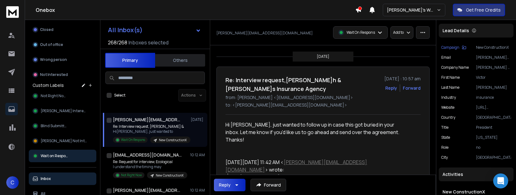
click at [392, 91] on button "Reply" at bounding box center [391, 88] width 12 height 6
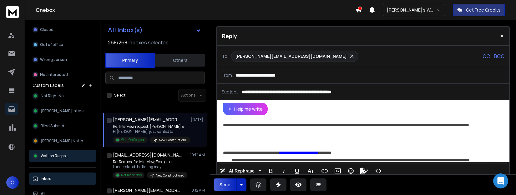
click at [223, 182] on button "Send" at bounding box center [225, 184] width 22 height 13
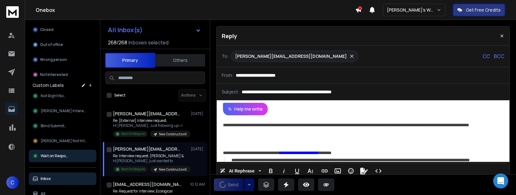
scroll to position [1696, 0]
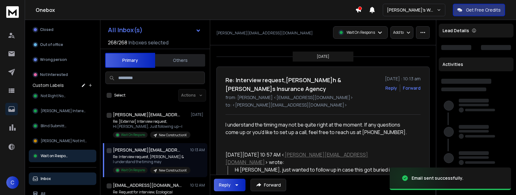
click at [376, 36] on div "Wait On Respons" at bounding box center [360, 33] width 54 height 12
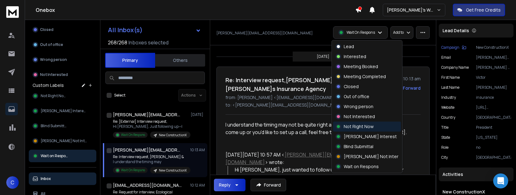
drag, startPoint x: 357, startPoint y: 128, endPoint x: 361, endPoint y: 125, distance: 4.8
click at [357, 128] on p "Not Right Now" at bounding box center [358, 126] width 30 height 6
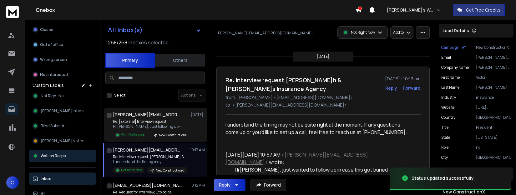
click at [160, 122] on p "Re: [External] Interview request," at bounding box center [150, 121] width 75 height 5
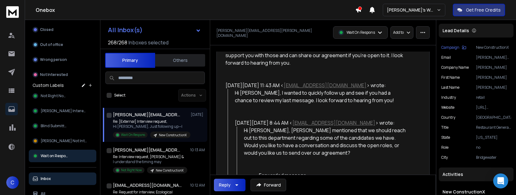
scroll to position [0, 0]
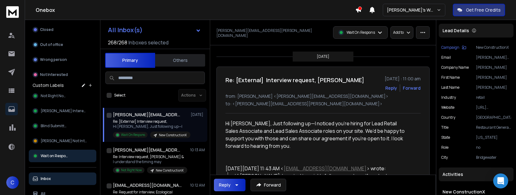
click at [388, 87] on button "Reply" at bounding box center [391, 88] width 12 height 6
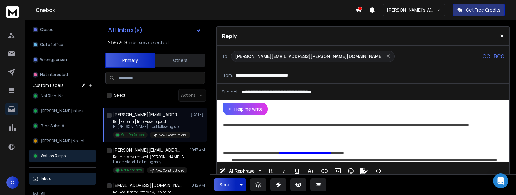
click at [219, 185] on button "Send" at bounding box center [225, 184] width 22 height 13
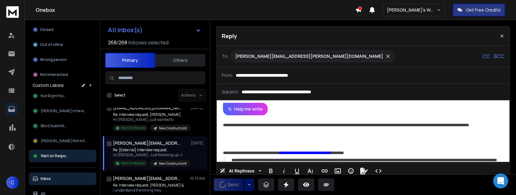
scroll to position [1659, 0]
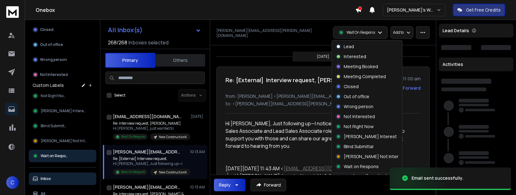
click at [376, 35] on div "Wait On Respons" at bounding box center [360, 33] width 54 height 12
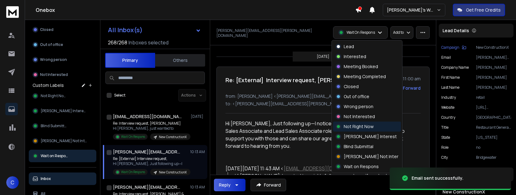
click at [356, 130] on div "Not Right Now" at bounding box center [367, 127] width 68 height 10
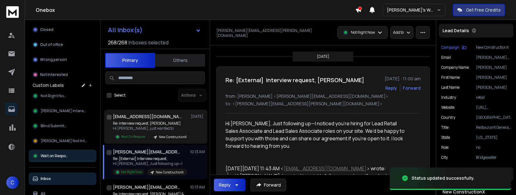
drag, startPoint x: 134, startPoint y: 128, endPoint x: 146, endPoint y: 133, distance: 12.6
click at [134, 128] on p "Hi [PERSON_NAME], just wanted to" at bounding box center [150, 128] width 75 height 5
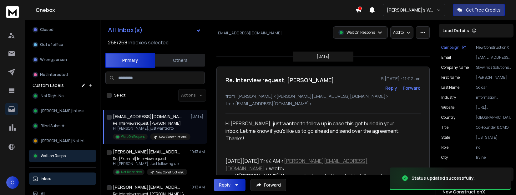
click at [388, 87] on button "Reply" at bounding box center [391, 88] width 12 height 6
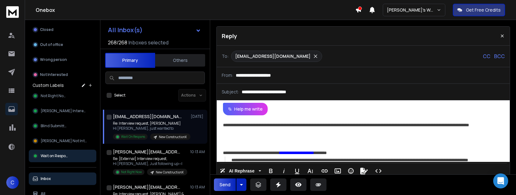
click at [227, 186] on button "Send" at bounding box center [225, 184] width 22 height 13
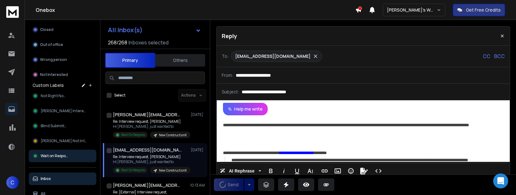
scroll to position [1626, 0]
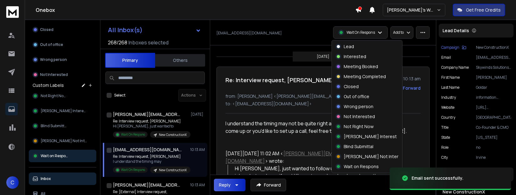
click at [364, 34] on p "Wait On Respons" at bounding box center [360, 32] width 28 height 5
click at [359, 128] on p "Not Right Now" at bounding box center [358, 126] width 30 height 6
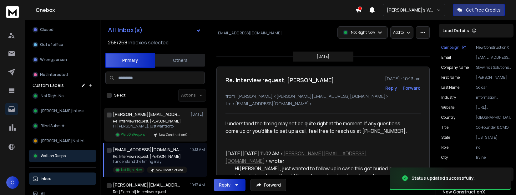
click at [163, 123] on p "Re: Interview request, [PERSON_NAME]" at bounding box center [150, 121] width 75 height 5
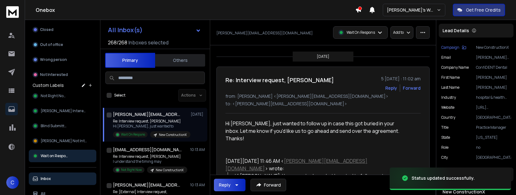
click at [388, 87] on button "Reply" at bounding box center [391, 88] width 12 height 6
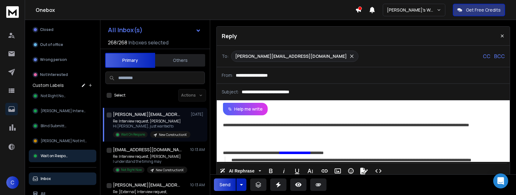
click at [219, 186] on button "Send" at bounding box center [225, 184] width 22 height 13
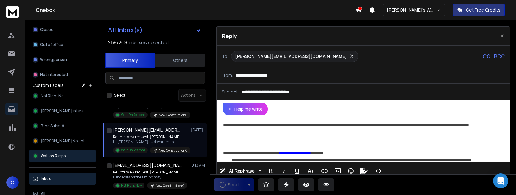
scroll to position [1610, 0]
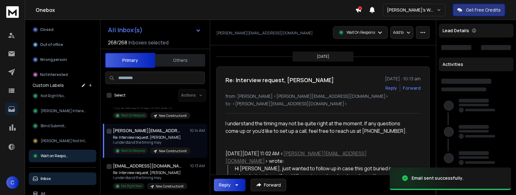
click at [366, 36] on div "Wait On Respons" at bounding box center [360, 33] width 54 height 12
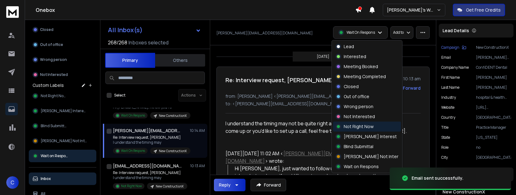
click at [355, 125] on p "Not Right Now" at bounding box center [358, 126] width 30 height 6
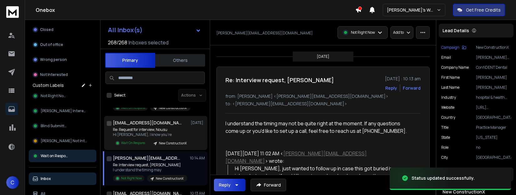
scroll to position [1583, 0]
drag, startPoint x: 153, startPoint y: 131, endPoint x: 152, endPoint y: 138, distance: 7.6
click at [153, 131] on p "Re: Request for interview, Nousu" at bounding box center [150, 129] width 75 height 5
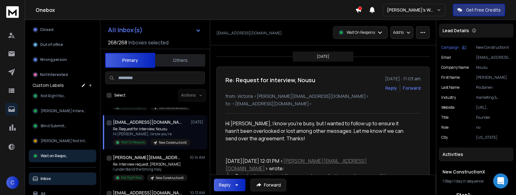
click at [392, 87] on button "Reply" at bounding box center [391, 88] width 12 height 6
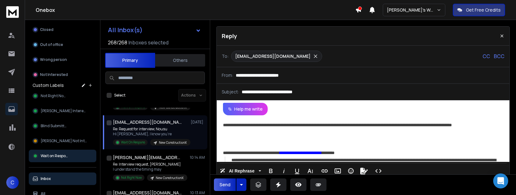
click at [228, 126] on div "**********" at bounding box center [362, 129] width 278 height 14
click at [227, 187] on button "Send" at bounding box center [225, 184] width 22 height 13
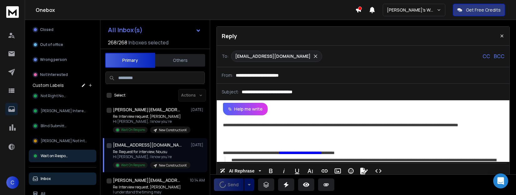
scroll to position [1557, 0]
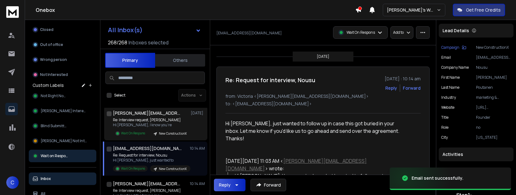
click at [171, 122] on p "Re: Interview request, [PERSON_NAME]" at bounding box center [150, 120] width 75 height 5
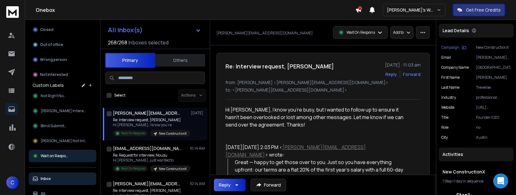
scroll to position [0, 0]
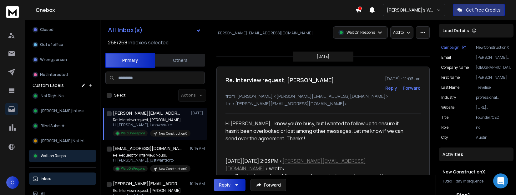
click at [388, 88] on button "Reply" at bounding box center [391, 88] width 12 height 6
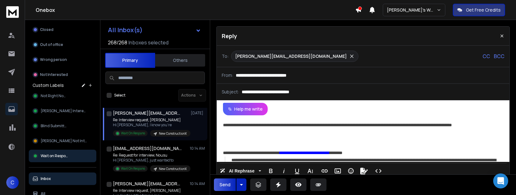
click at [228, 127] on div "**********" at bounding box center [362, 129] width 278 height 14
click at [225, 184] on button "Send" at bounding box center [225, 184] width 22 height 13
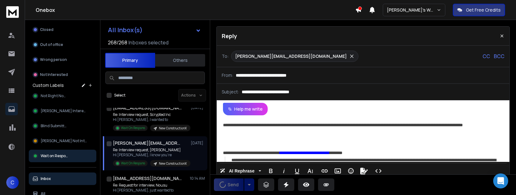
scroll to position [1516, 0]
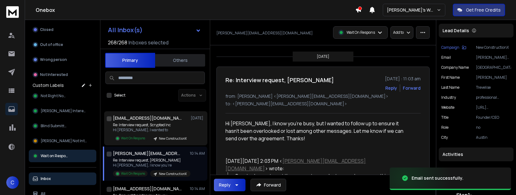
click at [162, 125] on p "Re: Interview request, Scrypted Inc" at bounding box center [150, 125] width 75 height 5
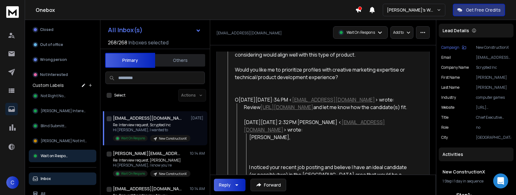
scroll to position [0, 0]
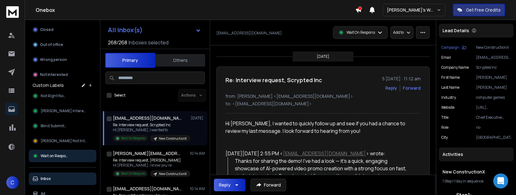
click at [389, 90] on button "Reply" at bounding box center [391, 88] width 12 height 6
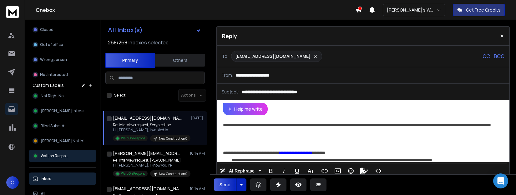
click at [228, 125] on div "**********" at bounding box center [362, 129] width 278 height 14
click at [226, 183] on button "Send" at bounding box center [225, 184] width 22 height 13
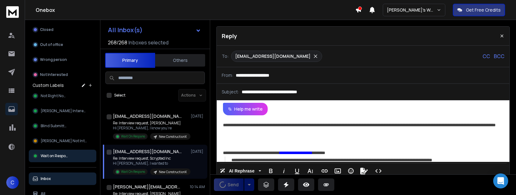
scroll to position [1482, 0]
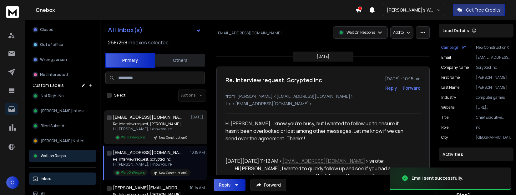
click at [166, 126] on p "Re: Interview request, [PERSON_NAME]" at bounding box center [150, 124] width 75 height 5
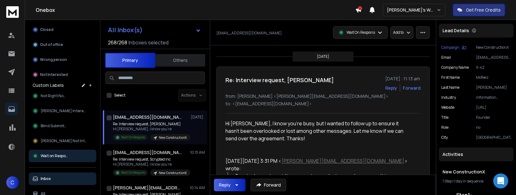
click at [387, 88] on button "Reply" at bounding box center [391, 88] width 12 height 6
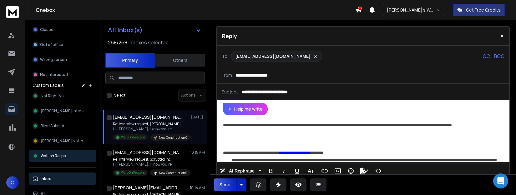
click at [228, 128] on div "**********" at bounding box center [362, 129] width 278 height 14
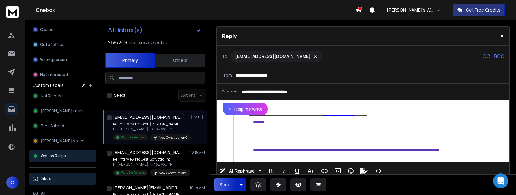
scroll to position [157, 0]
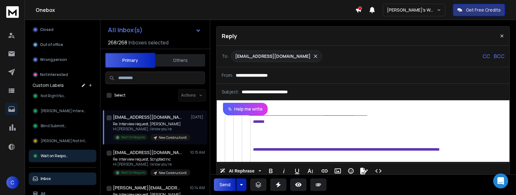
click at [218, 183] on button "Send" at bounding box center [225, 184] width 22 height 13
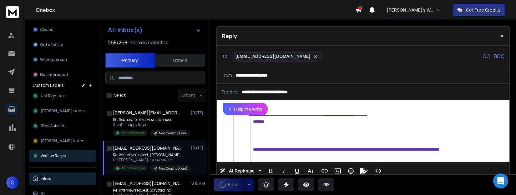
scroll to position [1448, 0]
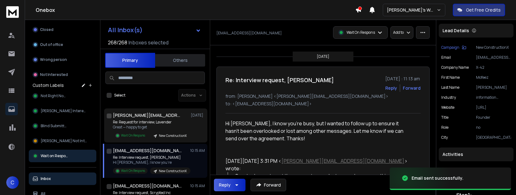
click at [166, 121] on p "Re: Request for interview, Lavender" at bounding box center [150, 122] width 75 height 5
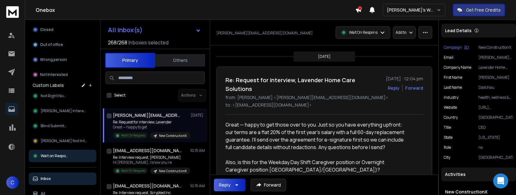
click at [394, 88] on button "Reply" at bounding box center [394, 88] width 12 height 6
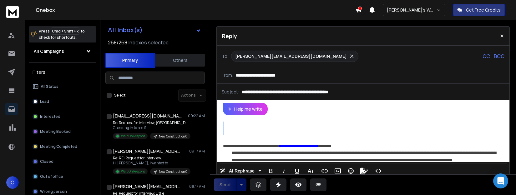
scroll to position [1448, 0]
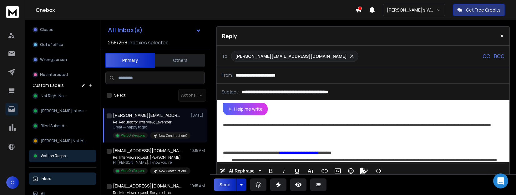
click at [228, 127] on div "**********" at bounding box center [362, 129] width 278 height 14
click at [218, 182] on button "Send" at bounding box center [225, 184] width 22 height 13
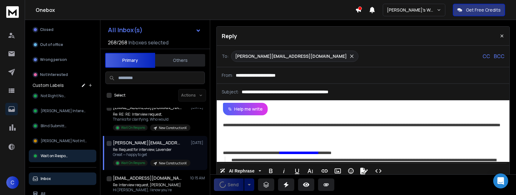
scroll to position [1420, 0]
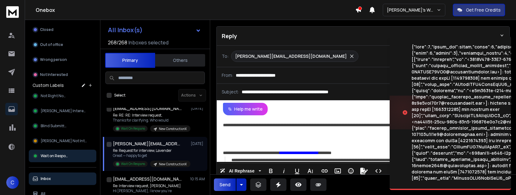
click at [221, 187] on button "Send" at bounding box center [225, 184] width 22 height 13
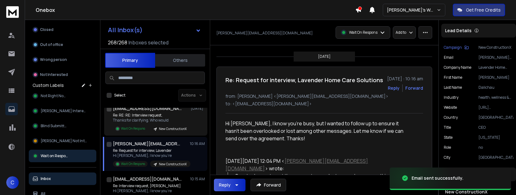
click at [165, 118] on p "Thanks for clarifying. Who would" at bounding box center [150, 120] width 75 height 5
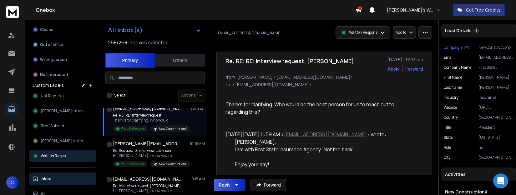
scroll to position [18, 0]
click at [377, 37] on div "Wait On Respons" at bounding box center [363, 33] width 54 height 12
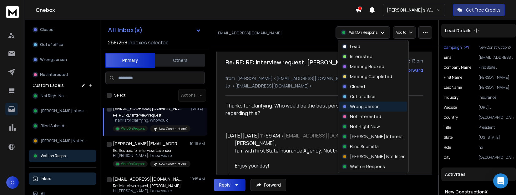
click at [371, 104] on p "Wrong person" at bounding box center [365, 106] width 30 height 6
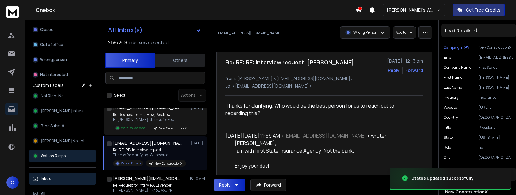
scroll to position [1384, 0]
click at [156, 113] on div "khuber@pestnow.com 05 Sep Re: Request for interview, PestNow Hi Kelsey, thanks …" at bounding box center [159, 119] width 92 height 27
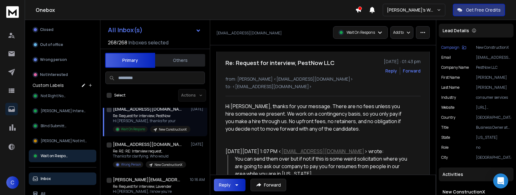
scroll to position [23, 0]
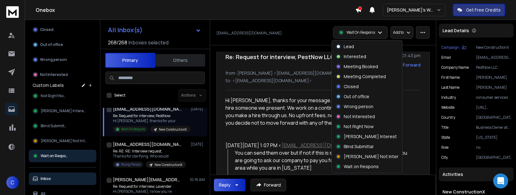
click at [375, 35] on div "Wait On Respons" at bounding box center [360, 33] width 54 height 12
click at [366, 127] on p "Not Right Now" at bounding box center [358, 126] width 30 height 6
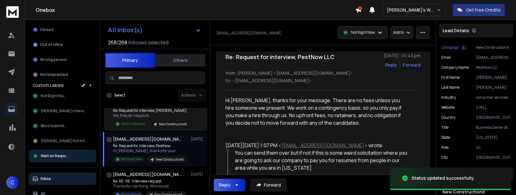
scroll to position [1352, 0]
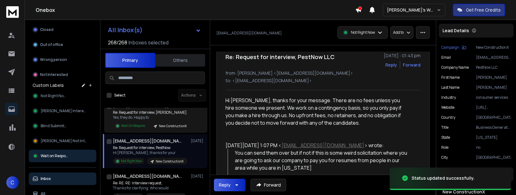
click at [160, 117] on p "Yes, they do. Happy to" at bounding box center [150, 117] width 75 height 5
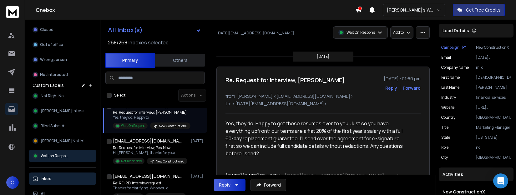
click at [388, 87] on button "Reply" at bounding box center [391, 88] width 12 height 6
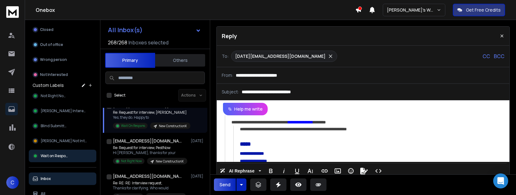
scroll to position [0, 0]
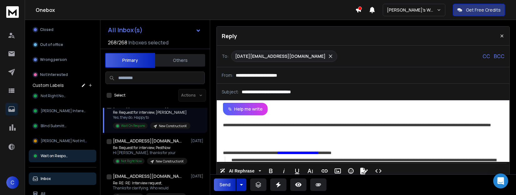
click at [228, 127] on div "**********" at bounding box center [362, 129] width 278 height 14
click at [224, 187] on button "Send" at bounding box center [225, 184] width 22 height 13
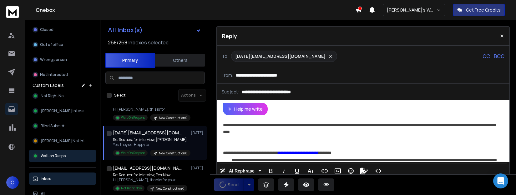
scroll to position [1304, 0]
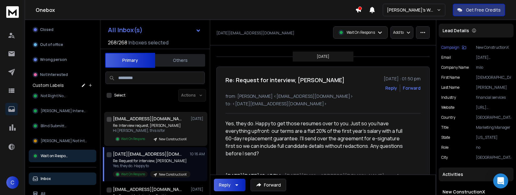
click at [164, 129] on p "Hi [PERSON_NAME], this is for" at bounding box center [150, 130] width 75 height 5
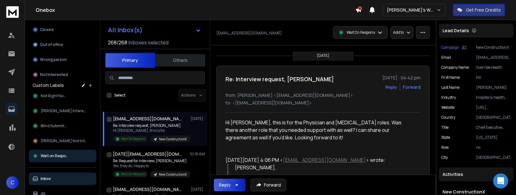
scroll to position [0, 0]
click at [390, 87] on button "Reply" at bounding box center [391, 88] width 12 height 6
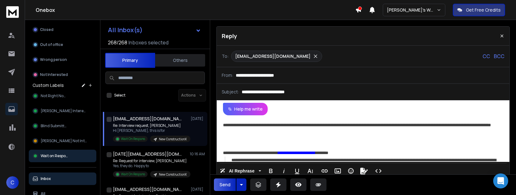
click at [228, 125] on div "**********" at bounding box center [362, 129] width 278 height 14
click at [223, 187] on button "Send" at bounding box center [225, 184] width 22 height 13
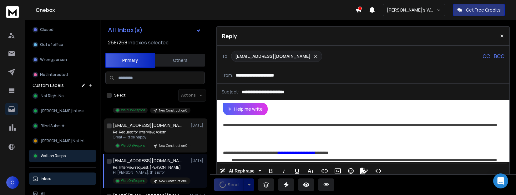
scroll to position [1261, 0]
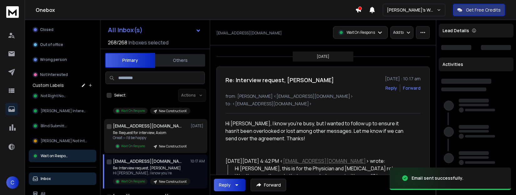
click at [160, 132] on p "Re: Request for interview, Axiom" at bounding box center [150, 132] width 75 height 5
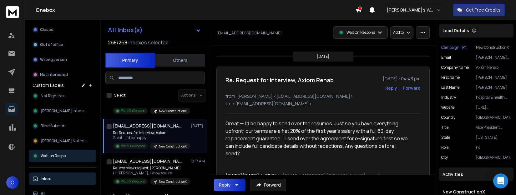
click at [391, 87] on button "Reply" at bounding box center [391, 88] width 12 height 6
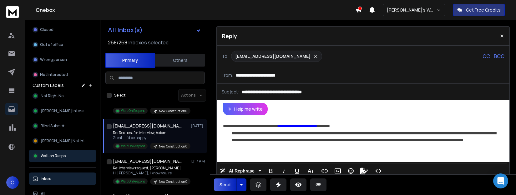
scroll to position [0, 0]
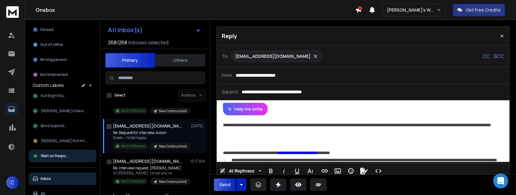
click at [227, 188] on button "Send" at bounding box center [225, 184] width 22 height 13
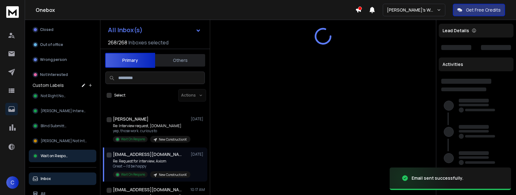
scroll to position [1232, 0]
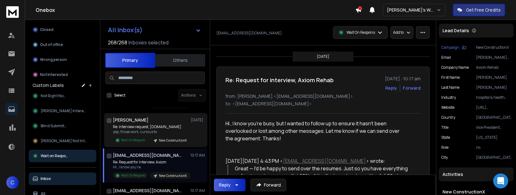
click at [148, 127] on p "Re: Interview request, [DOMAIN_NAME]" at bounding box center [150, 126] width 75 height 5
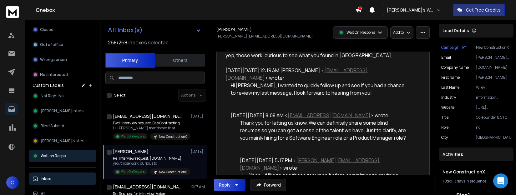
scroll to position [1201, 0]
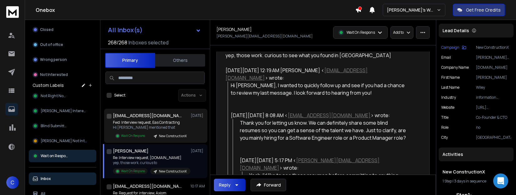
drag, startPoint x: 156, startPoint y: 125, endPoint x: 162, endPoint y: 144, distance: 19.8
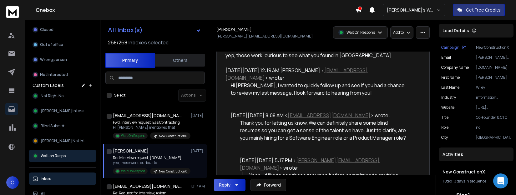
click at [156, 125] on p "Hi [PERSON_NAME] mentioned that" at bounding box center [150, 127] width 75 height 5
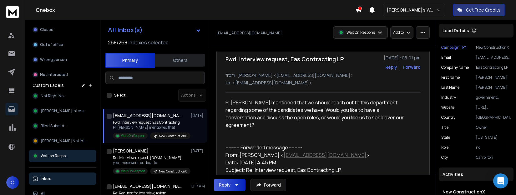
scroll to position [22, 0]
click at [388, 67] on button "Reply" at bounding box center [391, 66] width 12 height 6
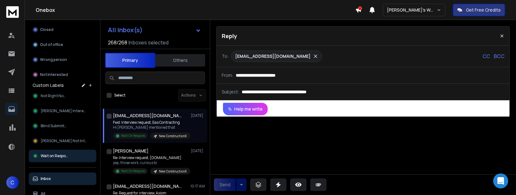
scroll to position [0, 0]
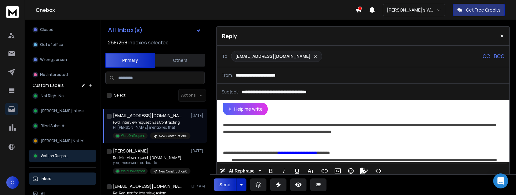
click at [224, 186] on button "Send" at bounding box center [225, 184] width 22 height 13
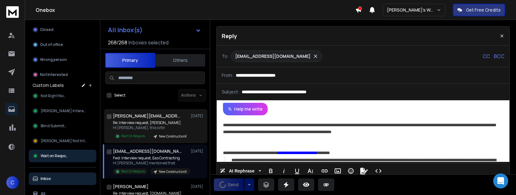
scroll to position [1163, 0]
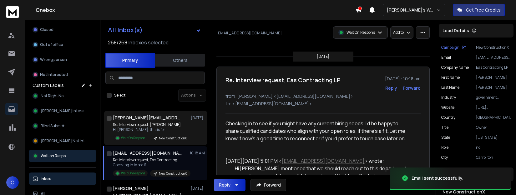
click at [165, 126] on p "Re: Interview request, [PERSON_NAME]" at bounding box center [150, 124] width 75 height 5
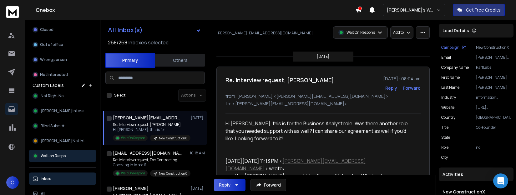
click at [390, 89] on button "Reply" at bounding box center [391, 88] width 12 height 6
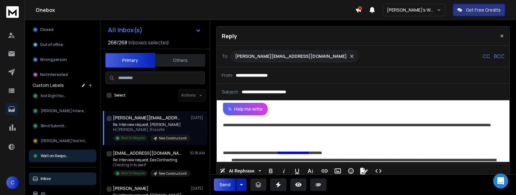
click at [228, 126] on div "**********" at bounding box center [362, 129] width 278 height 14
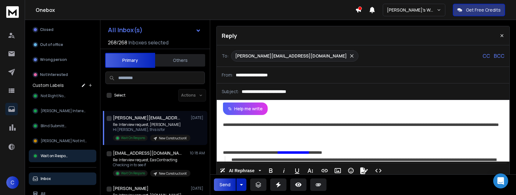
click at [225, 186] on button "Send" at bounding box center [225, 184] width 22 height 13
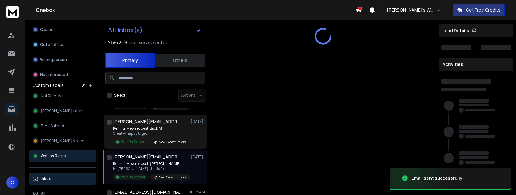
scroll to position [1122, 0]
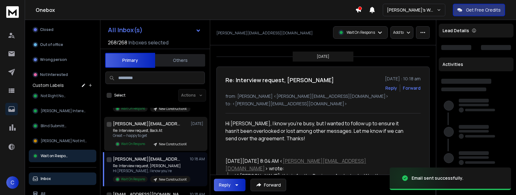
click at [161, 136] on p "Great — happy to get" at bounding box center [150, 135] width 75 height 5
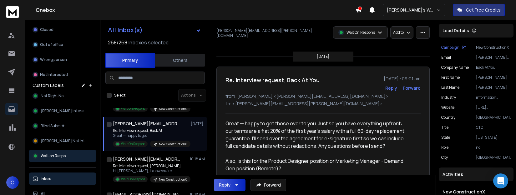
click at [392, 88] on button "Reply" at bounding box center [391, 88] width 12 height 6
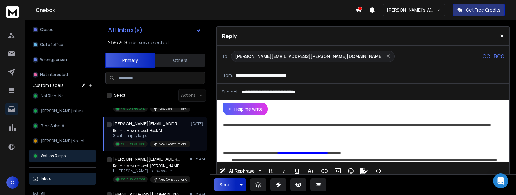
click at [228, 126] on div "**********" at bounding box center [362, 129] width 278 height 14
drag, startPoint x: 226, startPoint y: 187, endPoint x: 240, endPoint y: 179, distance: 16.2
click at [225, 187] on button "Send" at bounding box center [225, 184] width 22 height 13
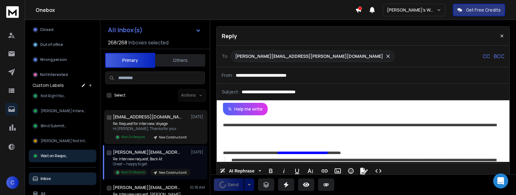
scroll to position [1092, 0]
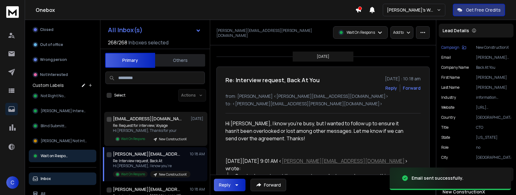
click at [172, 127] on p "Re: Request for interview, Voyage" at bounding box center [150, 125] width 75 height 5
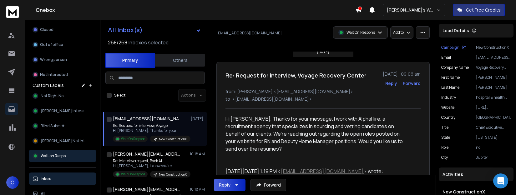
scroll to position [0, 0]
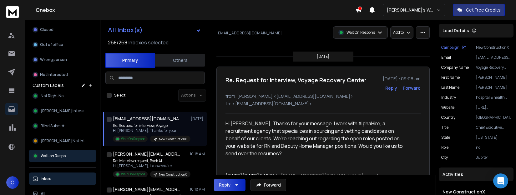
click at [392, 88] on button "Reply" at bounding box center [391, 88] width 12 height 6
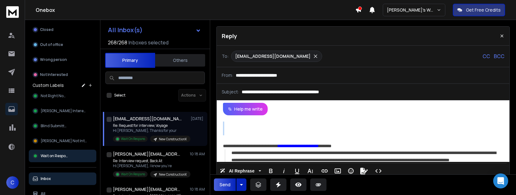
paste div
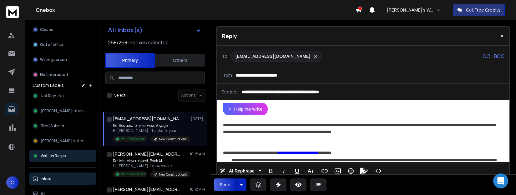
click at [220, 126] on div "**********" at bounding box center [363, 138] width 293 height 47
click at [221, 185] on button "Send" at bounding box center [225, 184] width 22 height 13
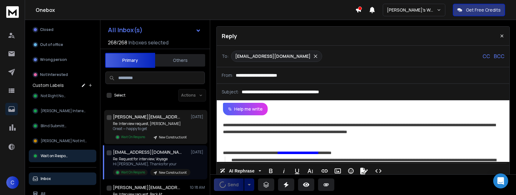
scroll to position [1058, 0]
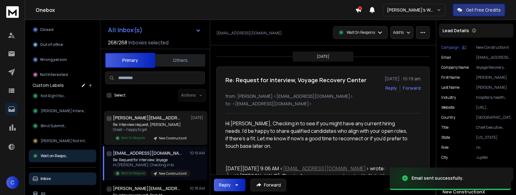
click at [163, 128] on p "Great — happy to get" at bounding box center [150, 129] width 75 height 5
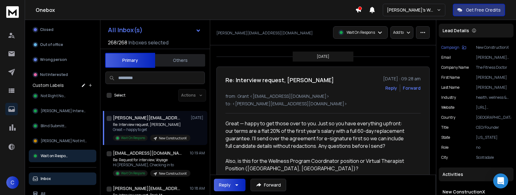
click at [388, 90] on button "Reply" at bounding box center [391, 88] width 12 height 6
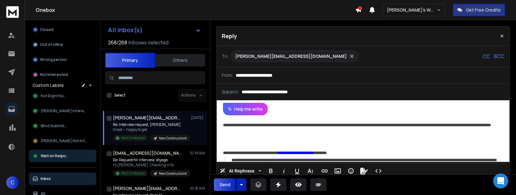
click at [228, 126] on div "**********" at bounding box center [362, 129] width 278 height 14
click at [225, 187] on button "Send" at bounding box center [225, 184] width 22 height 13
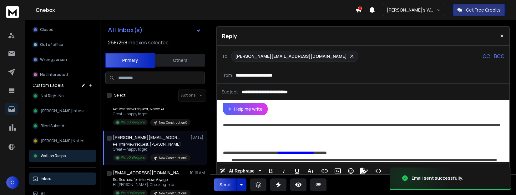
scroll to position [1019, 0]
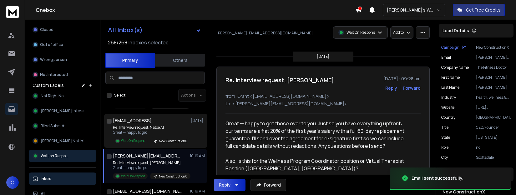
click at [166, 127] on p "Re: Interview request, Natoe AI" at bounding box center [150, 127] width 75 height 5
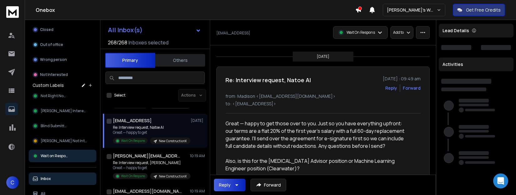
click at [391, 88] on button "Reply" at bounding box center [391, 88] width 12 height 6
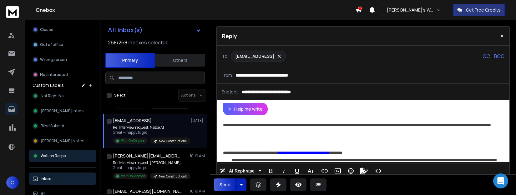
click at [228, 126] on div "**********" at bounding box center [362, 129] width 278 height 14
click at [222, 185] on button "Send" at bounding box center [225, 184] width 22 height 13
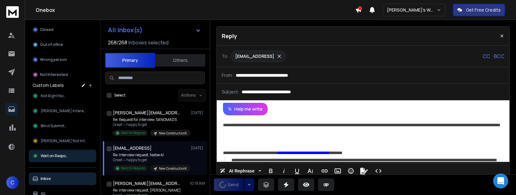
scroll to position [982, 0]
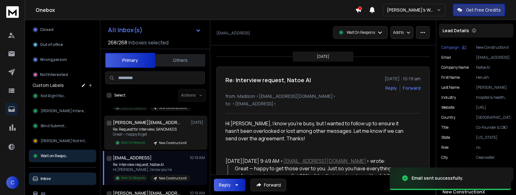
click at [164, 131] on p "Re: Request for interview, SANOMADS" at bounding box center [150, 129] width 75 height 5
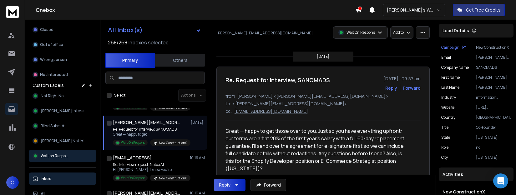
click at [391, 90] on button "Reply" at bounding box center [391, 88] width 12 height 6
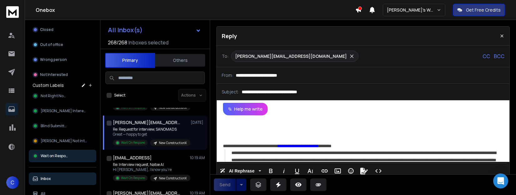
click at [252, 122] on div at bounding box center [363, 125] width 280 height 7
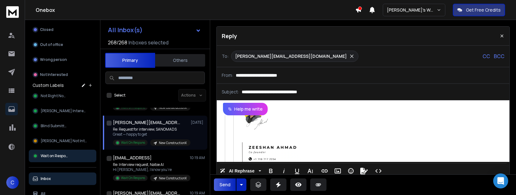
scroll to position [0, 0]
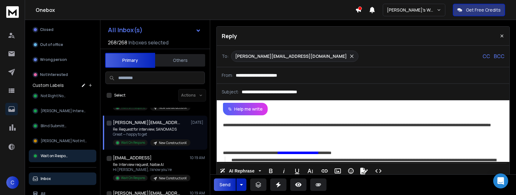
click at [228, 125] on div "**********" at bounding box center [362, 129] width 278 height 14
click at [224, 186] on button "Send" at bounding box center [225, 184] width 22 height 13
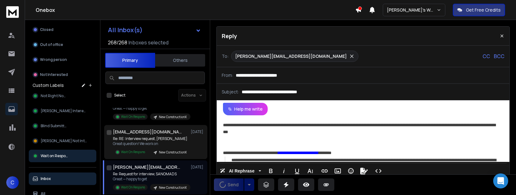
scroll to position [937, 0]
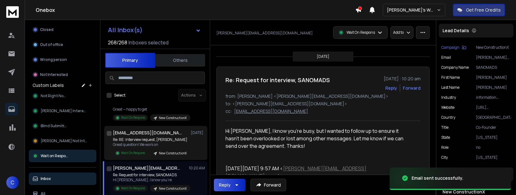
click at [164, 140] on p "Re: RE: Interview request, [PERSON_NAME]" at bounding box center [150, 139] width 75 height 5
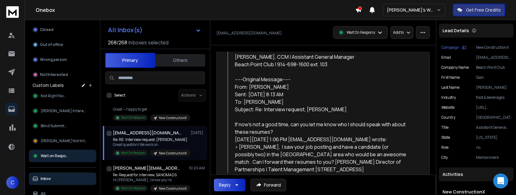
scroll to position [0, 0]
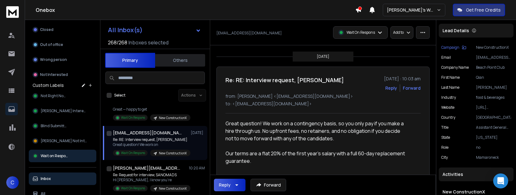
click at [388, 88] on button "Reply" at bounding box center [391, 88] width 12 height 6
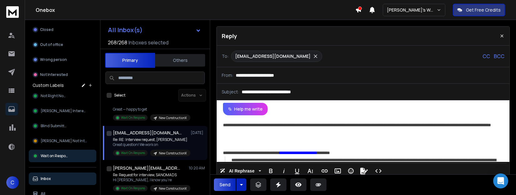
click at [228, 126] on div "**********" at bounding box center [362, 129] width 278 height 14
click at [223, 187] on button "Send" at bounding box center [225, 184] width 22 height 13
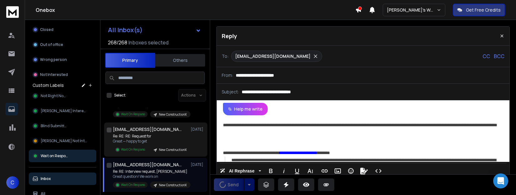
scroll to position [903, 0]
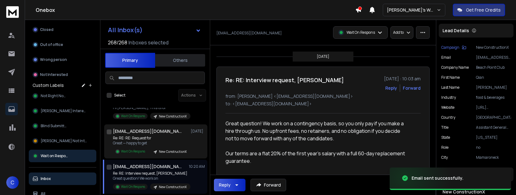
click at [172, 139] on p "Re: RE: RE: Request for" at bounding box center [150, 138] width 75 height 5
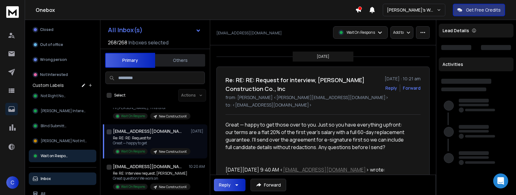
click at [392, 89] on button "Reply" at bounding box center [391, 88] width 12 height 6
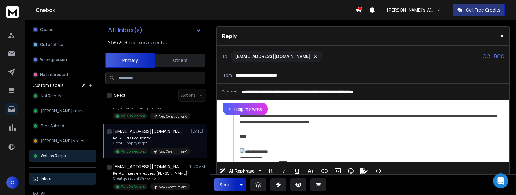
scroll to position [0, 0]
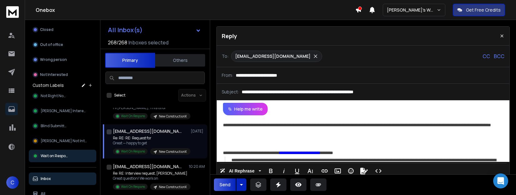
click at [228, 127] on div "**********" at bounding box center [362, 129] width 278 height 14
click at [222, 184] on button "Send" at bounding box center [225, 184] width 22 height 13
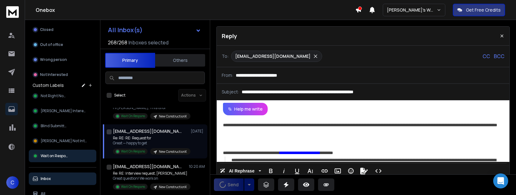
scroll to position [888, 0]
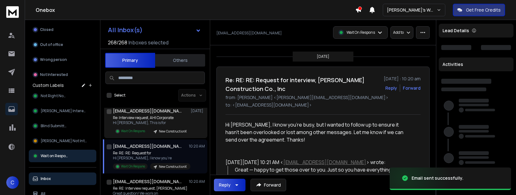
click at [173, 119] on p "Re: Interview request, AHI Corporate" at bounding box center [150, 117] width 75 height 5
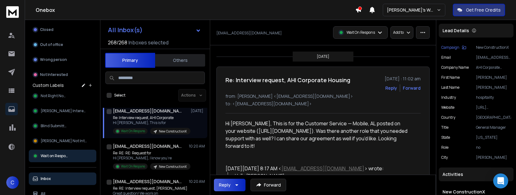
click at [391, 87] on button "Reply" at bounding box center [391, 88] width 12 height 6
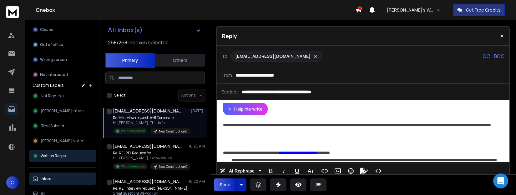
click at [228, 125] on div "**********" at bounding box center [362, 129] width 278 height 14
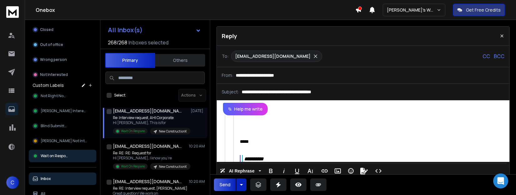
scroll to position [0, 0]
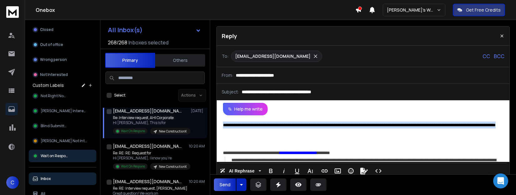
drag, startPoint x: 318, startPoint y: 133, endPoint x: 223, endPoint y: 123, distance: 95.5
click at [222, 124] on div "**********" at bounding box center [362, 138] width 291 height 47
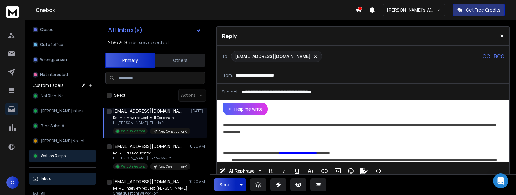
click at [228, 127] on div "**********" at bounding box center [362, 129] width 278 height 14
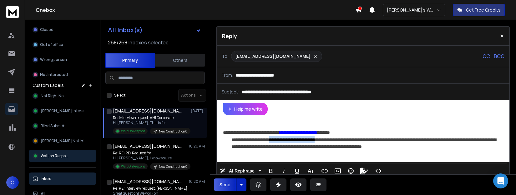
drag, startPoint x: 335, startPoint y: 141, endPoint x: 285, endPoint y: 142, distance: 50.3
click at [273, 141] on div "**********" at bounding box center [366, 143] width 270 height 14
copy div "**********"
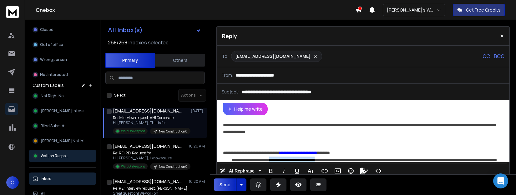
scroll to position [3, 0]
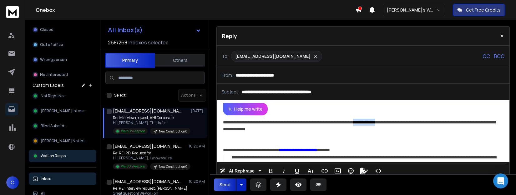
drag, startPoint x: 410, startPoint y: 122, endPoint x: 385, endPoint y: 123, distance: 24.4
click at [385, 123] on div "**********" at bounding box center [362, 126] width 278 height 14
click at [223, 184] on button "Send" at bounding box center [225, 184] width 22 height 13
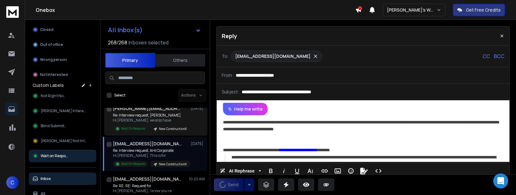
scroll to position [854, 0]
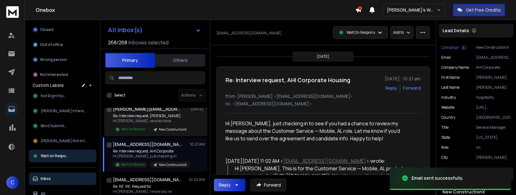
click at [154, 118] on p "Hi [PERSON_NAME], we also have" at bounding box center [150, 120] width 75 height 5
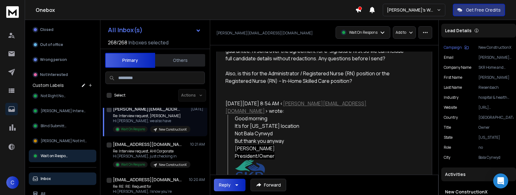
scroll to position [0, 0]
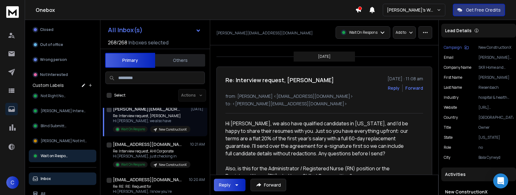
click at [393, 87] on button "Reply" at bounding box center [394, 88] width 12 height 6
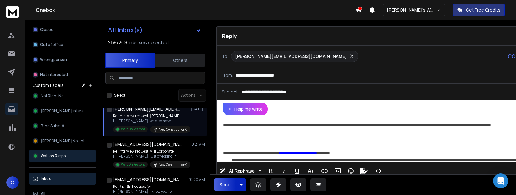
click at [228, 125] on div "**********" at bounding box center [375, 129] width 305 height 14
click at [224, 185] on button "Send" at bounding box center [225, 184] width 22 height 13
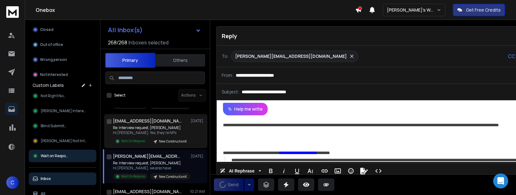
scroll to position [807, 0]
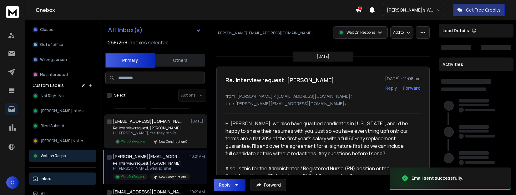
click at [178, 130] on p "Re: Interview request, [PERSON_NAME]" at bounding box center [150, 128] width 75 height 5
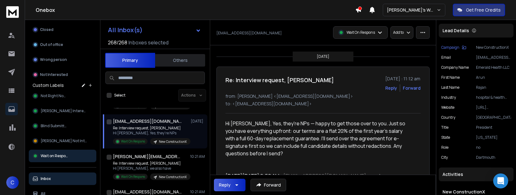
click at [388, 88] on button "Reply" at bounding box center [391, 88] width 12 height 6
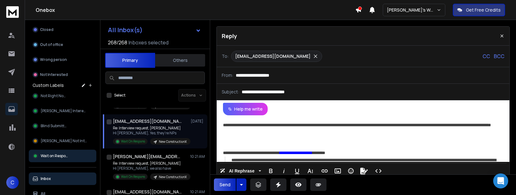
click at [228, 126] on div "**********" at bounding box center [362, 129] width 278 height 14
click at [223, 183] on button "Send" at bounding box center [225, 184] width 22 height 13
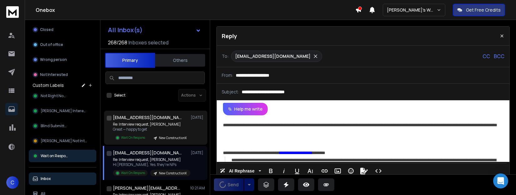
scroll to position [773, 0]
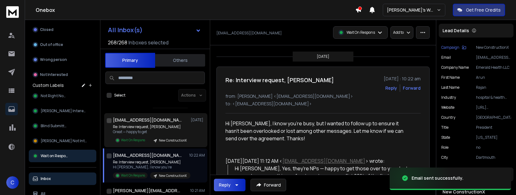
click at [175, 126] on p "Re: Interview request, [PERSON_NAME]" at bounding box center [150, 126] width 75 height 5
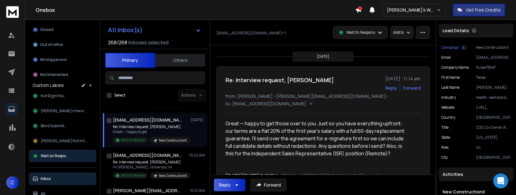
click at [387, 89] on button "Reply" at bounding box center [391, 88] width 12 height 6
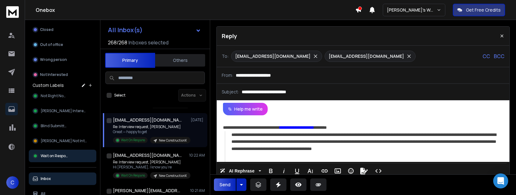
scroll to position [0, 0]
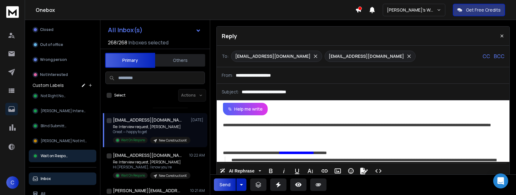
click at [224, 184] on button "Send" at bounding box center [225, 184] width 22 height 13
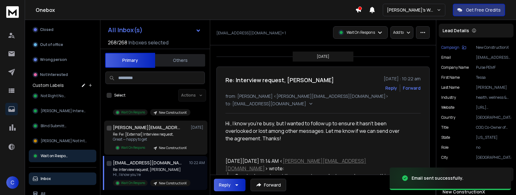
scroll to position [724, 0]
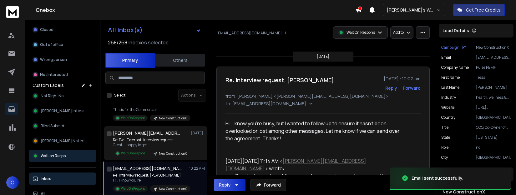
click at [159, 140] on p "Re: Fw: [External] Interview request," at bounding box center [150, 140] width 75 height 5
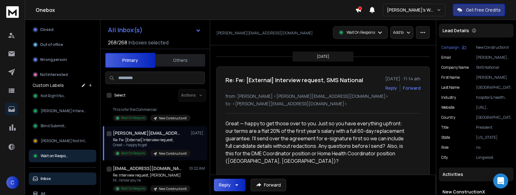
click at [388, 87] on div "Reply Forward" at bounding box center [402, 88] width 35 height 8
click at [397, 88] on button "Reply" at bounding box center [391, 88] width 12 height 6
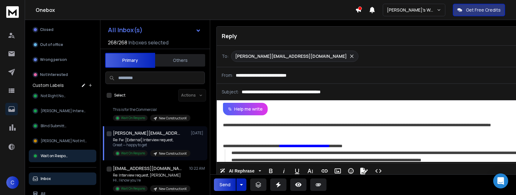
click at [228, 126] on div "**********" at bounding box center [454, 125] width 463 height 7
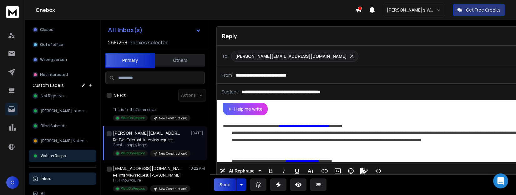
scroll to position [19, 0]
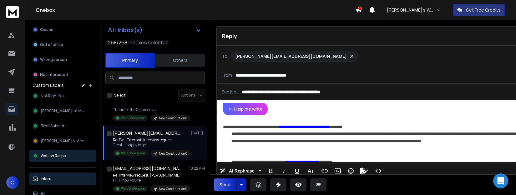
click at [222, 184] on button "Send" at bounding box center [225, 184] width 22 height 13
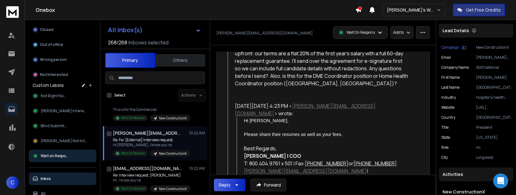
scroll to position [128, 0]
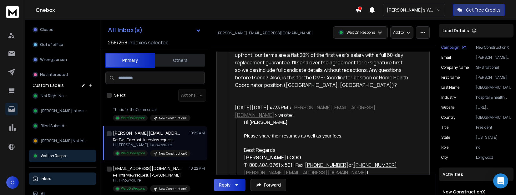
click at [134, 107] on div "Select Actions [EMAIL_ADDRESS][DOMAIN_NAME] 09:22 AM Re: Request for interview,…" at bounding box center [154, 160] width 109 height 183
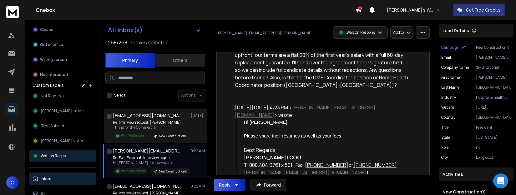
scroll to position [706, 0]
click at [142, 132] on div "Re: Interview request, Mike This is for the Commercial Wait On Respons New Cons…" at bounding box center [152, 129] width 78 height 19
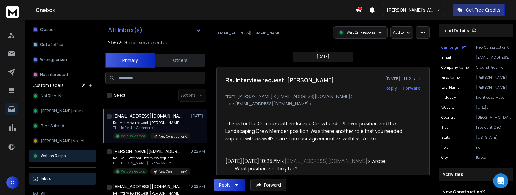
click at [392, 88] on button "Reply" at bounding box center [391, 88] width 12 height 6
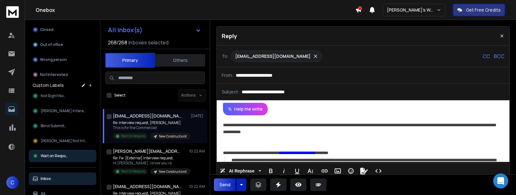
click at [228, 127] on div "**********" at bounding box center [362, 129] width 278 height 14
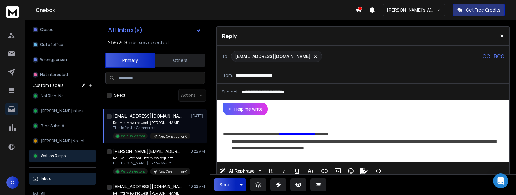
scroll to position [23, 0]
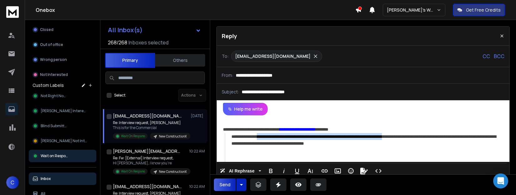
drag, startPoint x: 430, startPoint y: 138, endPoint x: 268, endPoint y: 137, distance: 162.2
click at [258, 137] on div "**********" at bounding box center [366, 140] width 270 height 14
copy div "**********"
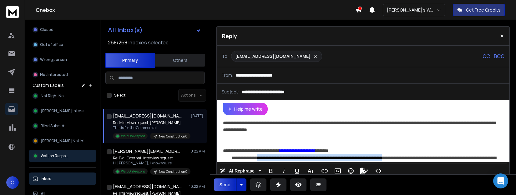
scroll to position [0, 0]
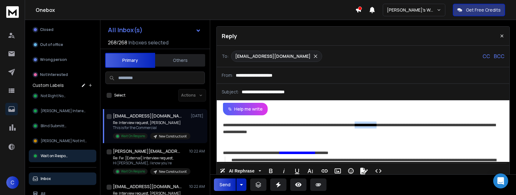
drag, startPoint x: 412, startPoint y: 125, endPoint x: 388, endPoint y: 126, distance: 23.8
click at [387, 126] on div "**********" at bounding box center [362, 129] width 278 height 14
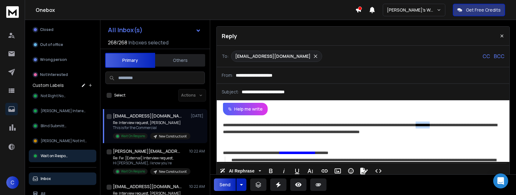
drag, startPoint x: 489, startPoint y: 125, endPoint x: 472, endPoint y: 126, distance: 17.8
click at [472, 126] on div "**********" at bounding box center [362, 129] width 278 height 14
click at [228, 184] on button "Send" at bounding box center [225, 184] width 22 height 13
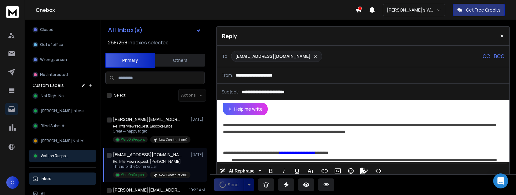
scroll to position [663, 0]
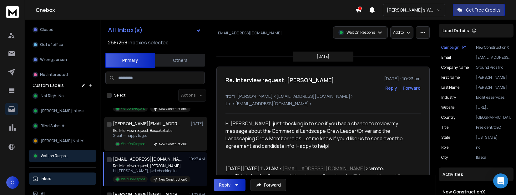
click at [172, 130] on p "Re: Interview request, Bespoke Labs" at bounding box center [150, 130] width 75 height 5
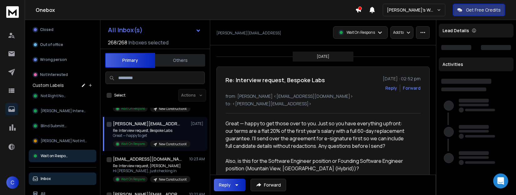
click at [389, 87] on button "Reply" at bounding box center [391, 88] width 12 height 6
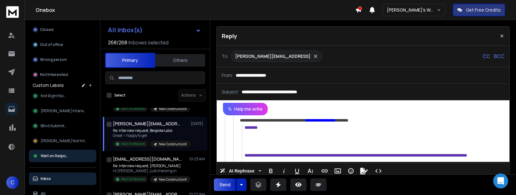
scroll to position [0, 0]
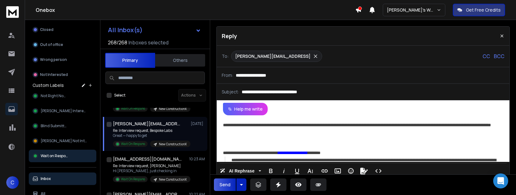
drag, startPoint x: 228, startPoint y: 126, endPoint x: 232, endPoint y: 128, distance: 3.7
click at [228, 126] on div "**********" at bounding box center [362, 129] width 278 height 14
click at [223, 186] on button "Send" at bounding box center [225, 184] width 22 height 13
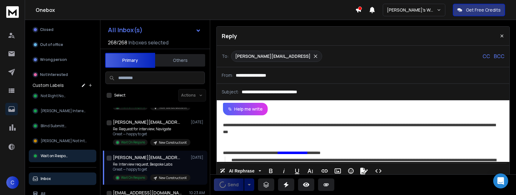
scroll to position [619, 0]
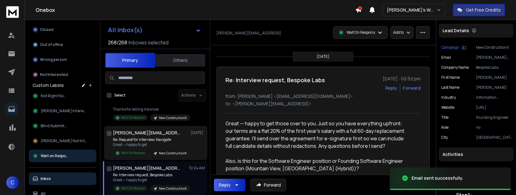
click at [173, 140] on p "Re: Request for interview, Navigate" at bounding box center [150, 139] width 75 height 5
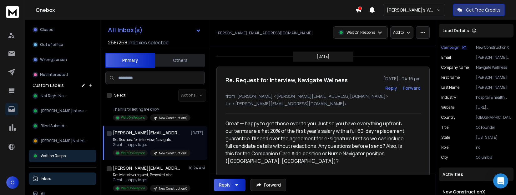
click at [392, 89] on button "Reply" at bounding box center [391, 88] width 12 height 6
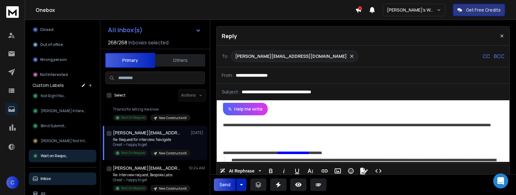
click at [228, 126] on div "**********" at bounding box center [362, 129] width 278 height 14
click at [221, 184] on button "Send" at bounding box center [225, 184] width 22 height 13
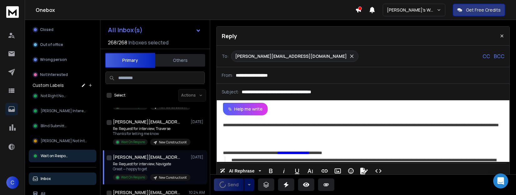
scroll to position [587, 0]
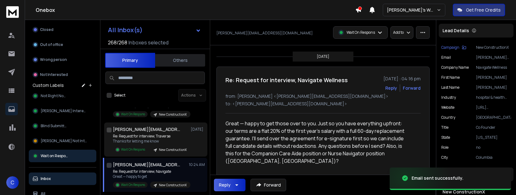
click at [173, 136] on p "Re: Request for interview, Traverse" at bounding box center [150, 136] width 75 height 5
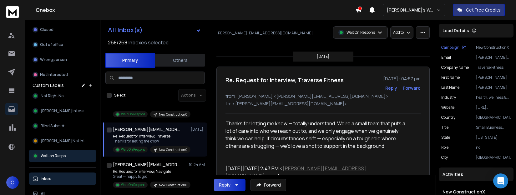
click at [377, 33] on icon at bounding box center [379, 32] width 5 height 5
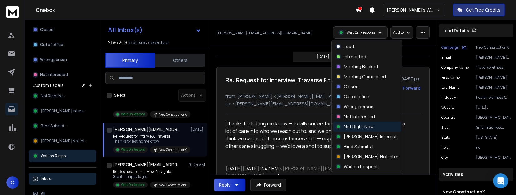
drag, startPoint x: 355, startPoint y: 129, endPoint x: 368, endPoint y: 121, distance: 15.2
click at [355, 129] on p "Not Right Now" at bounding box center [358, 126] width 30 height 6
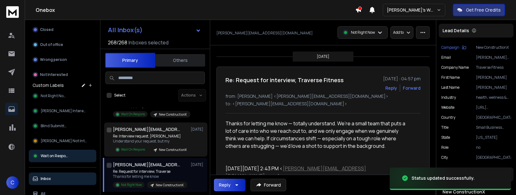
scroll to position [547, 0]
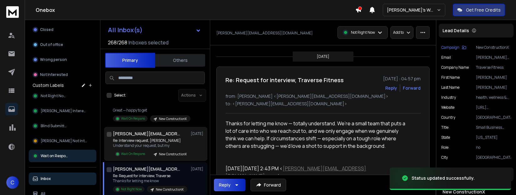
click at [147, 147] on p "Understand your request, but my" at bounding box center [150, 145] width 75 height 5
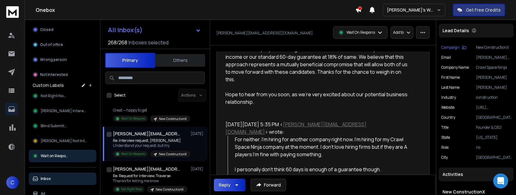
scroll to position [135, 0]
click at [363, 34] on p "Wait On Respons" at bounding box center [360, 32] width 28 height 5
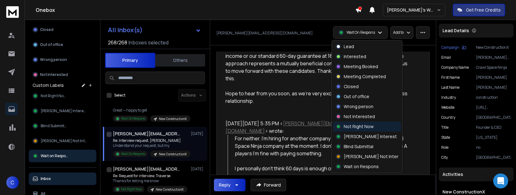
click at [361, 127] on p "Not Right Now" at bounding box center [358, 126] width 30 height 6
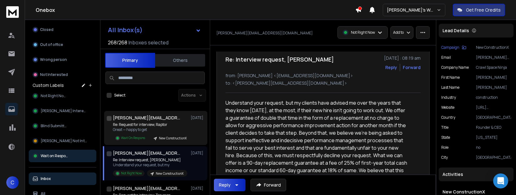
scroll to position [515, 0]
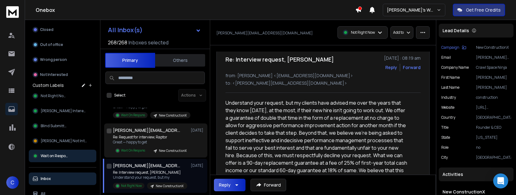
click at [153, 139] on p "Re: Request for interview, Raptor" at bounding box center [150, 137] width 75 height 5
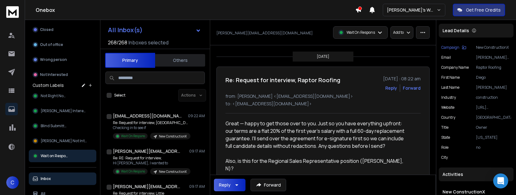
scroll to position [0, 0]
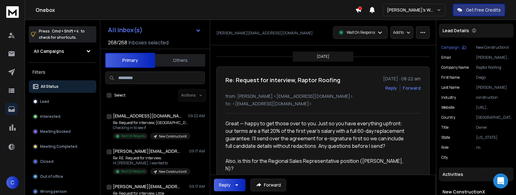
click at [54, 90] on button "All Status" at bounding box center [63, 86] width 68 height 13
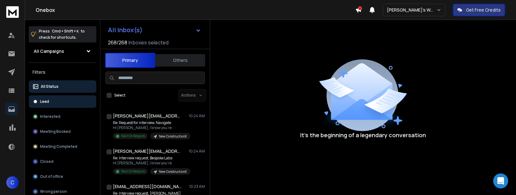
click at [53, 102] on button "Lead" at bounding box center [63, 101] width 68 height 13
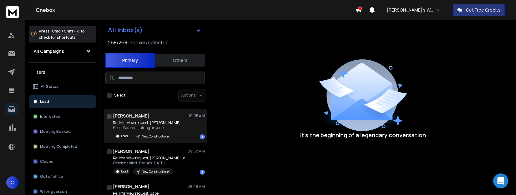
click at [137, 122] on p "Re: Interview request, Lauryn" at bounding box center [147, 122] width 68 height 5
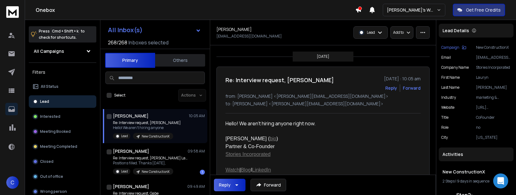
click at [390, 87] on button "Reply" at bounding box center [391, 88] width 12 height 6
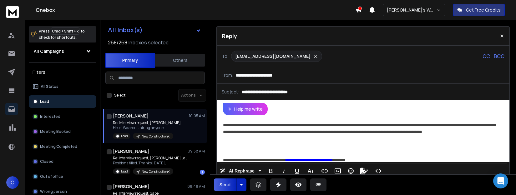
click at [223, 184] on button "Send" at bounding box center [225, 184] width 22 height 13
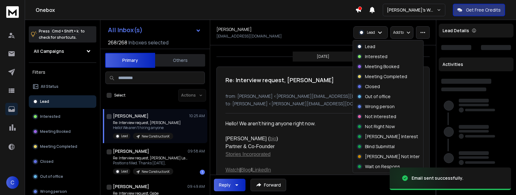
click at [370, 35] on div "Lead" at bounding box center [370, 33] width 34 height 12
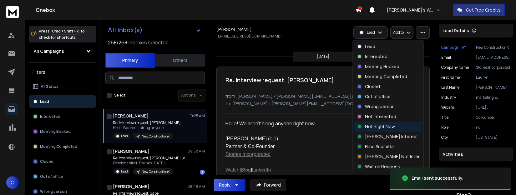
click at [369, 129] on p "Not Right Now" at bounding box center [380, 126] width 30 height 6
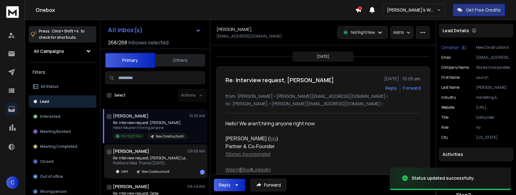
drag, startPoint x: 149, startPoint y: 166, endPoint x: 164, endPoint y: 175, distance: 17.2
click at [149, 166] on div "Re: Interview request, Gibson Law Positions filled. Thanks On Wed, Lead New Con…" at bounding box center [150, 165] width 75 height 19
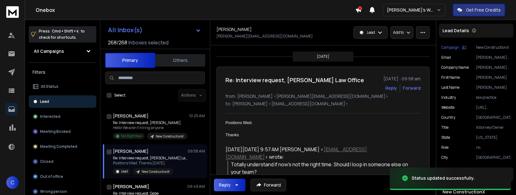
click at [394, 89] on button "Reply" at bounding box center [391, 88] width 12 height 6
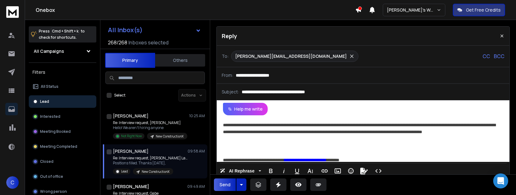
drag, startPoint x: 220, startPoint y: 186, endPoint x: 223, endPoint y: 191, distance: 6.0
click at [220, 186] on button "Send" at bounding box center [225, 184] width 22 height 13
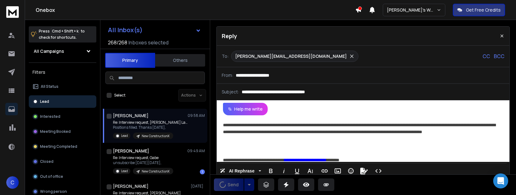
scroll to position [37, 0]
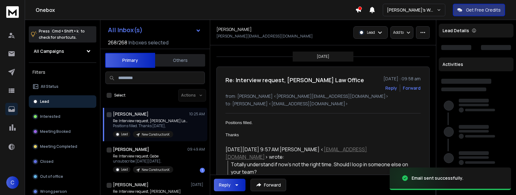
click at [374, 34] on div "Lead" at bounding box center [370, 33] width 34 height 12
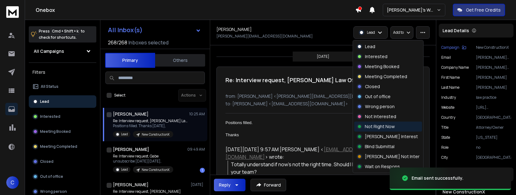
click at [371, 126] on p "Not Right Now" at bounding box center [380, 126] width 30 height 6
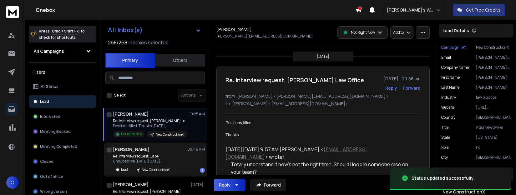
drag, startPoint x: 152, startPoint y: 157, endPoint x: 187, endPoint y: 181, distance: 42.9
click at [152, 157] on p "Re: Interview request, Gabe" at bounding box center [143, 156] width 60 height 5
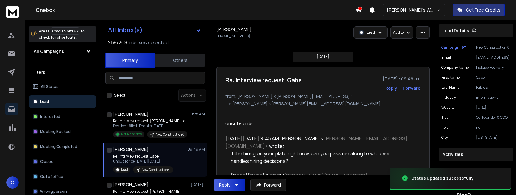
click at [392, 88] on button "Reply" at bounding box center [391, 88] width 12 height 6
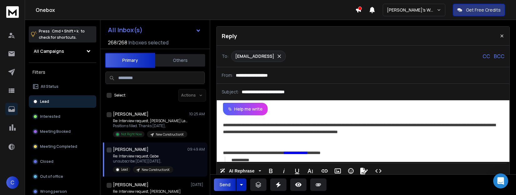
click at [222, 187] on button "Send" at bounding box center [225, 184] width 22 height 13
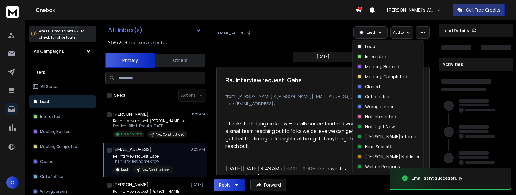
click at [369, 34] on p "Lead" at bounding box center [371, 32] width 8 height 5
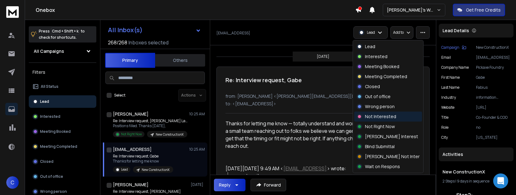
drag, startPoint x: 372, startPoint y: 117, endPoint x: 395, endPoint y: 116, distance: 23.5
click at [372, 117] on p "Not Interested" at bounding box center [380, 116] width 31 height 6
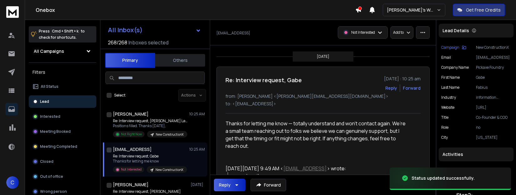
click at [79, 119] on button "Interested" at bounding box center [63, 116] width 68 height 13
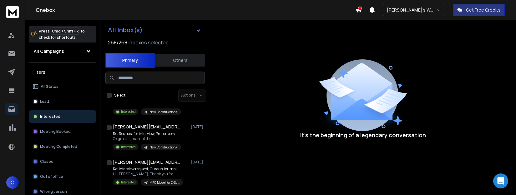
scroll to position [1544, 0]
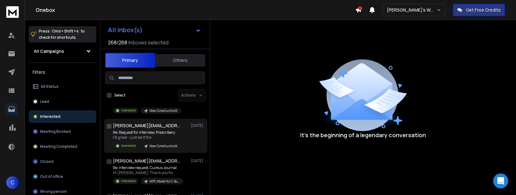
click at [175, 141] on div "Re: Request for interview, Prescribery Ok great— just sent the Interested New C…" at bounding box center [147, 139] width 68 height 19
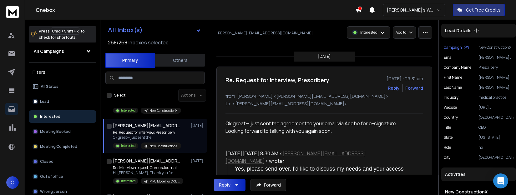
click at [398, 88] on button "Reply" at bounding box center [394, 88] width 12 height 6
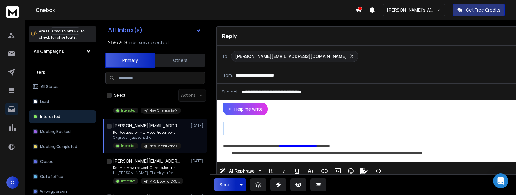
paste div
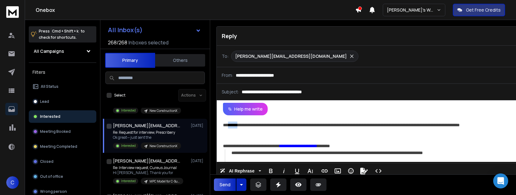
drag, startPoint x: 241, startPoint y: 125, endPoint x: 228, endPoint y: 125, distance: 12.2
click at [228, 125] on div "**********" at bounding box center [426, 125] width 407 height 7
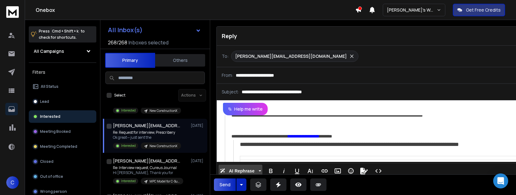
scroll to position [38, 0]
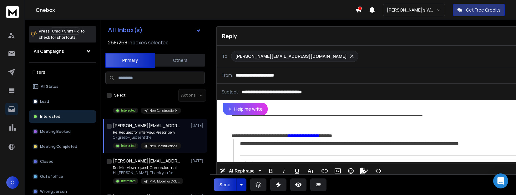
click at [224, 183] on button "Send" at bounding box center [225, 184] width 22 height 13
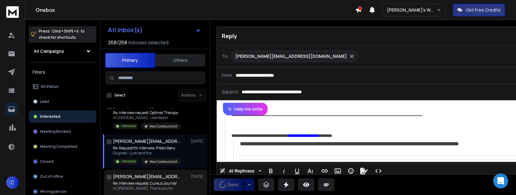
scroll to position [1517, 0]
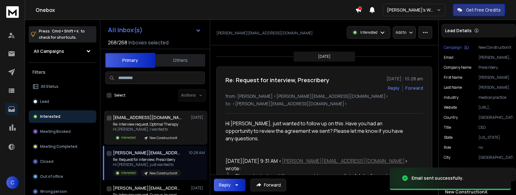
click at [173, 127] on p "Re: Interview request, Optimal Therapy" at bounding box center [147, 124] width 68 height 5
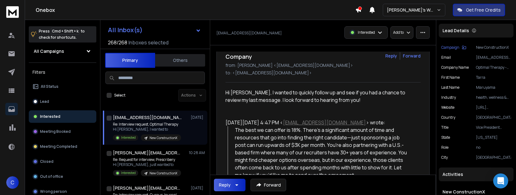
scroll to position [21, 0]
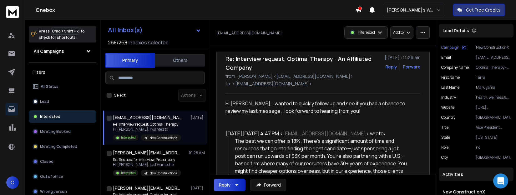
click at [388, 68] on button "Reply" at bounding box center [391, 67] width 12 height 6
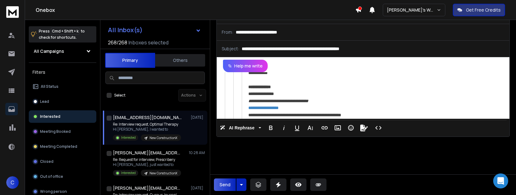
scroll to position [0, 0]
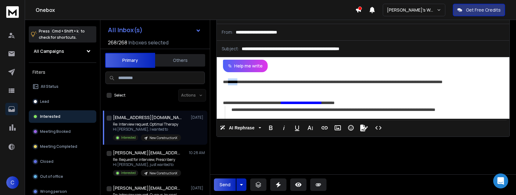
drag, startPoint x: 242, startPoint y: 83, endPoint x: 228, endPoint y: 83, distance: 13.8
click at [228, 83] on div "**********" at bounding box center [362, 81] width 278 height 7
click at [219, 186] on button "Send" at bounding box center [225, 184] width 22 height 13
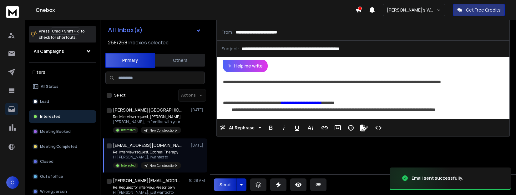
scroll to position [1487, 0]
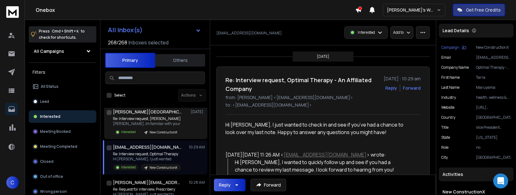
click at [164, 124] on p "[PERSON_NAME], im familiar with your" at bounding box center [147, 123] width 68 height 5
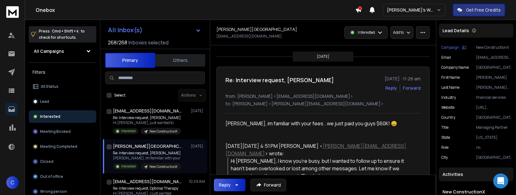
scroll to position [1438, 0]
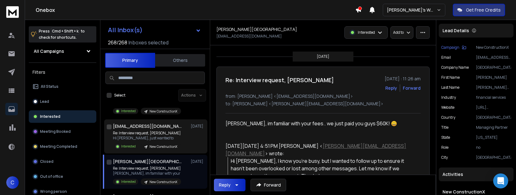
click at [161, 129] on h1 "[EMAIL_ADDRESS][DOMAIN_NAME]" at bounding box center [147, 126] width 69 height 6
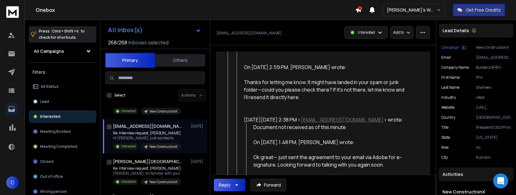
scroll to position [0, 0]
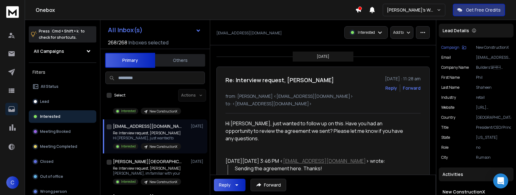
click at [389, 87] on button "Reply" at bounding box center [391, 88] width 12 height 6
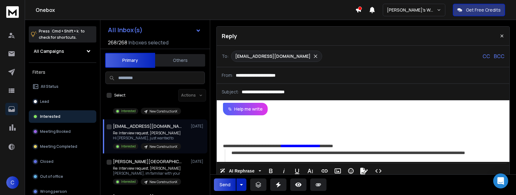
click at [246, 123] on div at bounding box center [363, 125] width 280 height 7
paste div
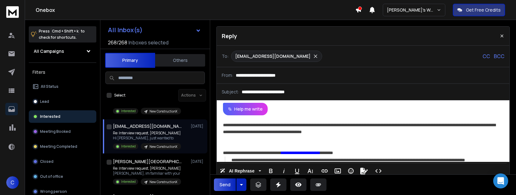
drag, startPoint x: 228, startPoint y: 126, endPoint x: 231, endPoint y: 127, distance: 3.3
click at [228, 126] on div "**********" at bounding box center [362, 129] width 278 height 14
click at [220, 187] on button "Send" at bounding box center [225, 184] width 22 height 13
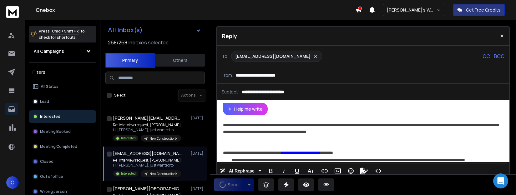
scroll to position [1410, 0]
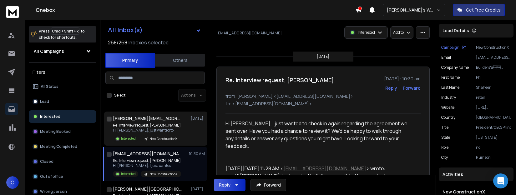
click at [160, 124] on p "Re: Interview request, [PERSON_NAME]" at bounding box center [147, 125] width 68 height 5
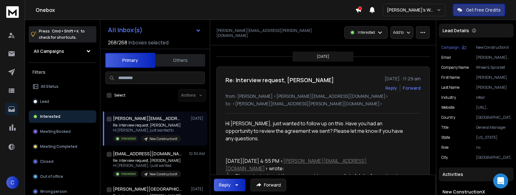
click at [387, 88] on button "Reply" at bounding box center [391, 88] width 12 height 6
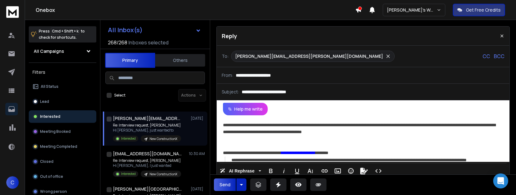
click at [227, 126] on div "**********" at bounding box center [362, 129] width 278 height 14
drag, startPoint x: 219, startPoint y: 183, endPoint x: 224, endPoint y: 176, distance: 8.3
click at [219, 183] on button "Send" at bounding box center [225, 184] width 22 height 13
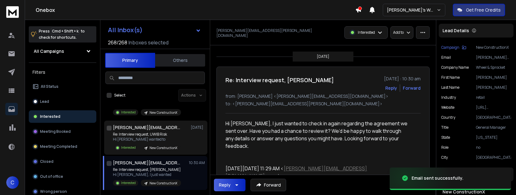
scroll to position [1364, 0]
drag, startPoint x: 177, startPoint y: 130, endPoint x: 183, endPoint y: 145, distance: 16.2
click at [177, 130] on div "josh@uwib.com 29 Aug" at bounding box center [159, 129] width 92 height 6
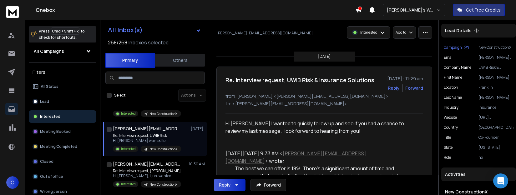
click at [396, 87] on button "Reply" at bounding box center [394, 88] width 12 height 6
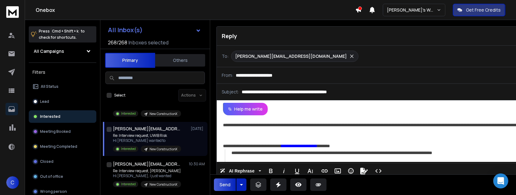
click at [228, 126] on div "**********" at bounding box center [454, 125] width 463 height 7
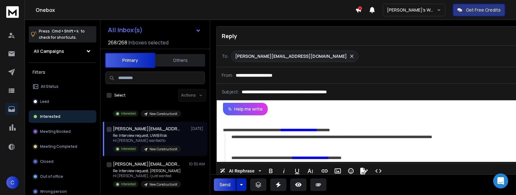
scroll to position [0, 0]
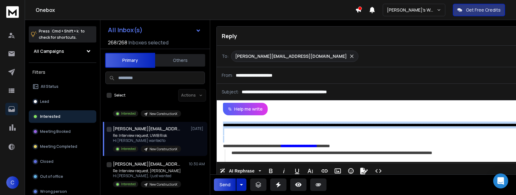
drag, startPoint x: 239, startPoint y: 135, endPoint x: 223, endPoint y: 126, distance: 18.9
click at [223, 126] on div "**********" at bounding box center [455, 138] width 476 height 47
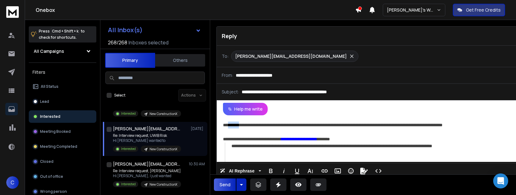
drag, startPoint x: 243, startPoint y: 124, endPoint x: 228, endPoint y: 127, distance: 14.8
click at [228, 127] on div "**********" at bounding box center [454, 125] width 463 height 7
click at [227, 188] on button "Send" at bounding box center [225, 184] width 22 height 13
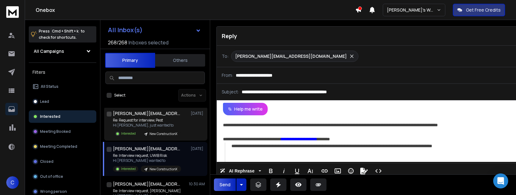
scroll to position [1337, 0]
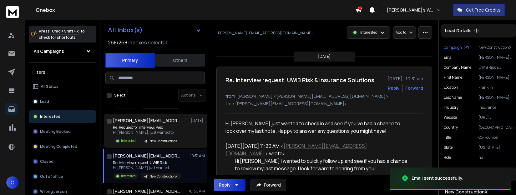
click at [174, 127] on p "Re: Request for interview, Pest" at bounding box center [147, 127] width 68 height 5
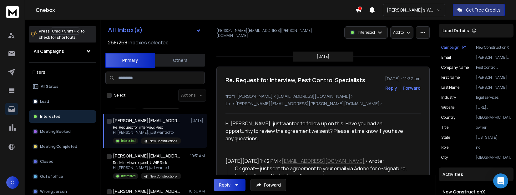
click at [394, 88] on button "Reply" at bounding box center [391, 88] width 12 height 6
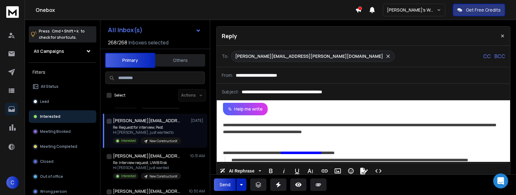
drag, startPoint x: 227, startPoint y: 126, endPoint x: 233, endPoint y: 128, distance: 6.4
click at [227, 126] on div "**********" at bounding box center [362, 129] width 278 height 14
drag, startPoint x: 228, startPoint y: 187, endPoint x: 245, endPoint y: 188, distance: 17.3
click at [228, 187] on button "Send" at bounding box center [225, 184] width 22 height 13
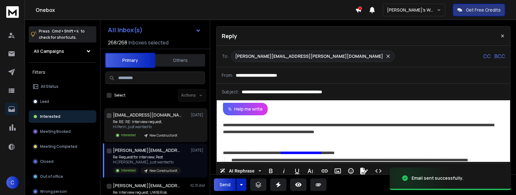
scroll to position [1307, 0]
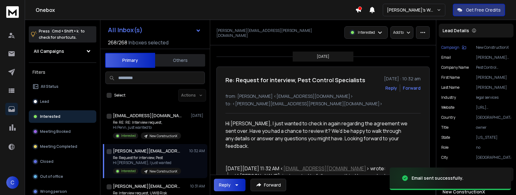
drag, startPoint x: 175, startPoint y: 120, endPoint x: 186, endPoint y: 144, distance: 26.0
click at [175, 120] on p "Re: RE: RE: Interview request," at bounding box center [147, 122] width 68 height 5
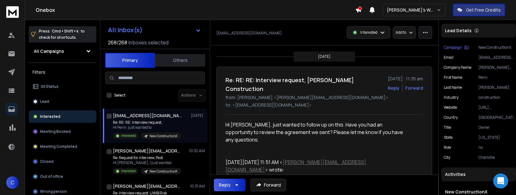
click at [397, 86] on button "Reply" at bounding box center [394, 88] width 12 height 6
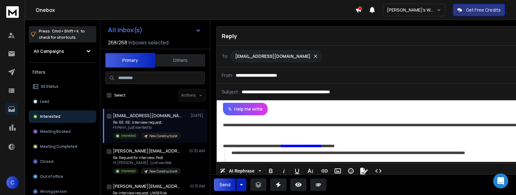
drag, startPoint x: 227, startPoint y: 126, endPoint x: 232, endPoint y: 128, distance: 5.3
click at [227, 126] on div "**********" at bounding box center [454, 125] width 463 height 7
click at [228, 188] on button "Send" at bounding box center [225, 184] width 22 height 13
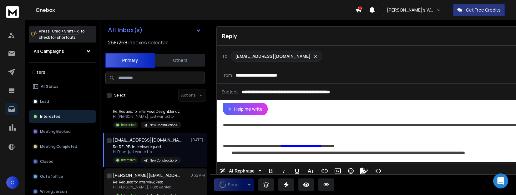
scroll to position [1278, 0]
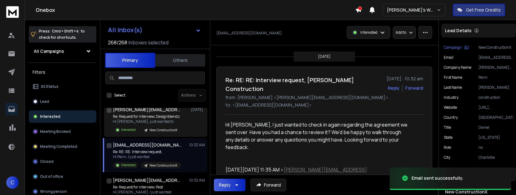
click at [169, 117] on p "Re: Request for interview, Designblendz" at bounding box center [147, 116] width 68 height 5
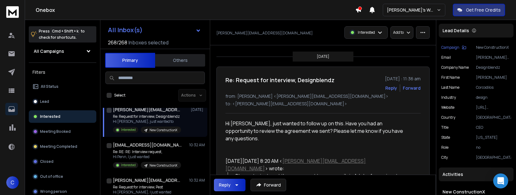
click at [388, 87] on button "Reply" at bounding box center [391, 88] width 12 height 6
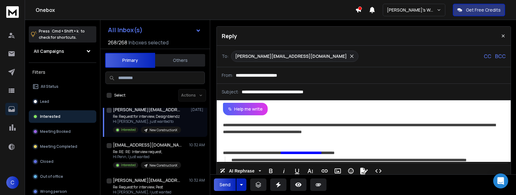
click at [227, 127] on div "**********" at bounding box center [362, 129] width 278 height 14
click at [228, 189] on button "Send" at bounding box center [225, 184] width 22 height 13
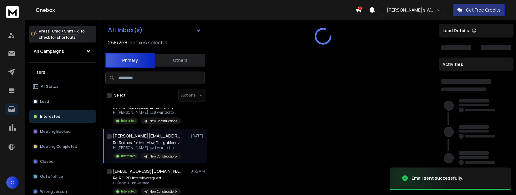
scroll to position [1239, 0]
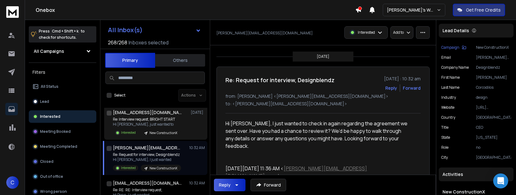
click at [167, 120] on p "Re: Interview request, BRIGHT START" at bounding box center [147, 119] width 68 height 5
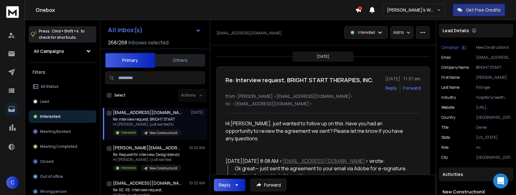
click at [388, 89] on button "Reply" at bounding box center [391, 88] width 12 height 6
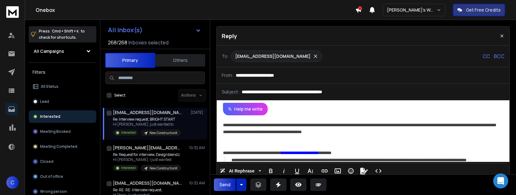
click at [227, 127] on div "**********" at bounding box center [362, 129] width 278 height 14
click at [226, 189] on button "Send" at bounding box center [225, 184] width 22 height 13
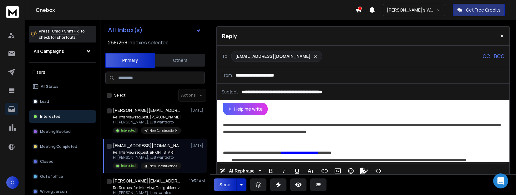
scroll to position [1202, 0]
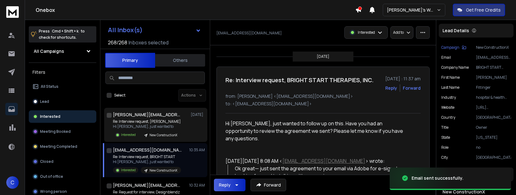
click at [167, 121] on p "Re: Interview request,[PERSON_NAME]" at bounding box center [147, 121] width 68 height 5
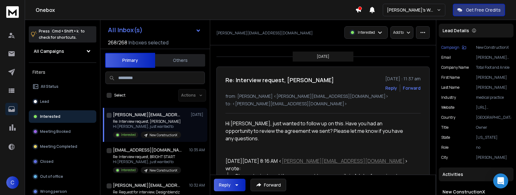
click at [387, 89] on button "Reply" at bounding box center [391, 88] width 12 height 6
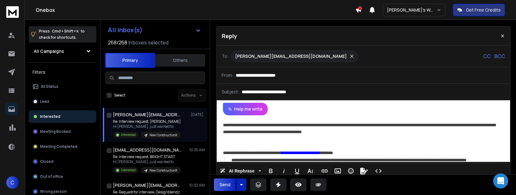
click at [227, 126] on div "**********" at bounding box center [362, 129] width 278 height 14
click at [223, 183] on button "Send" at bounding box center [225, 184] width 22 height 13
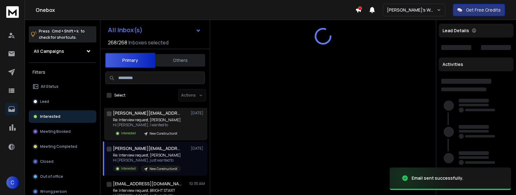
scroll to position [1168, 0]
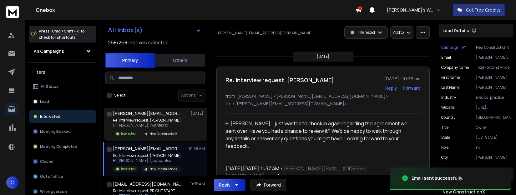
click at [158, 122] on p "Re: Interview request, [PERSON_NAME]" at bounding box center [147, 120] width 68 height 5
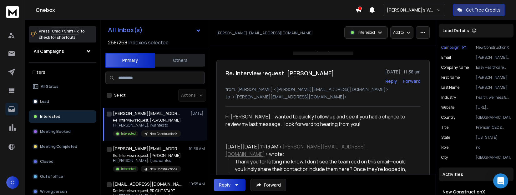
scroll to position [0, 0]
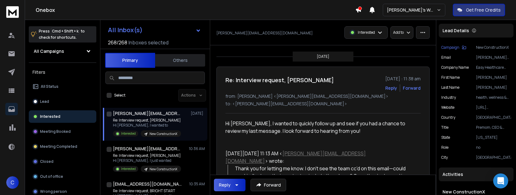
click at [391, 88] on button "Reply" at bounding box center [391, 88] width 12 height 6
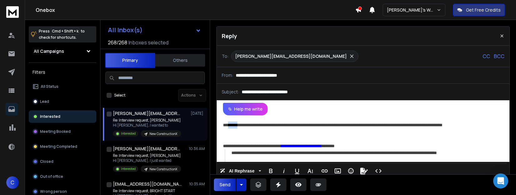
drag, startPoint x: 242, startPoint y: 125, endPoint x: 230, endPoint y: 127, distance: 12.0
click at [228, 126] on div "**********" at bounding box center [362, 125] width 278 height 7
click at [226, 185] on button "Send" at bounding box center [225, 184] width 22 height 13
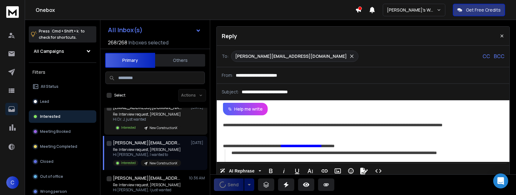
scroll to position [1131, 0]
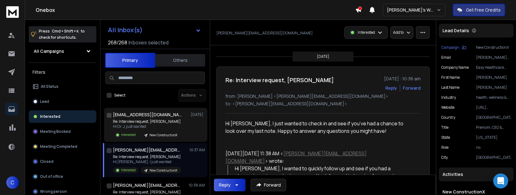
click at [171, 122] on p "Re: Interview request, [PERSON_NAME]" at bounding box center [147, 121] width 68 height 5
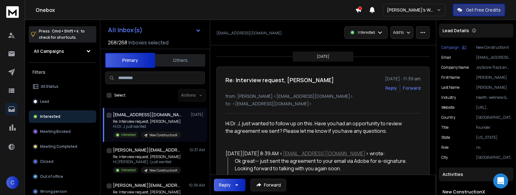
click at [390, 87] on button "Reply" at bounding box center [391, 88] width 12 height 6
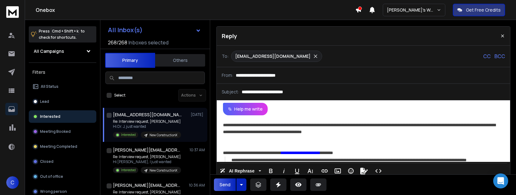
click at [226, 126] on div "**********" at bounding box center [362, 129] width 278 height 14
click at [221, 181] on button "Send" at bounding box center [225, 184] width 22 height 13
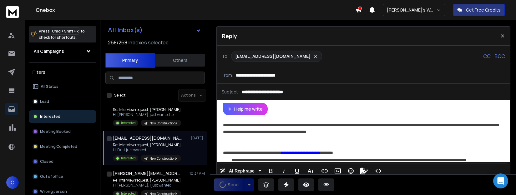
scroll to position [1106, 0]
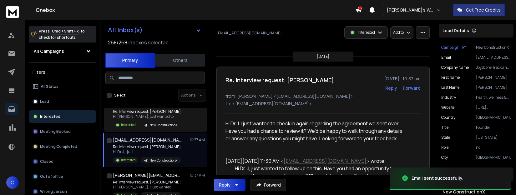
click at [171, 119] on div "Re: Interview request, Harvey W. Hi Dick, just wanted to Interested New Constru…" at bounding box center [147, 118] width 68 height 19
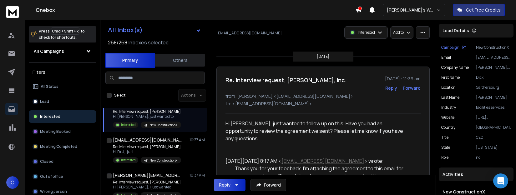
click at [388, 88] on button "Reply" at bounding box center [391, 88] width 12 height 6
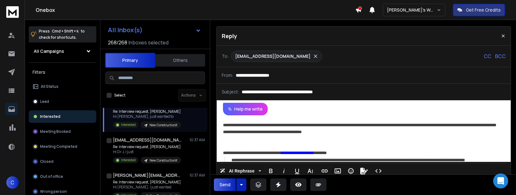
click at [227, 125] on div "**********" at bounding box center [362, 129] width 278 height 14
click at [226, 186] on button "Send" at bounding box center [225, 184] width 22 height 13
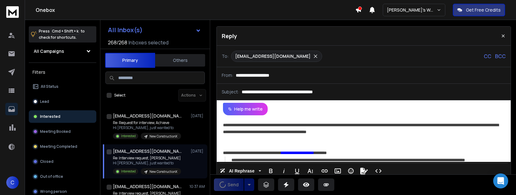
scroll to position [1049, 0]
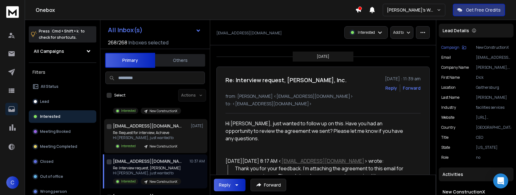
click at [163, 130] on p "Re: Request for interview, Achieve" at bounding box center [147, 132] width 68 height 5
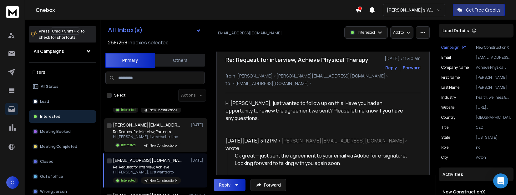
scroll to position [1015, 0]
click at [154, 132] on p "Re: Request for interview, Partners" at bounding box center [147, 132] width 68 height 5
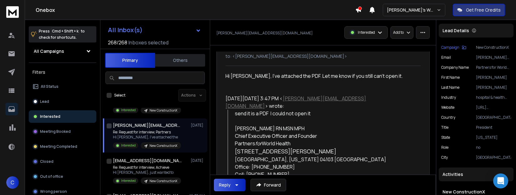
scroll to position [0, 0]
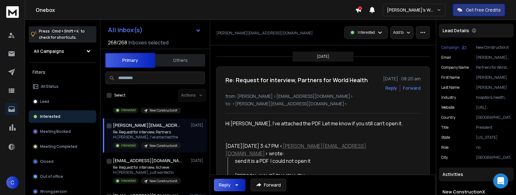
click at [392, 90] on button "Reply" at bounding box center [391, 88] width 12 height 6
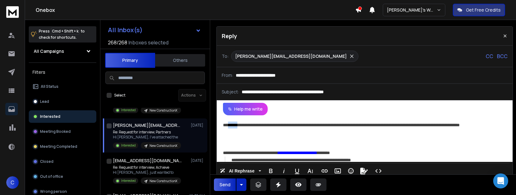
drag, startPoint x: 243, startPoint y: 125, endPoint x: 228, endPoint y: 127, distance: 14.8
click at [228, 126] on div "**********" at bounding box center [362, 129] width 278 height 14
click at [222, 186] on button "Send" at bounding box center [225, 184] width 22 height 13
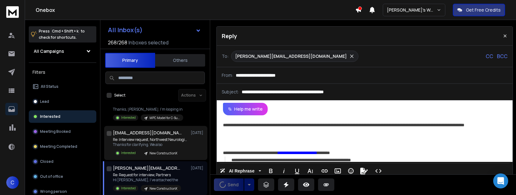
scroll to position [971, 0]
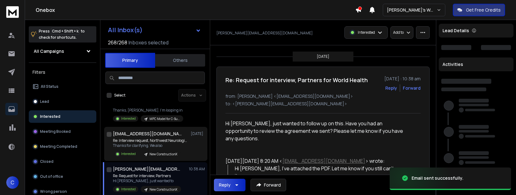
click at [153, 141] on p "Re: Interview request, Northwest Neurological," at bounding box center [150, 140] width 75 height 5
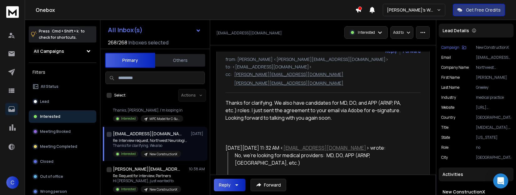
scroll to position [0, 0]
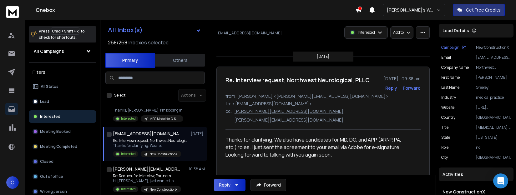
click at [388, 87] on button "Reply" at bounding box center [391, 88] width 12 height 6
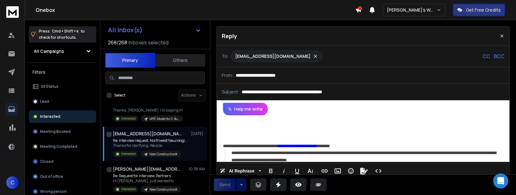
click at [251, 122] on div at bounding box center [363, 125] width 280 height 7
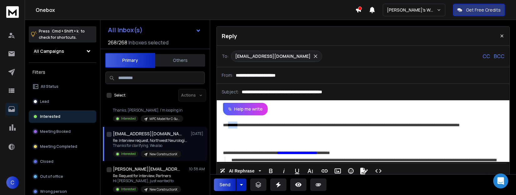
drag, startPoint x: 243, startPoint y: 125, endPoint x: 228, endPoint y: 126, distance: 14.4
click at [228, 126] on div "**********" at bounding box center [362, 129] width 278 height 14
click at [222, 182] on button "Send" at bounding box center [225, 184] width 22 height 13
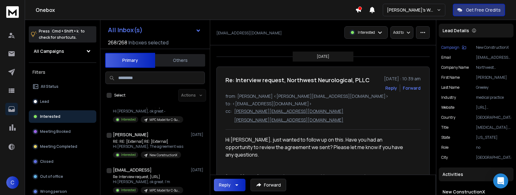
scroll to position [754, 0]
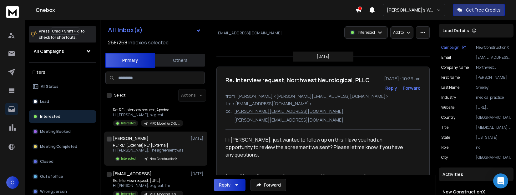
click at [172, 145] on p "RE: RE: [External] RE: [External]" at bounding box center [148, 145] width 70 height 5
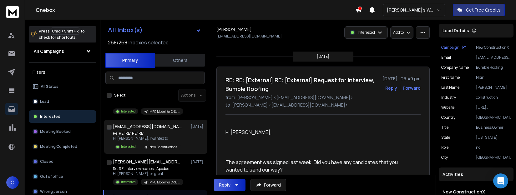
scroll to position [695, 0]
click at [179, 139] on p "Hi [PERSON_NAME], I wanted to" at bounding box center [147, 139] width 68 height 5
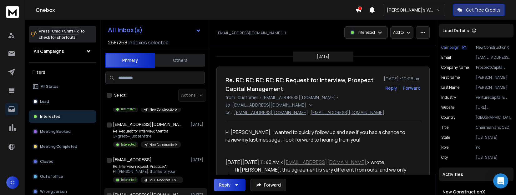
scroll to position [556, 0]
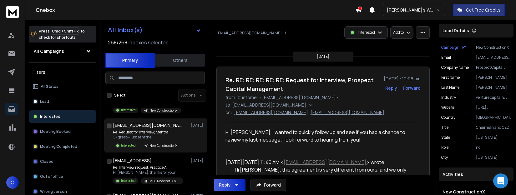
click at [146, 137] on p "Ok great— just sent the" at bounding box center [147, 137] width 68 height 5
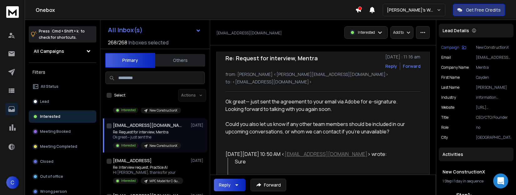
scroll to position [0, 0]
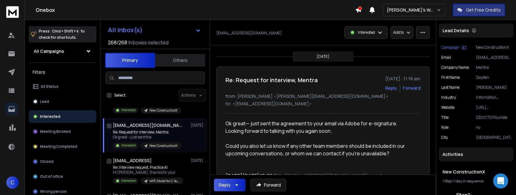
click at [393, 87] on button "Reply" at bounding box center [391, 88] width 12 height 6
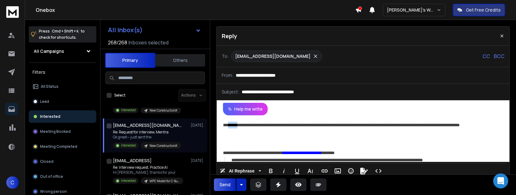
drag, startPoint x: 242, startPoint y: 125, endPoint x: 228, endPoint y: 126, distance: 13.8
click at [228, 126] on div "**********" at bounding box center [362, 129] width 278 height 14
click at [221, 185] on button "Send" at bounding box center [225, 184] width 22 height 13
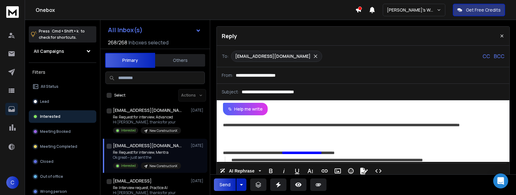
scroll to position [536, 0]
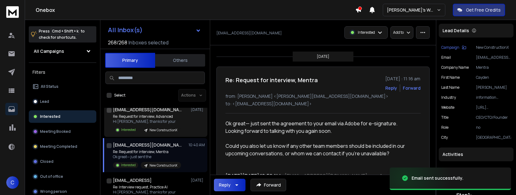
click at [145, 113] on div "allyn@advancedanesthesiaservices.com 04 Sep Re: Request for interview, Advanced…" at bounding box center [159, 120] width 92 height 27
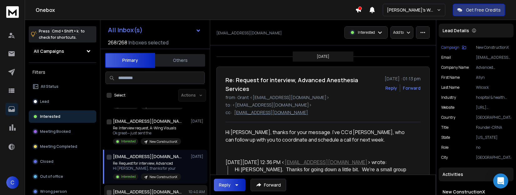
scroll to position [487, 0]
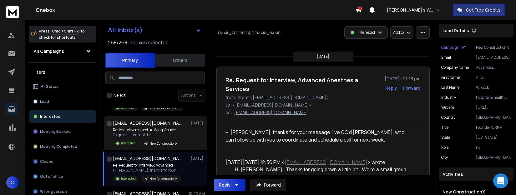
click at [163, 132] on p "Re: Interview request, A-Wing Visuals" at bounding box center [147, 130] width 68 height 5
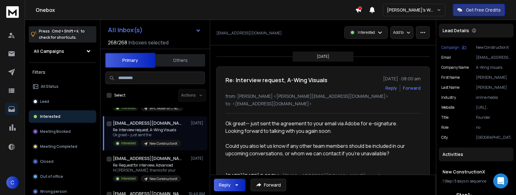
click at [392, 89] on button "Reply" at bounding box center [391, 88] width 12 height 6
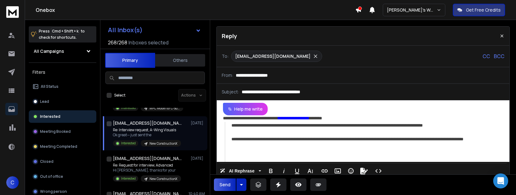
scroll to position [0, 0]
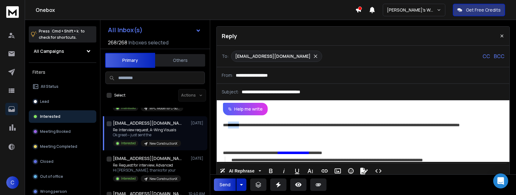
drag, startPoint x: 243, startPoint y: 126, endPoint x: 228, endPoint y: 127, distance: 15.0
click at [228, 127] on div "**********" at bounding box center [362, 129] width 278 height 14
click at [220, 185] on button "Send" at bounding box center [225, 184] width 22 height 13
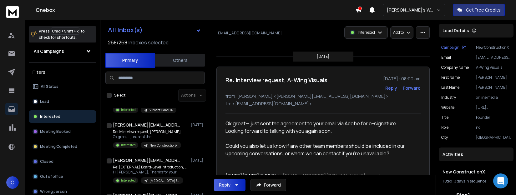
scroll to position [199, 0]
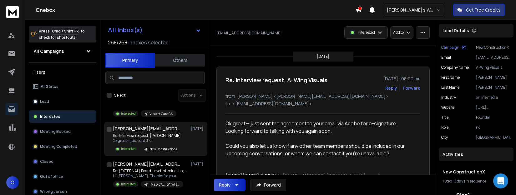
click at [138, 140] on p "Ok great— just sent the" at bounding box center [147, 140] width 68 height 5
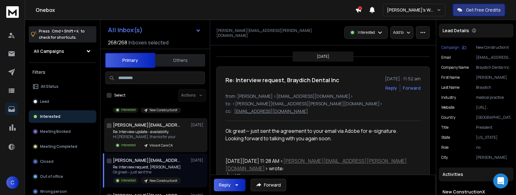
scroll to position [167, 0]
click at [165, 129] on div "lindsay@getluna.com 08 Sep Re: Interview update - availability Hi Lindsay, than…" at bounding box center [159, 135] width 92 height 27
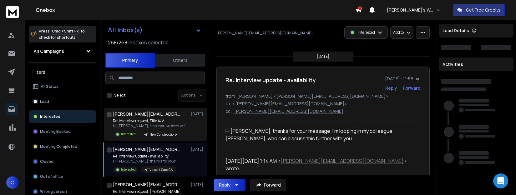
scroll to position [143, 0]
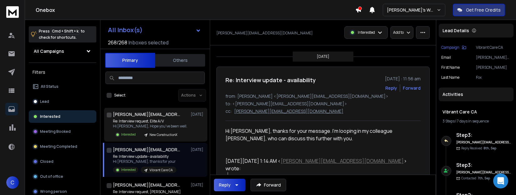
click at [161, 126] on p "Hi [PERSON_NAME], Hope you've been well." at bounding box center [150, 126] width 74 height 5
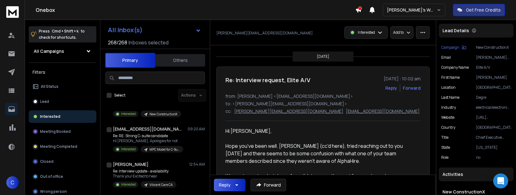
scroll to position [0, 0]
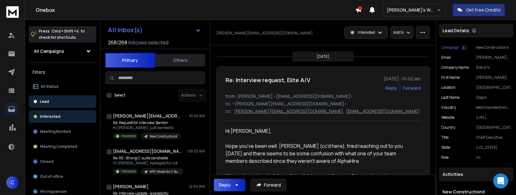
click at [56, 103] on button "Lead" at bounding box center [63, 101] width 68 height 13
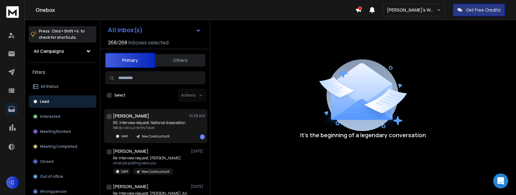
click at [137, 124] on p "RE: Interview request, National Association" at bounding box center [149, 122] width 73 height 5
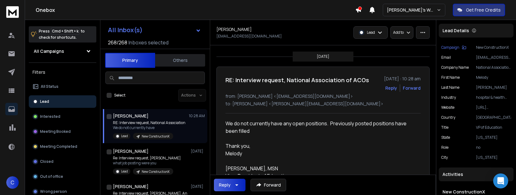
click at [388, 89] on button "Reply" at bounding box center [391, 88] width 12 height 6
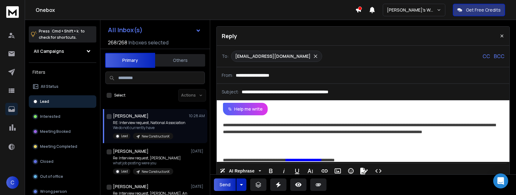
click at [226, 182] on button "Send" at bounding box center [225, 184] width 22 height 13
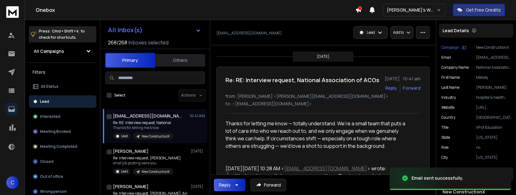
click at [376, 30] on div "Lead" at bounding box center [370, 33] width 34 height 12
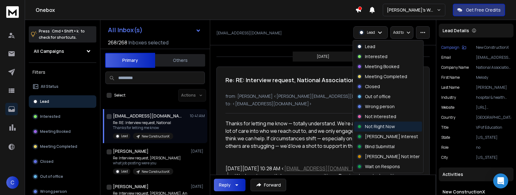
drag, startPoint x: 385, startPoint y: 125, endPoint x: 431, endPoint y: 102, distance: 51.7
click at [385, 125] on p "Not Right Now" at bounding box center [380, 126] width 30 height 6
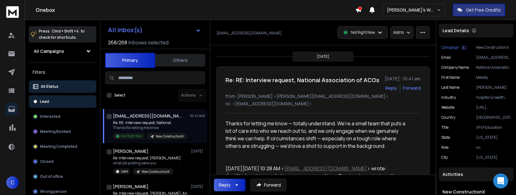
click at [52, 83] on button "All Status" at bounding box center [63, 86] width 68 height 13
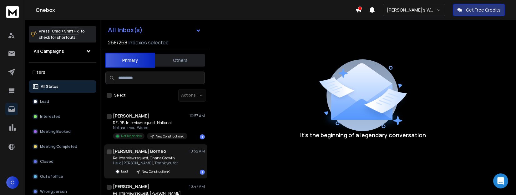
scroll to position [1, 0]
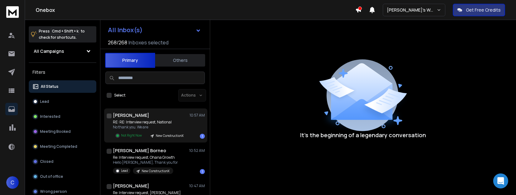
click at [159, 127] on p "No thank you. We are" at bounding box center [150, 127] width 74 height 5
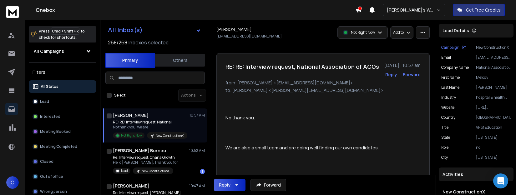
scroll to position [0, 0]
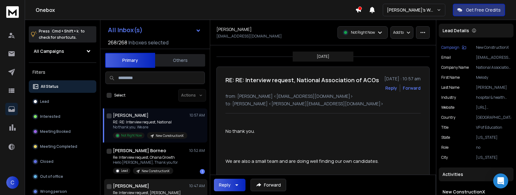
drag, startPoint x: 137, startPoint y: 162, endPoint x: 145, endPoint y: 181, distance: 20.8
click at [137, 162] on p "Hello James, Thank you for" at bounding box center [145, 162] width 65 height 5
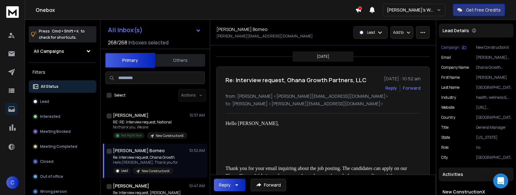
click at [391, 90] on button "Reply" at bounding box center [391, 88] width 12 height 6
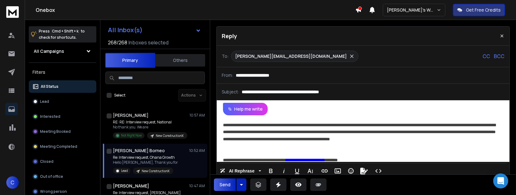
click at [226, 187] on button "Send" at bounding box center [225, 184] width 22 height 13
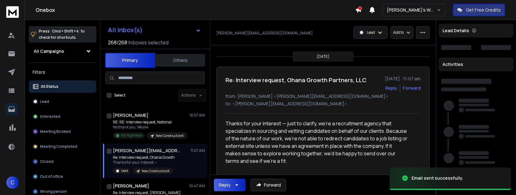
click at [371, 37] on div "Lead" at bounding box center [370, 33] width 34 height 12
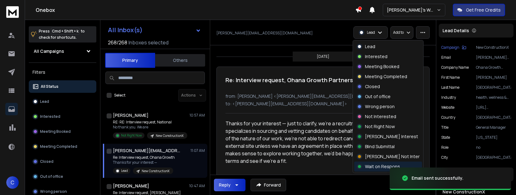
drag, startPoint x: 373, startPoint y: 166, endPoint x: 405, endPoint y: 124, distance: 52.4
click at [373, 166] on p "Wait on Respons" at bounding box center [382, 166] width 35 height 6
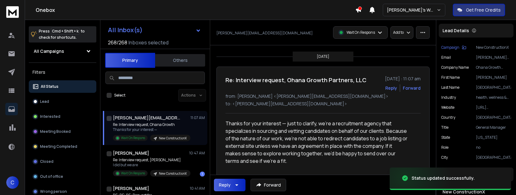
scroll to position [39, 0]
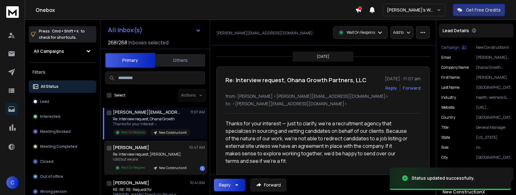
click at [146, 156] on p "Re: Interview request, [PERSON_NAME]" at bounding box center [150, 154] width 75 height 5
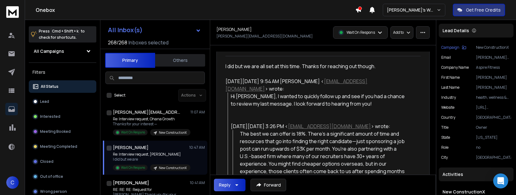
scroll to position [0, 0]
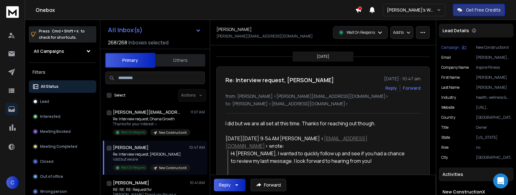
click at [392, 89] on button "Reply" at bounding box center [391, 88] width 12 height 6
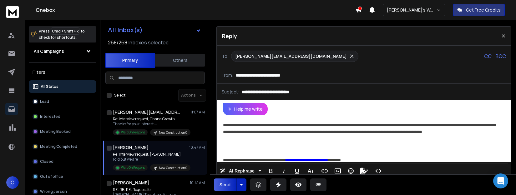
click at [220, 185] on button "Send" at bounding box center [225, 184] width 22 height 13
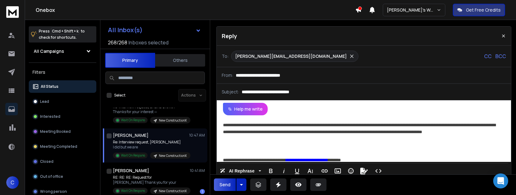
scroll to position [59, 0]
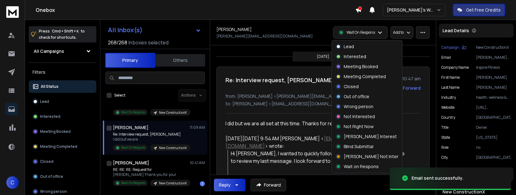
click at [373, 33] on p "Wait On Respons" at bounding box center [360, 32] width 28 height 5
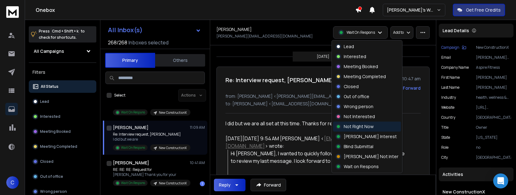
click at [362, 126] on p "Not Right Now" at bounding box center [358, 126] width 30 height 6
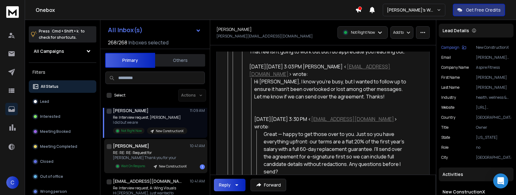
scroll to position [78, 0]
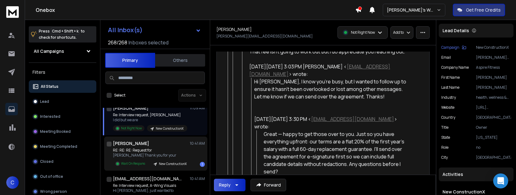
drag, startPoint x: 151, startPoint y: 154, endPoint x: 158, endPoint y: 153, distance: 7.1
click at [151, 154] on p "Brittany Thank you for your" at bounding box center [150, 155] width 75 height 5
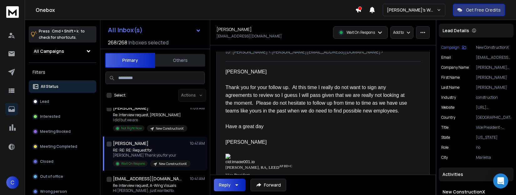
scroll to position [0, 0]
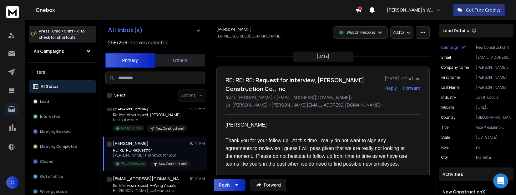
click at [388, 88] on button "Reply" at bounding box center [391, 88] width 12 height 6
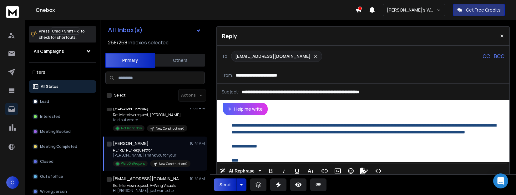
scroll to position [59, 0]
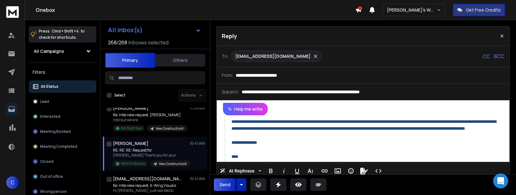
click at [223, 189] on button "Send" at bounding box center [225, 184] width 22 height 13
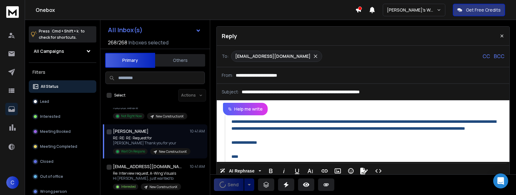
scroll to position [108, 0]
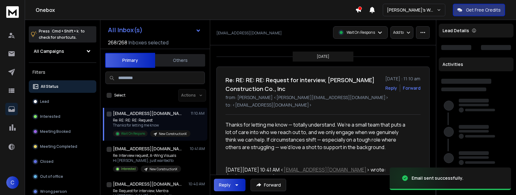
click at [362, 32] on p "Wait On Respons" at bounding box center [360, 32] width 28 height 5
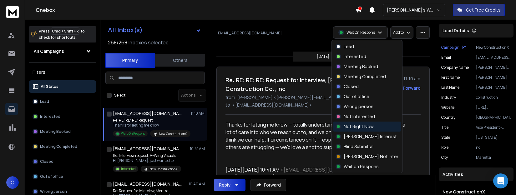
drag, startPoint x: 358, startPoint y: 128, endPoint x: 363, endPoint y: 125, distance: 6.0
click at [358, 128] on p "Not Right Now" at bounding box center [358, 126] width 30 height 6
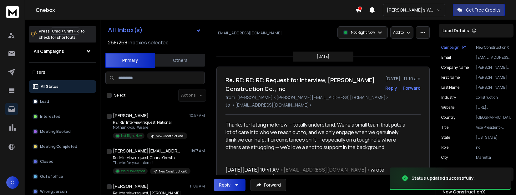
scroll to position [0, 0]
click at [48, 98] on button "Lead" at bounding box center [63, 101] width 68 height 13
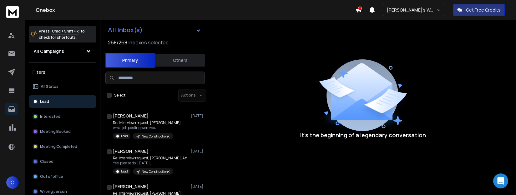
click at [44, 90] on button "All Status" at bounding box center [63, 86] width 68 height 13
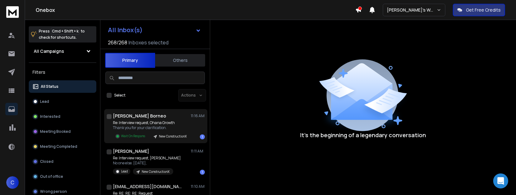
click at [153, 123] on p "Re: Interview request, Ohana Growth" at bounding box center [150, 122] width 75 height 5
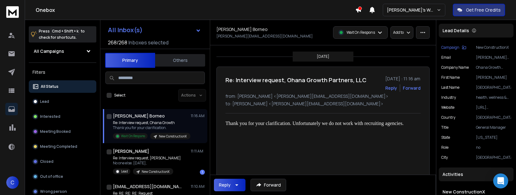
click at [386, 88] on button "Reply" at bounding box center [391, 88] width 12 height 6
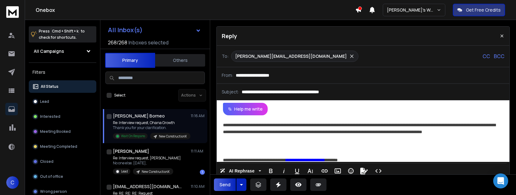
click at [226, 187] on button "Send" at bounding box center [225, 184] width 22 height 13
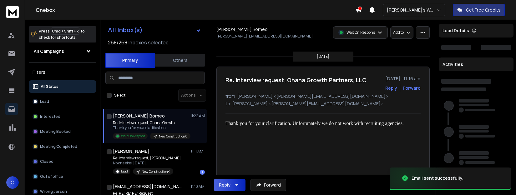
click at [372, 31] on p "Wait On Respons" at bounding box center [360, 32] width 28 height 5
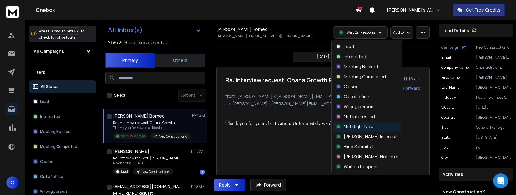
drag, startPoint x: 372, startPoint y: 126, endPoint x: 389, endPoint y: 115, distance: 20.9
click at [372, 126] on p "Not Right Now" at bounding box center [358, 126] width 30 height 6
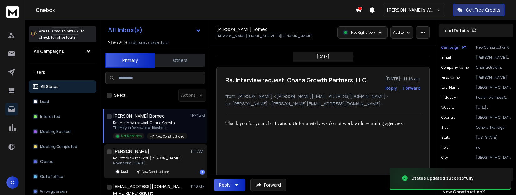
click at [140, 166] on div "Re: Interview request, Jack No one else. On Wed, Lead New ConstructionX" at bounding box center [147, 165] width 68 height 19
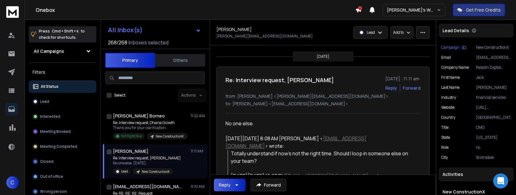
click at [389, 88] on button "Reply" at bounding box center [391, 88] width 12 height 6
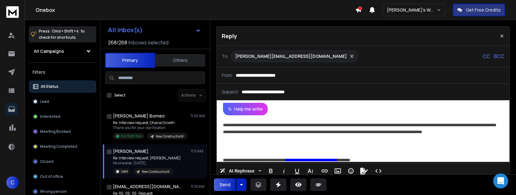
click at [221, 184] on button "Send" at bounding box center [225, 184] width 22 height 13
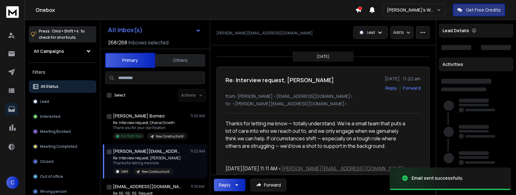
click at [381, 30] on div "Lead" at bounding box center [370, 33] width 34 height 12
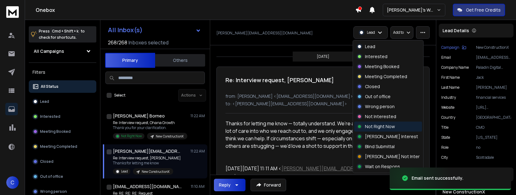
drag, startPoint x: 376, startPoint y: 125, endPoint x: 382, endPoint y: 122, distance: 6.3
click at [376, 125] on p "Not Right Now" at bounding box center [380, 126] width 30 height 6
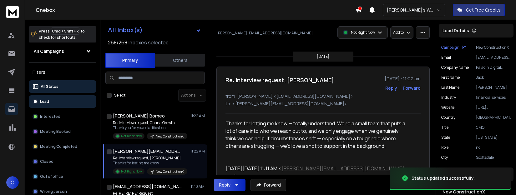
click at [57, 98] on button "Lead" at bounding box center [63, 101] width 68 height 13
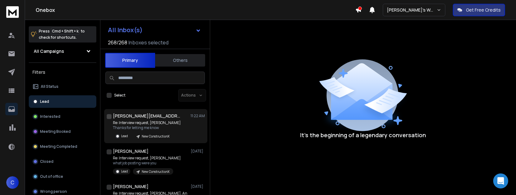
click at [173, 130] on div "Re: Interview request, Jack Thanks for letting me know Lead New ConstructionX" at bounding box center [159, 129] width 92 height 19
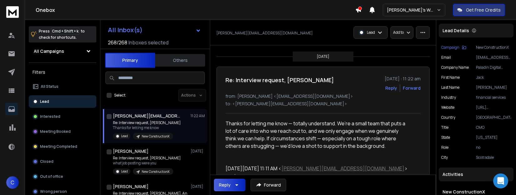
click at [366, 36] on div "Lead" at bounding box center [370, 33] width 34 height 12
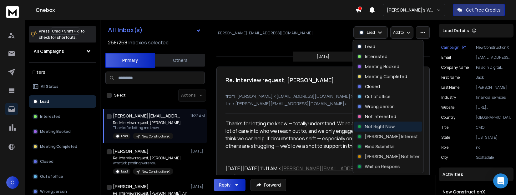
click at [374, 128] on p "Not Right Now" at bounding box center [380, 126] width 30 height 6
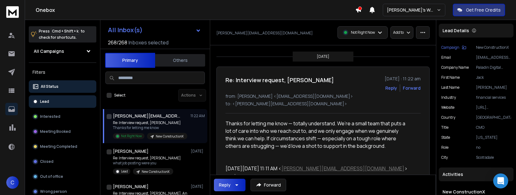
click at [66, 86] on button "All Status" at bounding box center [63, 86] width 68 height 13
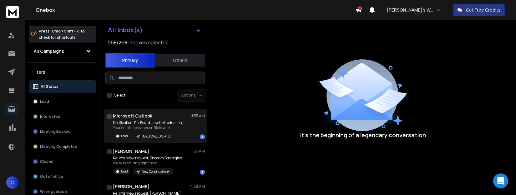
click at [146, 119] on div "Microsoft Outlook 11:35 AM Notification: Re: Board-Level Introduction, ConcertA…" at bounding box center [159, 126] width 92 height 27
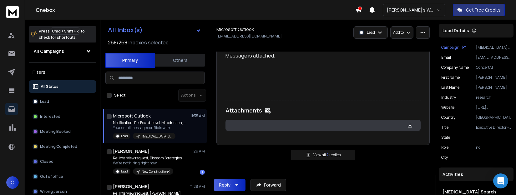
scroll to position [107, 0]
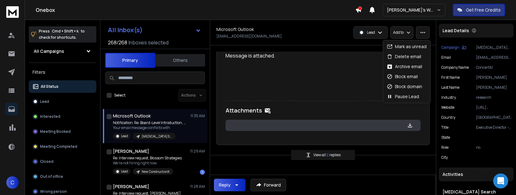
click at [423, 31] on icon "button" at bounding box center [423, 33] width 6 height 6
click at [409, 68] on div "Archive email" at bounding box center [404, 66] width 35 height 6
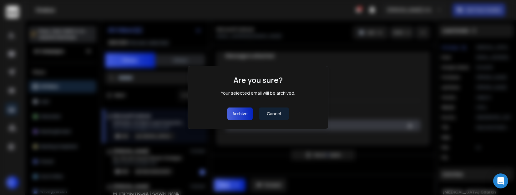
click at [238, 116] on p "archive" at bounding box center [239, 114] width 15 height 6
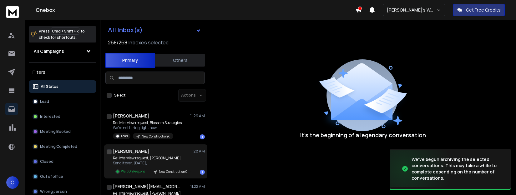
scroll to position [0, 0]
drag, startPoint x: 175, startPoint y: 128, endPoint x: 196, endPoint y: 168, distance: 45.7
click at [175, 128] on p "We're not hiring right now" at bounding box center [147, 127] width 69 height 5
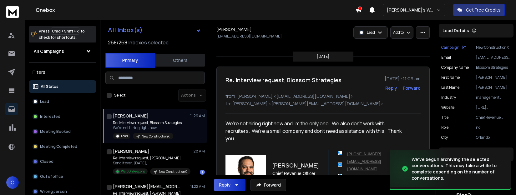
click at [391, 89] on button "Reply" at bounding box center [391, 88] width 12 height 6
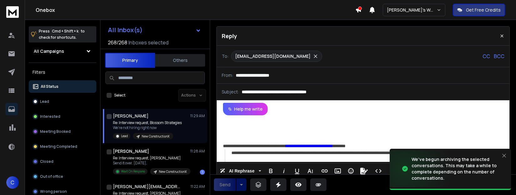
click at [504, 157] on div "We've begun archiving the selected conversations. This may take a while to comp…" at bounding box center [452, 169] width 116 height 40
click at [286, 130] on div at bounding box center [363, 131] width 280 height 7
click at [263, 125] on div at bounding box center [363, 125] width 280 height 7
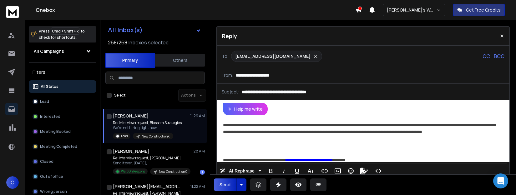
drag, startPoint x: 220, startPoint y: 182, endPoint x: 231, endPoint y: 178, distance: 11.1
click at [220, 182] on button "Send" at bounding box center [225, 184] width 22 height 13
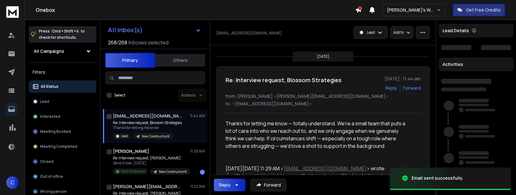
click at [375, 33] on div "Lead" at bounding box center [370, 33] width 34 height 12
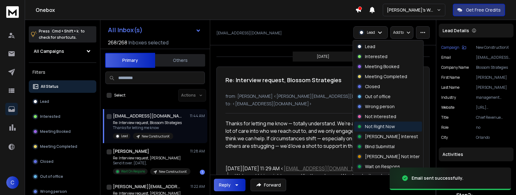
click at [383, 126] on p "Not Right Now" at bounding box center [380, 126] width 30 height 6
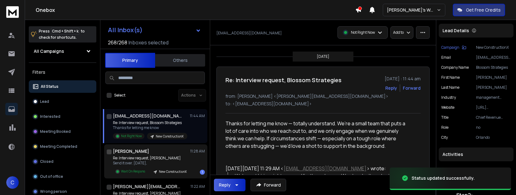
click at [167, 166] on div "Re: Interview request, Chris Send it over. On Wed, Wait On Respons New Construc…" at bounding box center [152, 165] width 78 height 19
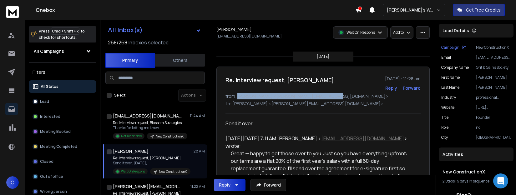
drag, startPoint x: 324, startPoint y: 97, endPoint x: 238, endPoint y: 98, distance: 86.6
click at [238, 98] on p "from: Chris Campbell <christo@gritandgains.com>" at bounding box center [322, 96] width 195 height 6
copy p "Chris Campbell <christo@gritandgains.com"
drag, startPoint x: 261, startPoint y: 97, endPoint x: 264, endPoint y: 97, distance: 3.8
click at [261, 97] on p "from: Chris Campbell <christo@gritandgains.com>" at bounding box center [322, 96] width 195 height 6
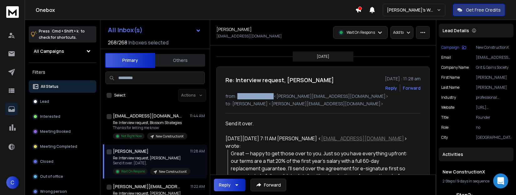
drag, startPoint x: 266, startPoint y: 95, endPoint x: 238, endPoint y: 98, distance: 28.3
click at [238, 98] on p "from: Chris Campbell <christo@gritandgains.com>" at bounding box center [322, 96] width 195 height 6
copy p "Chris Campbell"
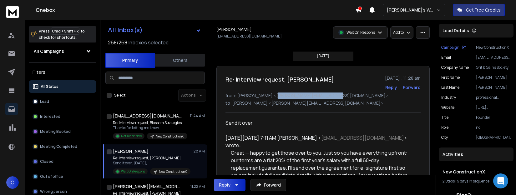
scroll to position [0, 0]
drag, startPoint x: 324, startPoint y: 97, endPoint x: 272, endPoint y: 97, distance: 52.5
click at [272, 97] on p "from: Chris Campbell <christo@gritandgains.com>" at bounding box center [322, 96] width 195 height 6
copy p "[EMAIL_ADDRESS][DOMAIN_NAME]"
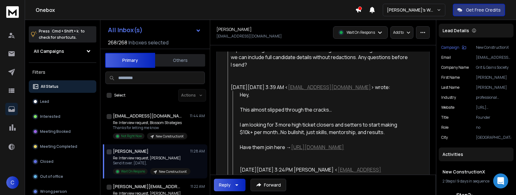
scroll to position [123, 0]
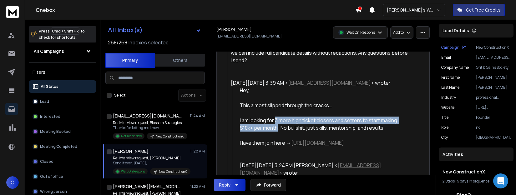
drag, startPoint x: 276, startPoint y: 120, endPoint x: 278, endPoint y: 130, distance: 10.5
click at [278, 130] on div "I am looking for 3 more high ticket closers and setters to start making $10k+ p…" at bounding box center [324, 124] width 168 height 15
copy div "3 more high ticket closers and setters to start making $10k+ per month"
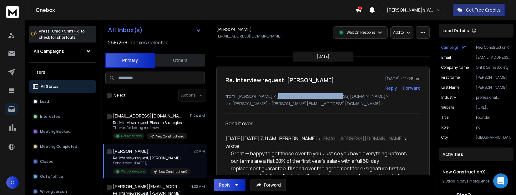
drag, startPoint x: 324, startPoint y: 95, endPoint x: 271, endPoint y: 98, distance: 53.2
click at [271, 98] on p "from: Chris Campbell <christo@gritandgains.com>" at bounding box center [322, 96] width 195 height 6
copy p "[EMAIL_ADDRESS][DOMAIN_NAME]"
click at [391, 87] on button "Reply" at bounding box center [391, 88] width 12 height 6
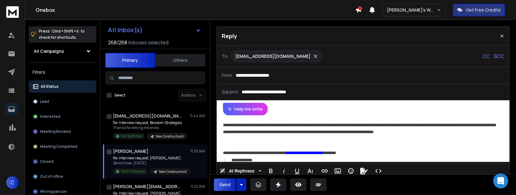
click at [219, 187] on button "Send" at bounding box center [225, 184] width 22 height 13
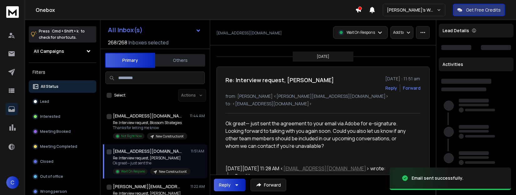
click at [377, 38] on div "Wait On Respons" at bounding box center [360, 33] width 54 height 12
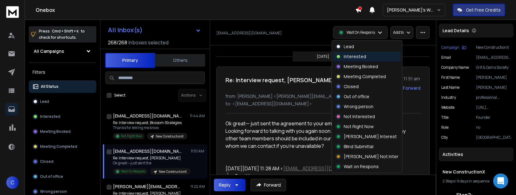
click at [368, 59] on div "Interested" at bounding box center [367, 57] width 68 height 10
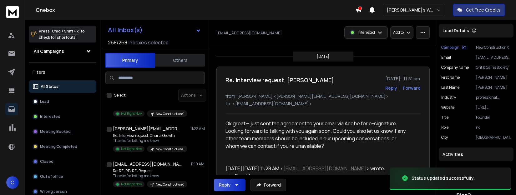
scroll to position [99, 0]
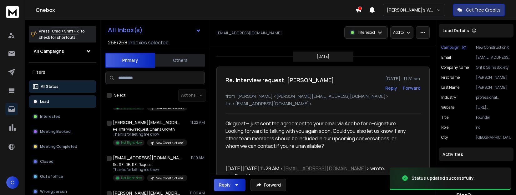
click at [53, 108] on button "Lead" at bounding box center [63, 101] width 68 height 13
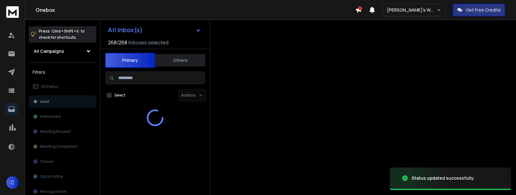
scroll to position [0, 0]
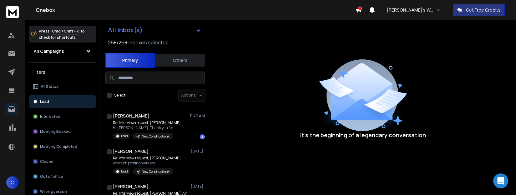
click at [159, 123] on p "Re: Interview request, Myungjin" at bounding box center [147, 122] width 68 height 5
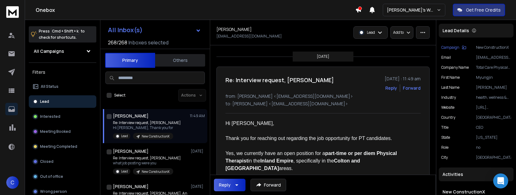
click at [392, 91] on button "Reply" at bounding box center [391, 88] width 12 height 6
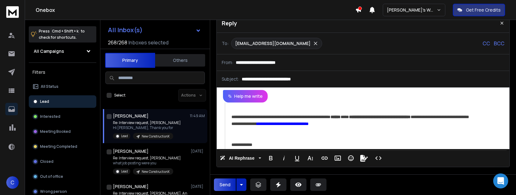
scroll to position [87, 0]
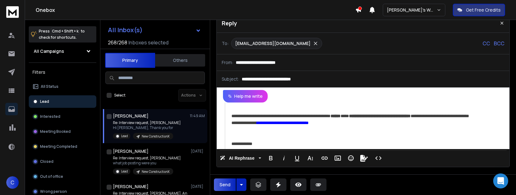
click at [218, 186] on button "Send" at bounding box center [225, 184] width 22 height 13
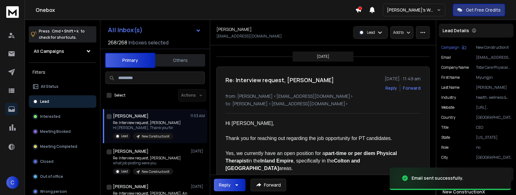
click at [370, 31] on p "Lead" at bounding box center [371, 32] width 8 height 5
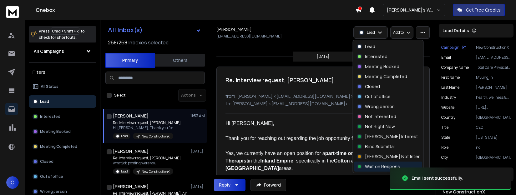
click at [367, 168] on p "Wait on Respons" at bounding box center [382, 166] width 35 height 6
